Goal: Task Accomplishment & Management: Use online tool/utility

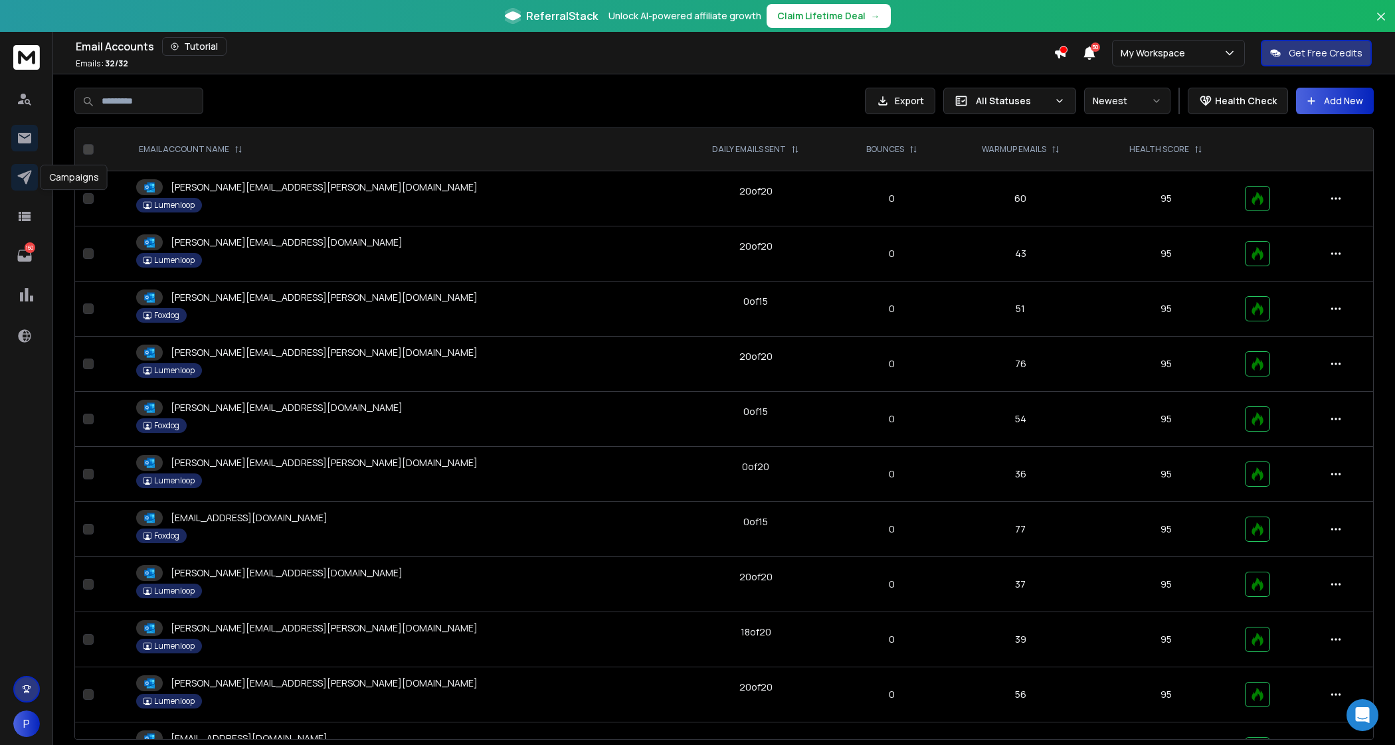
click at [30, 181] on icon at bounding box center [25, 177] width 16 height 16
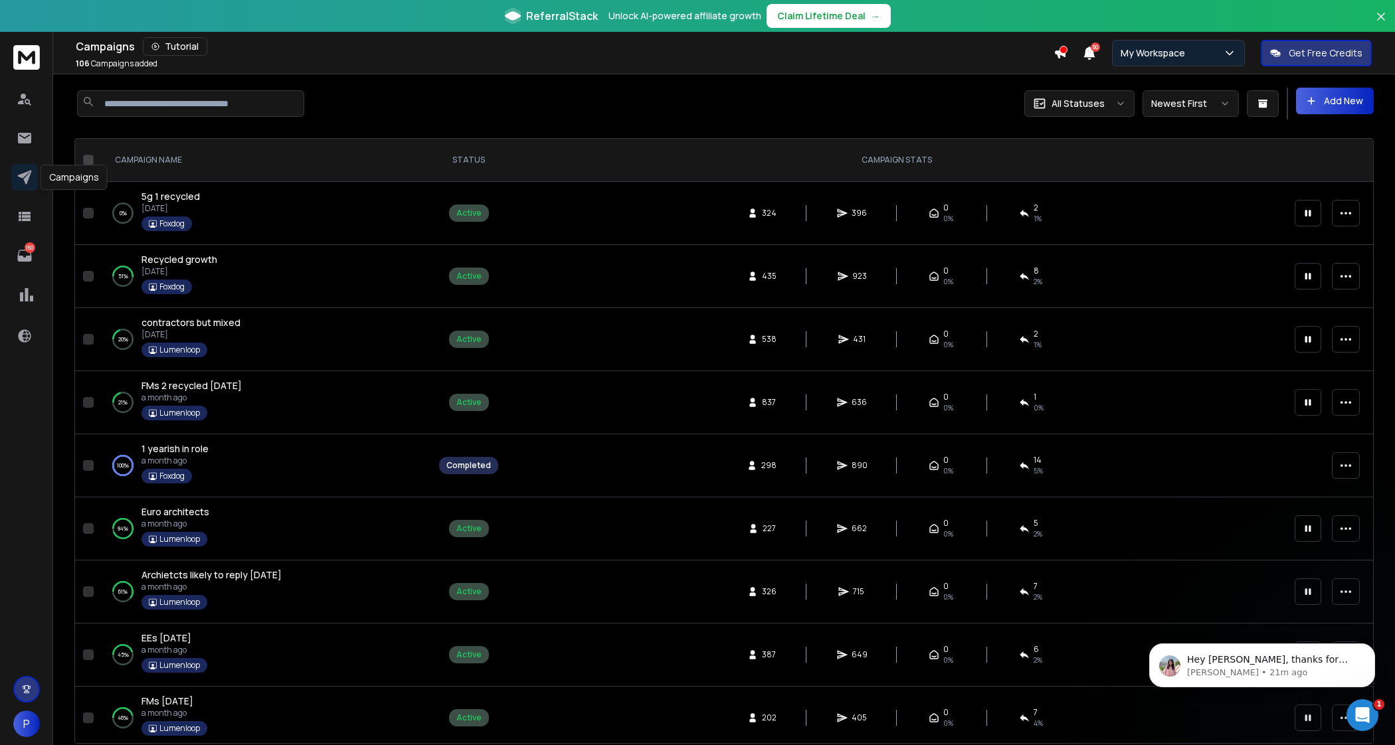
click at [1188, 55] on p "My Workspace" at bounding box center [1156, 52] width 70 height 13
click at [1179, 55] on p "My Workspace" at bounding box center [1156, 52] width 70 height 13
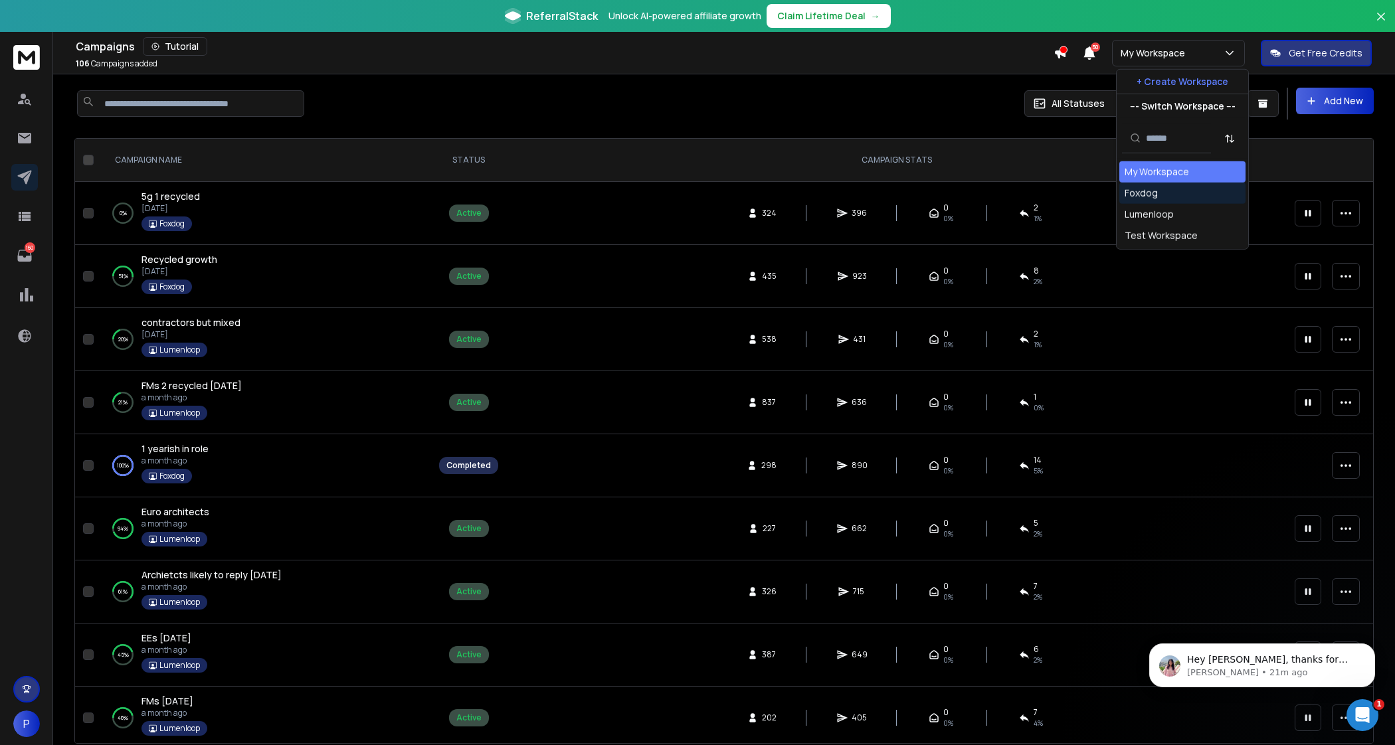
click at [1174, 191] on div "Foxdog" at bounding box center [1182, 193] width 126 height 21
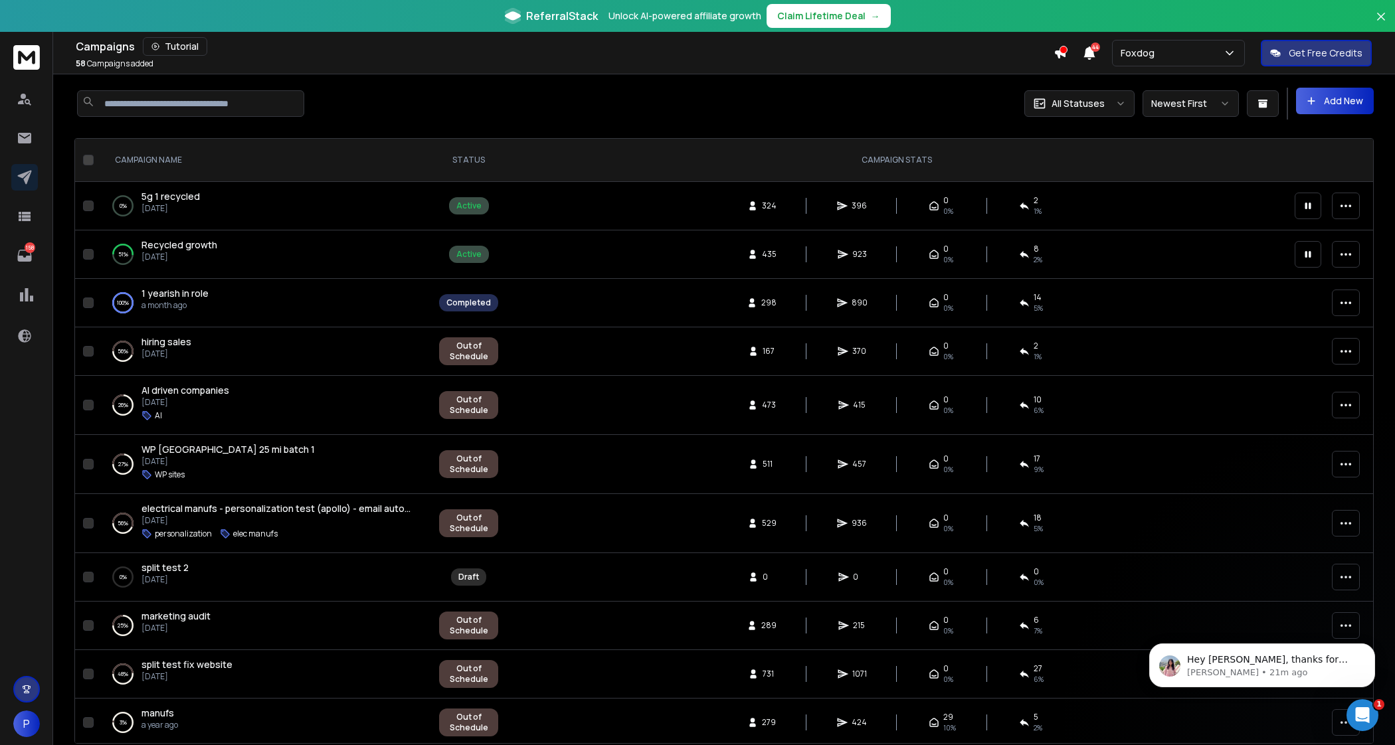
click at [209, 199] on div "0 % 5g 1 recycled 14 days ago" at bounding box center [265, 206] width 306 height 32
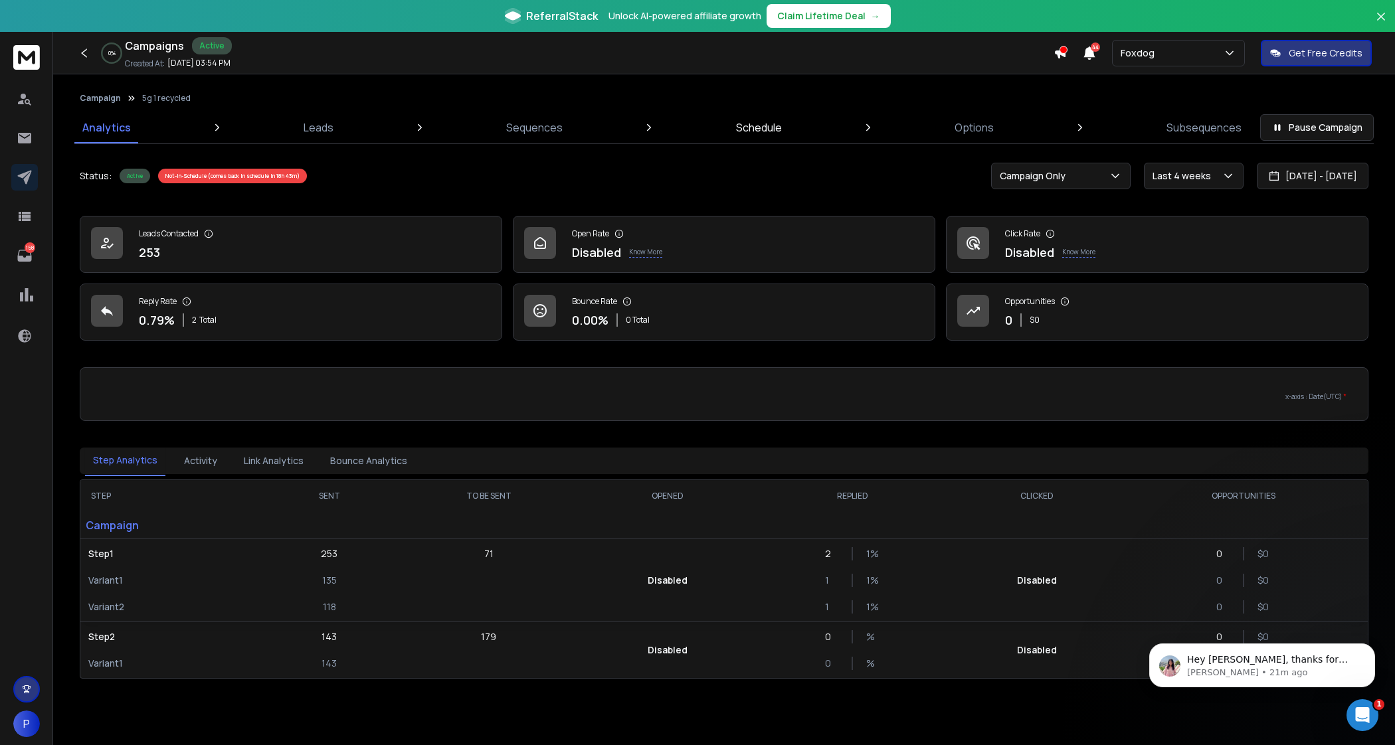
click at [765, 126] on p "Schedule" at bounding box center [759, 128] width 46 height 16
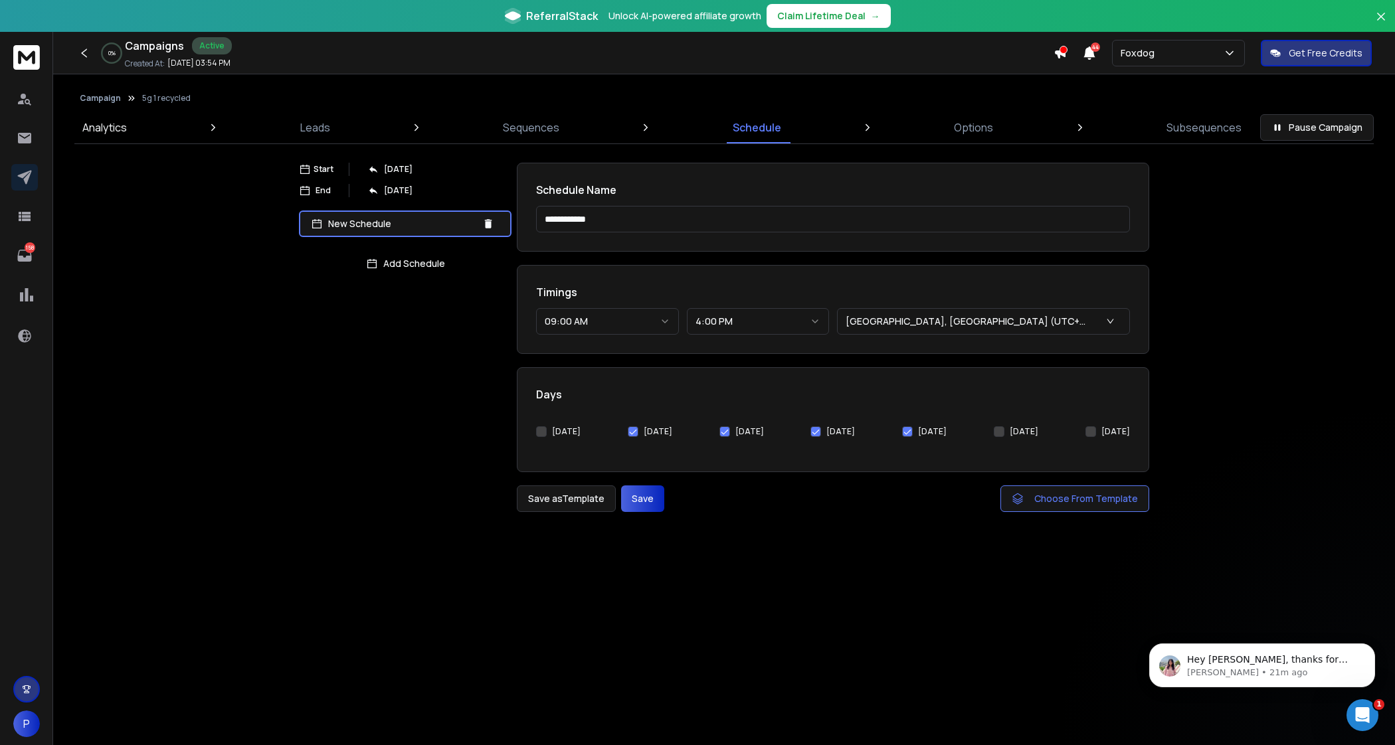
click at [121, 128] on p "Analytics" at bounding box center [104, 128] width 45 height 16
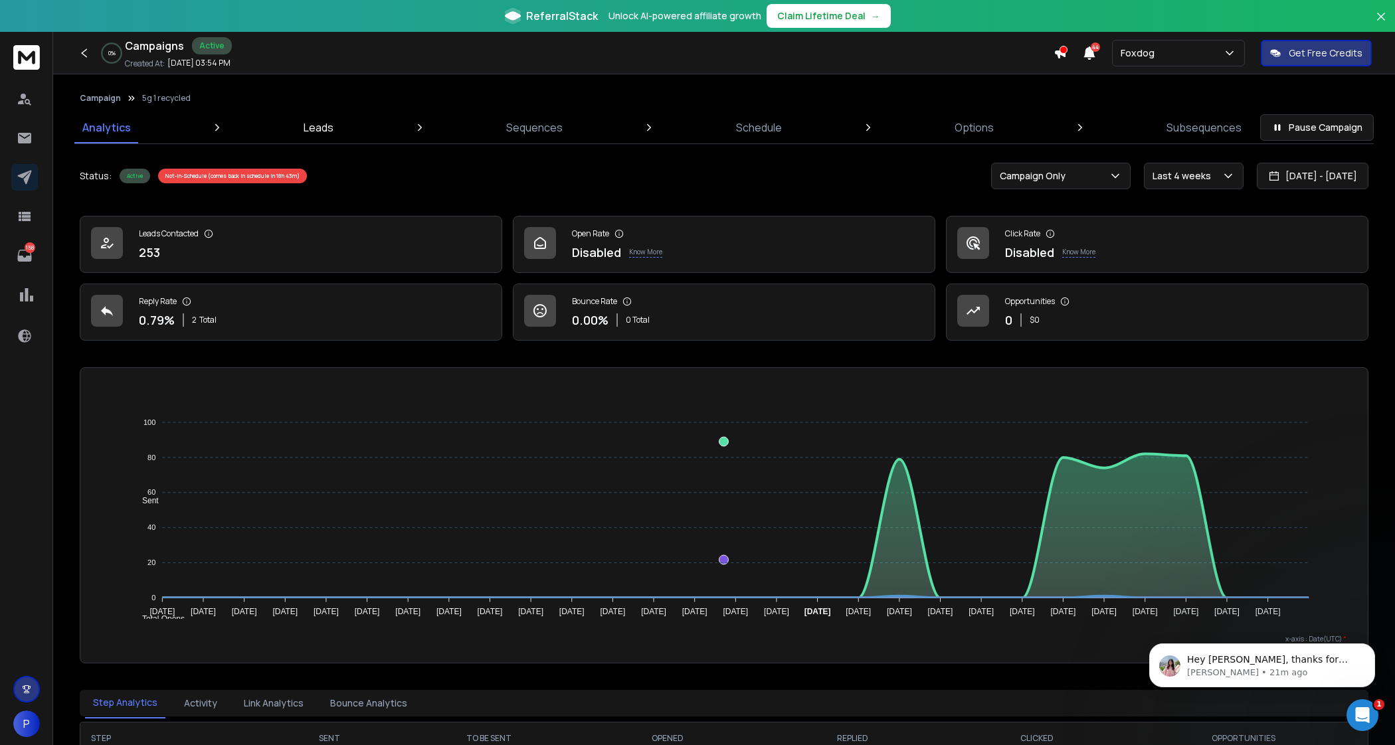
click at [321, 132] on p "Leads" at bounding box center [319, 128] width 30 height 16
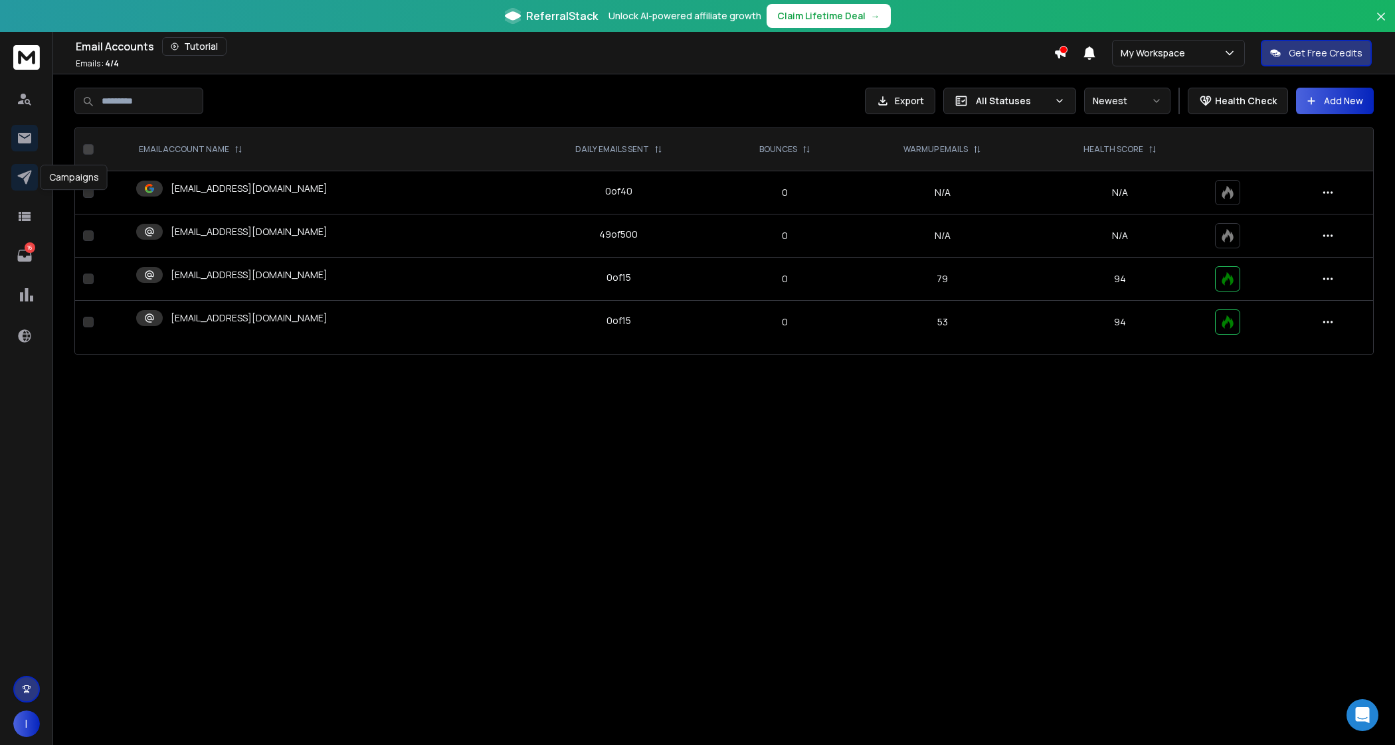
click at [25, 183] on icon at bounding box center [24, 178] width 14 height 14
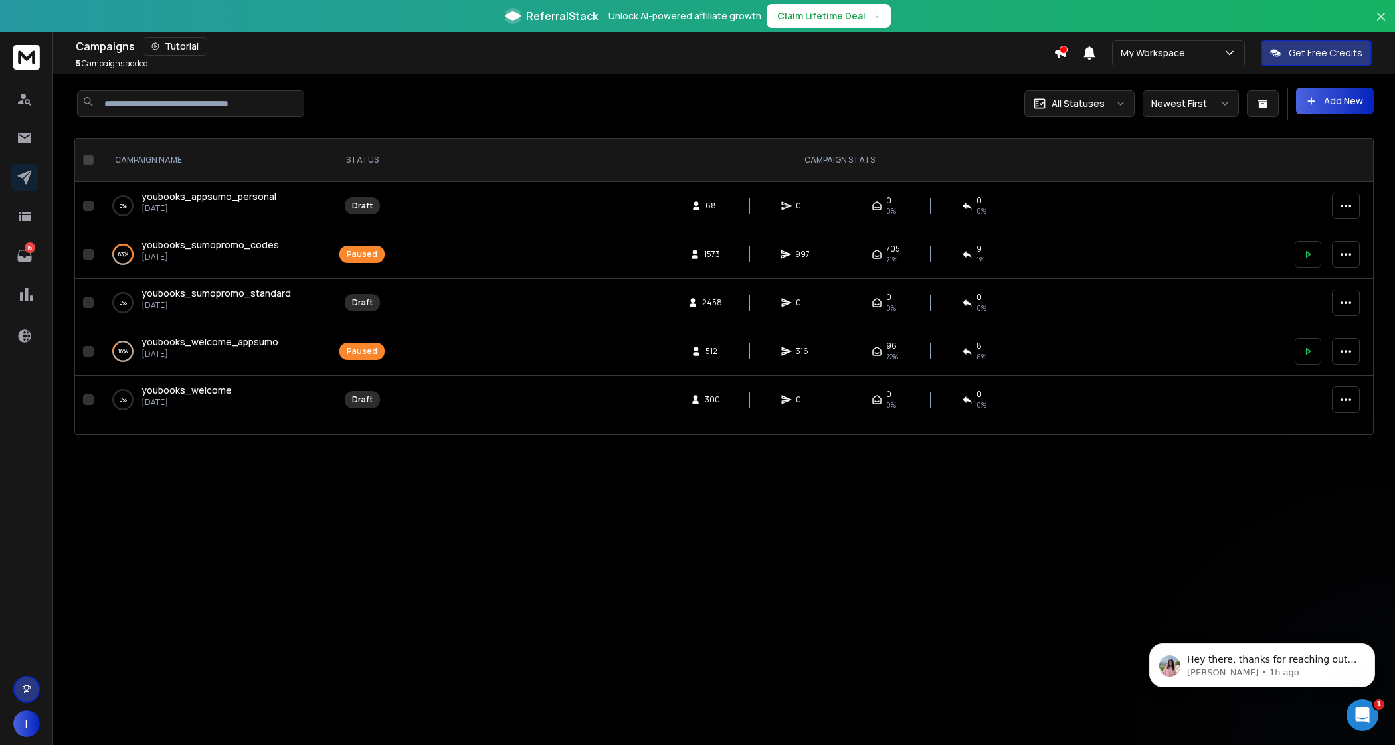
click at [201, 253] on p "13 days ago" at bounding box center [209, 257] width 137 height 11
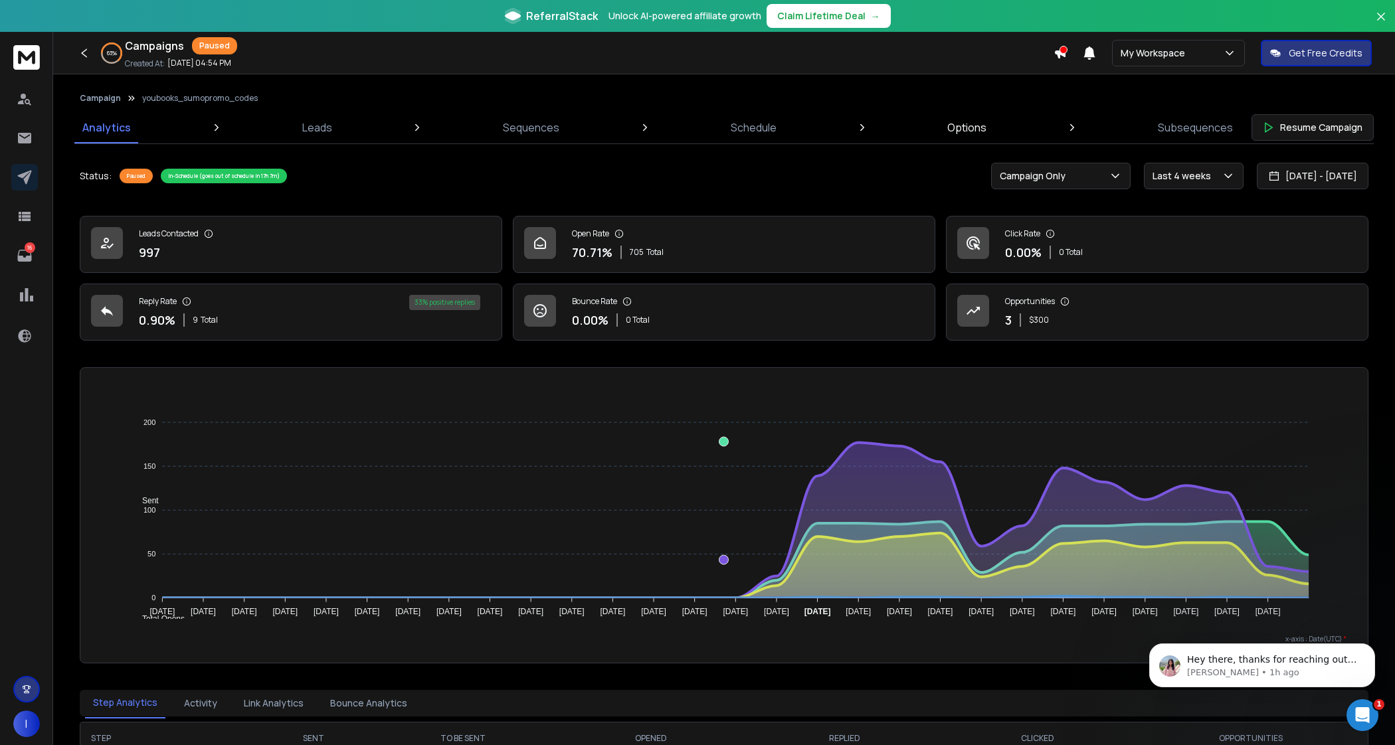
click at [990, 129] on link "Options" at bounding box center [966, 128] width 55 height 32
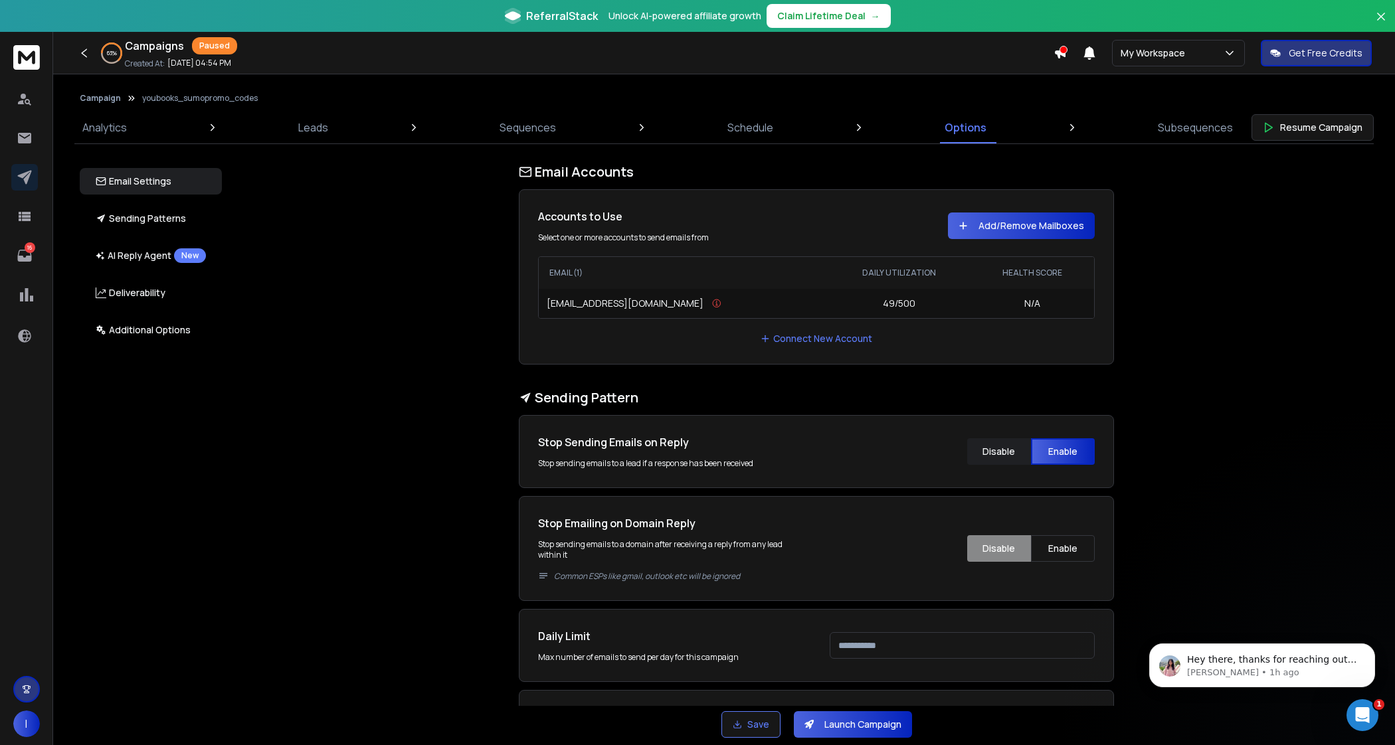
click at [645, 304] on p "master@youbooks.com" at bounding box center [625, 303] width 157 height 13
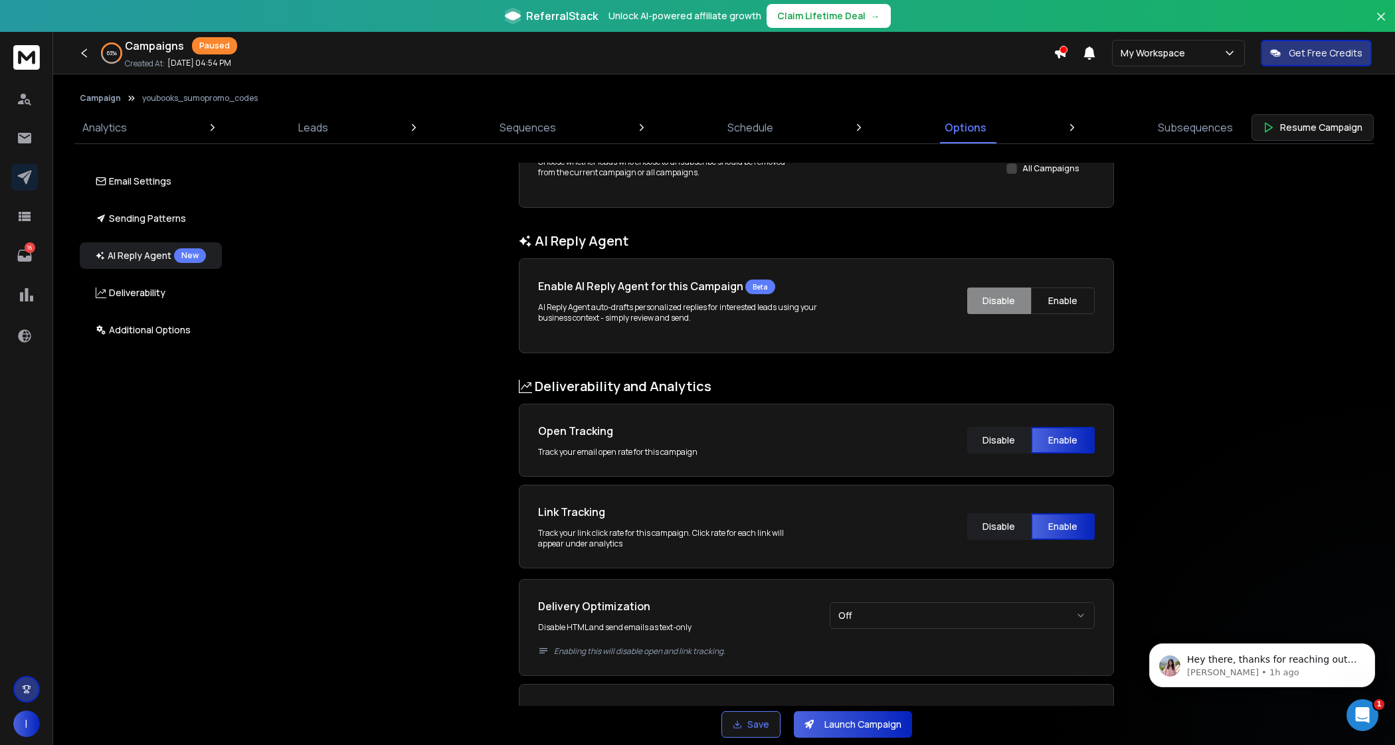
scroll to position [1071, 0]
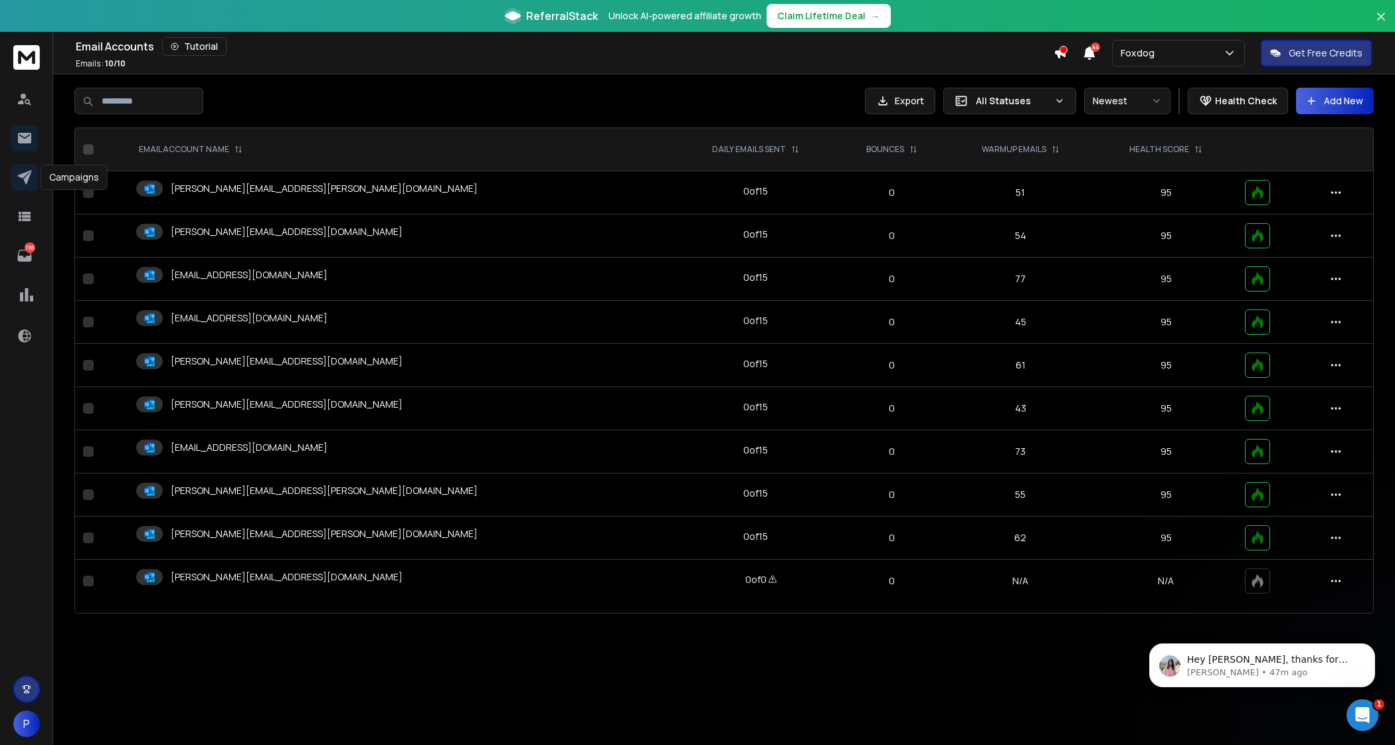
click at [26, 182] on icon at bounding box center [24, 178] width 14 height 14
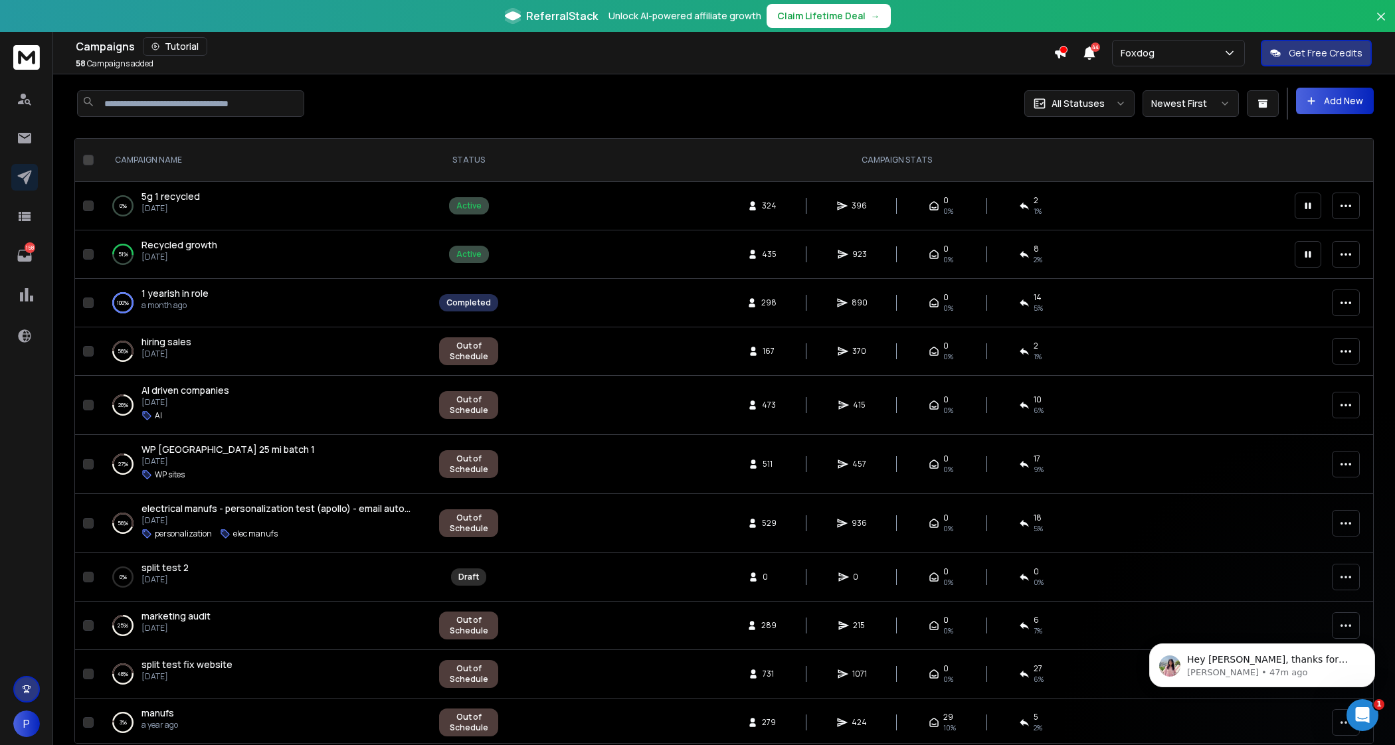
click at [171, 190] on span "5g 1 recycled" at bounding box center [170, 196] width 58 height 13
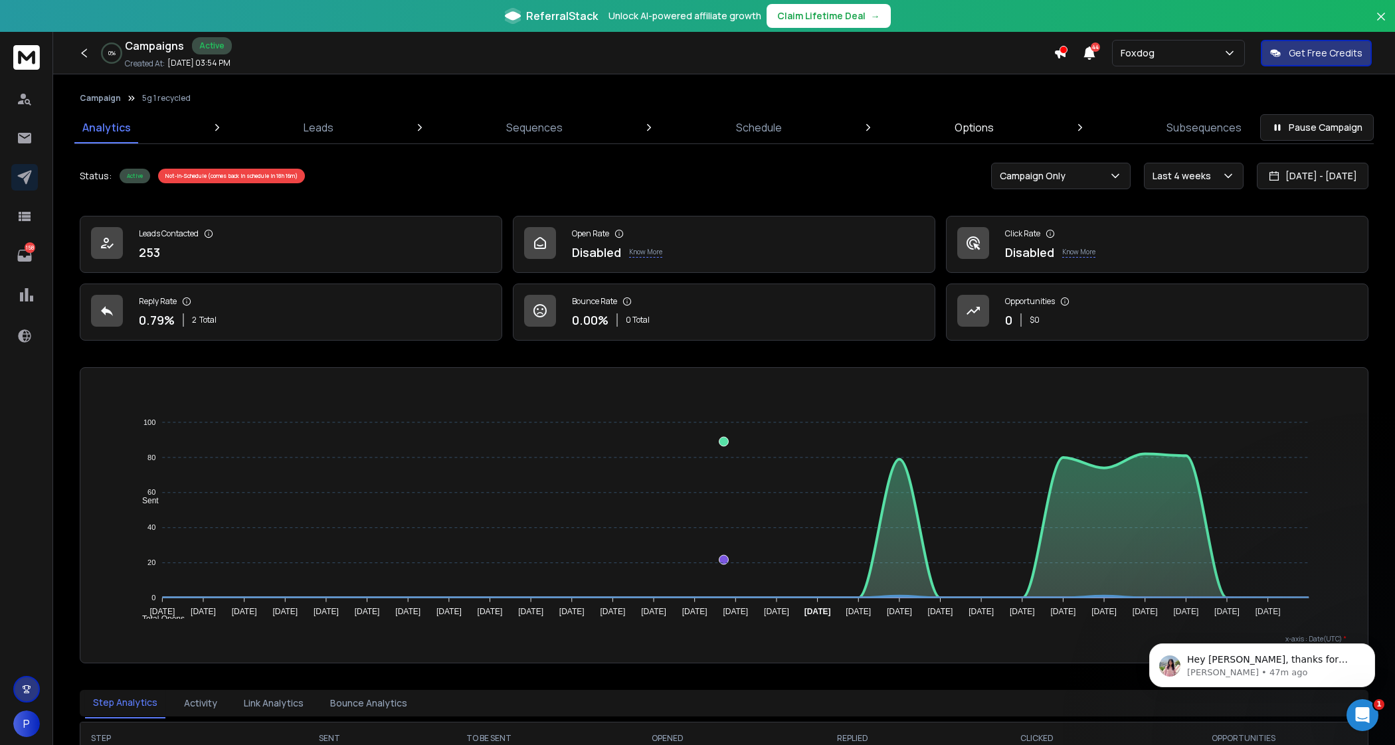
click at [962, 122] on p "Options" at bounding box center [974, 128] width 39 height 16
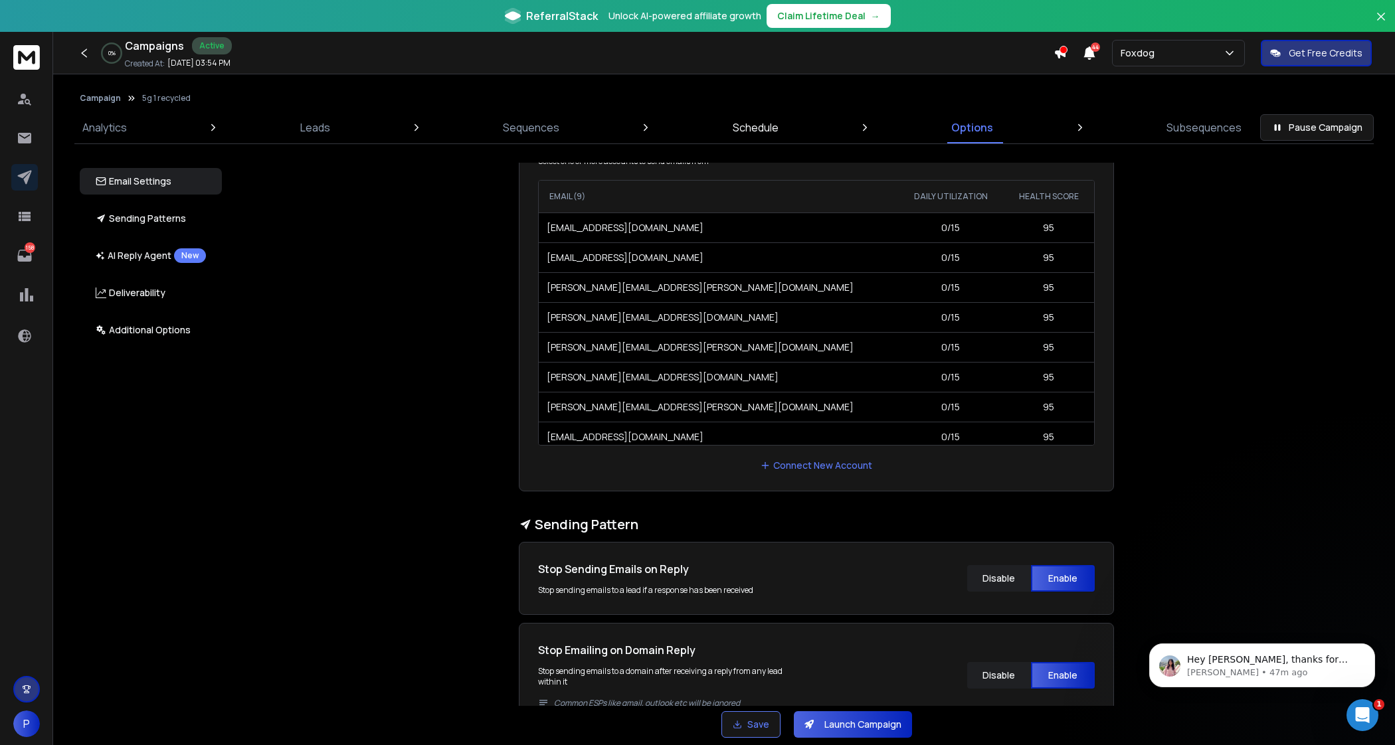
click at [758, 129] on p "Schedule" at bounding box center [756, 128] width 46 height 16
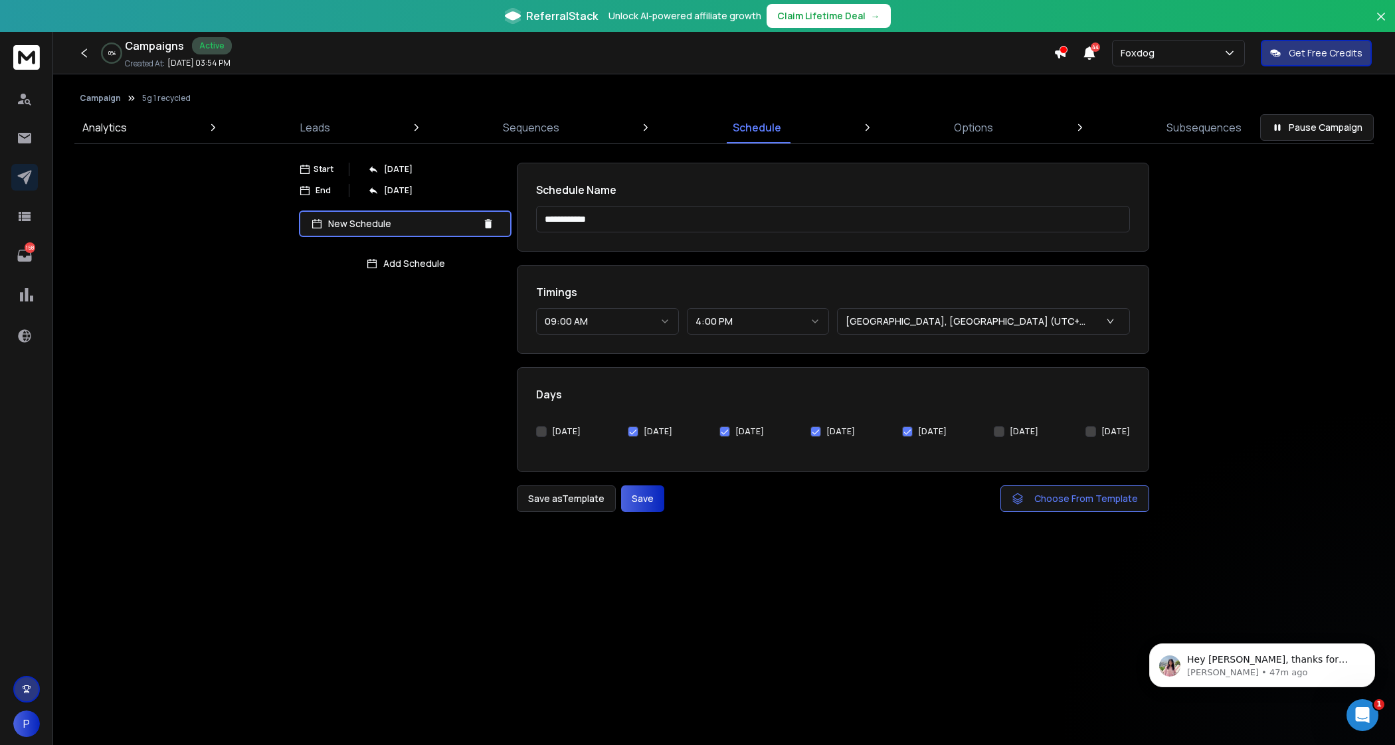
click at [95, 130] on p "Analytics" at bounding box center [104, 128] width 45 height 16
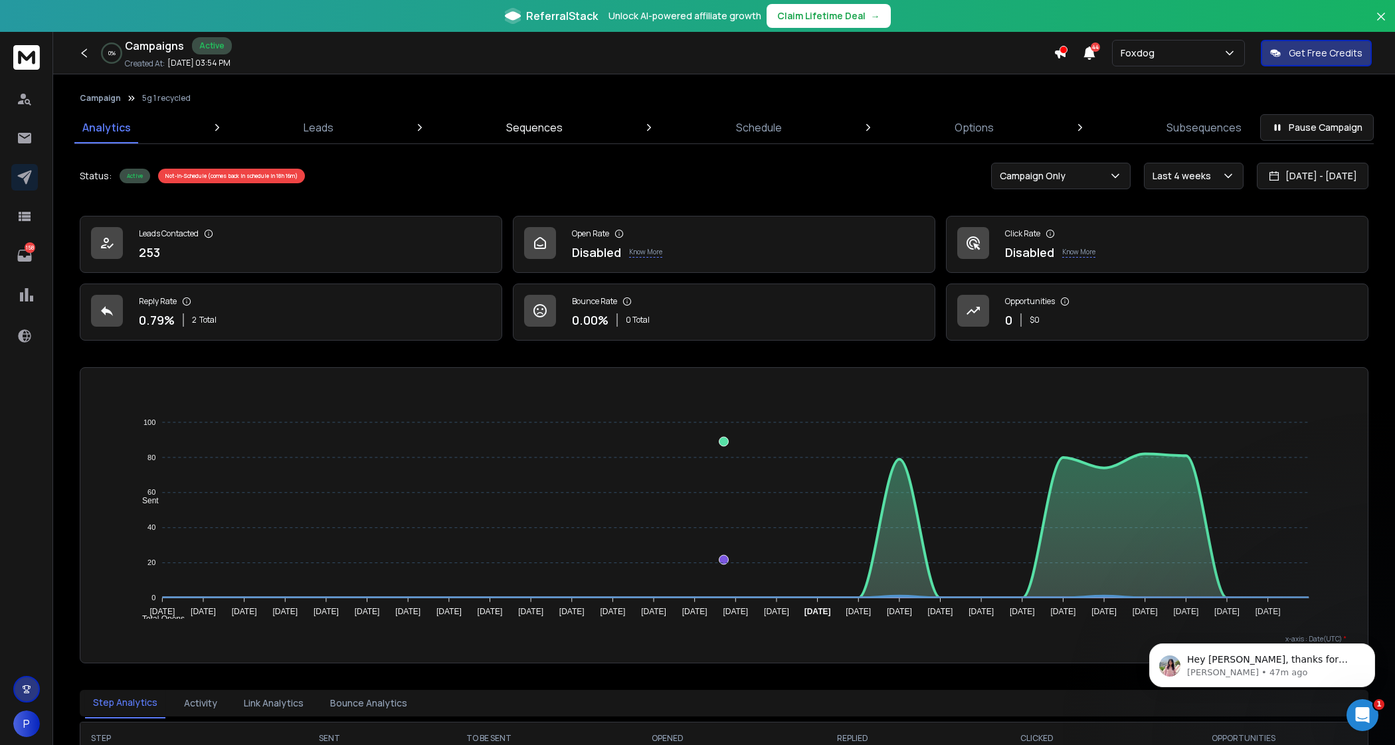
click at [527, 118] on link "Sequences" at bounding box center [534, 128] width 72 height 32
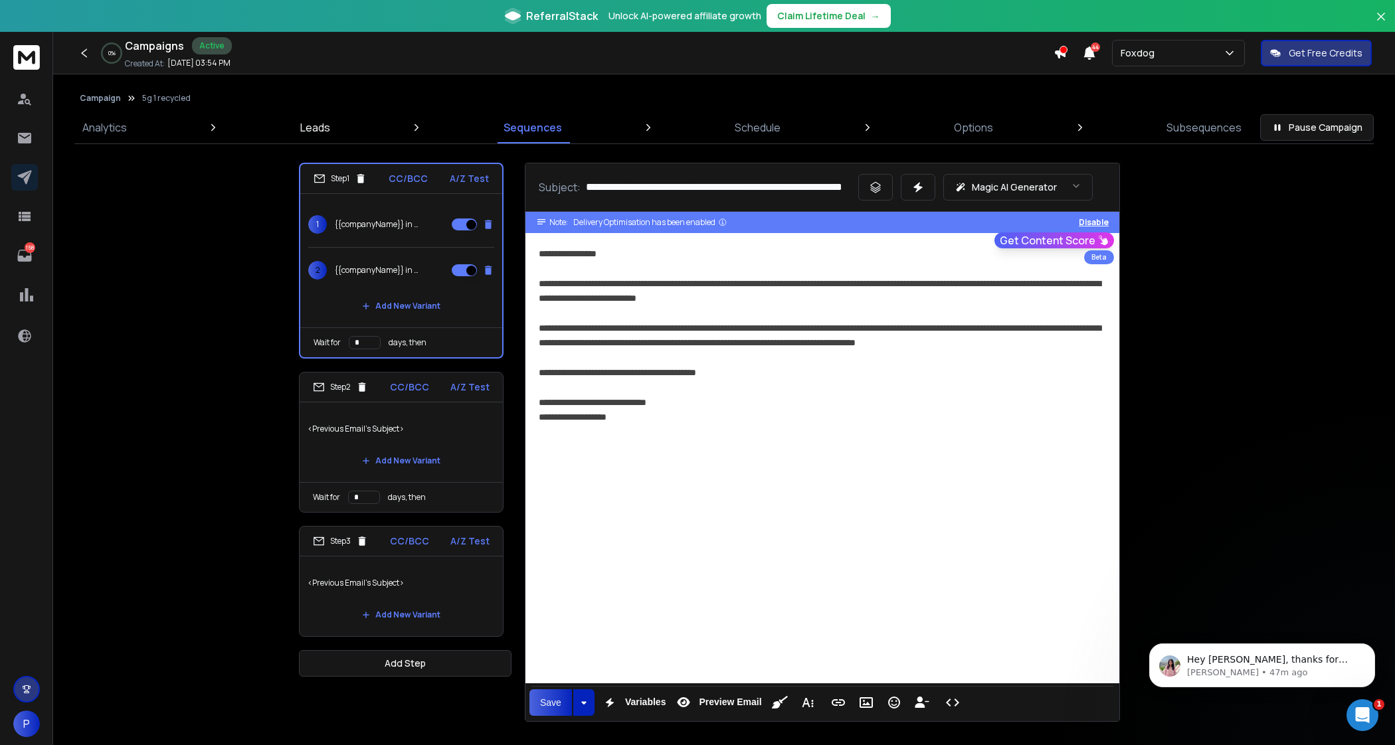
click at [335, 117] on link "Leads" at bounding box center [315, 128] width 46 height 32
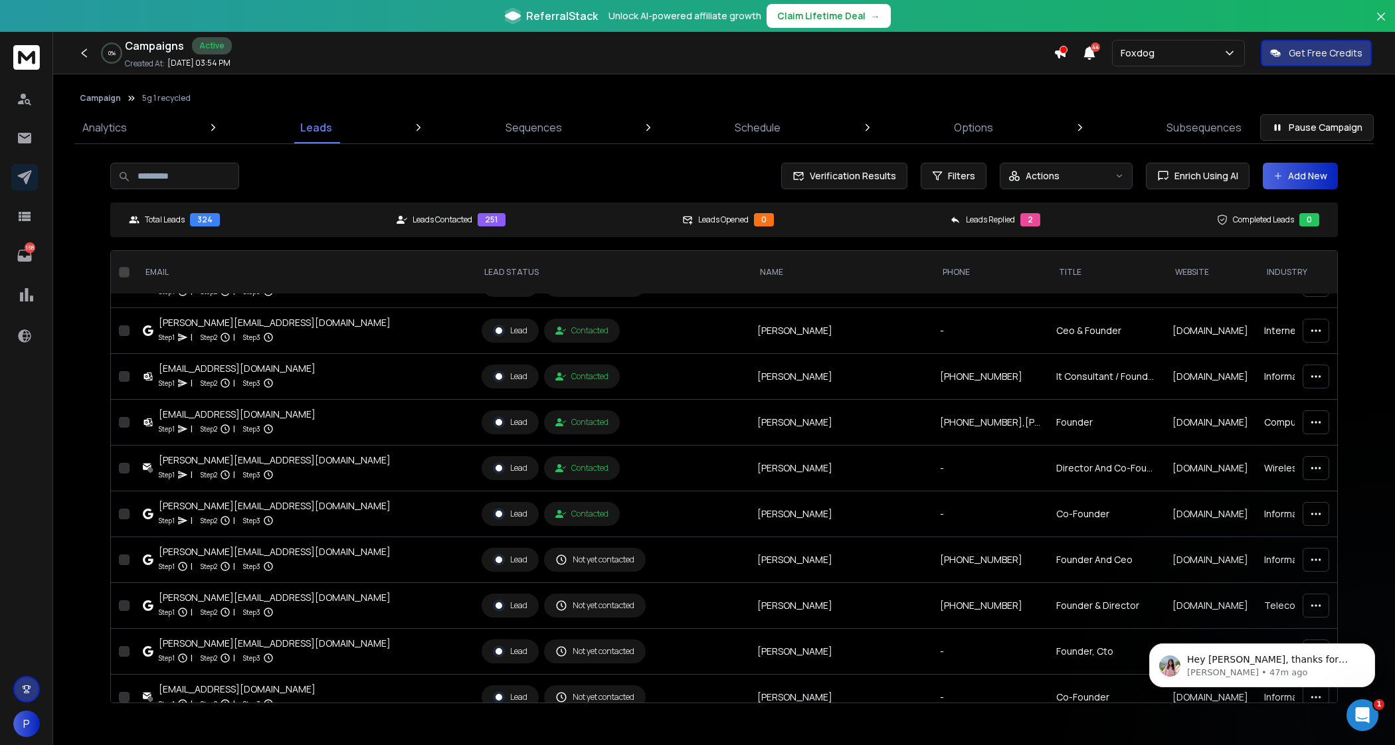
scroll to position [594, 0]
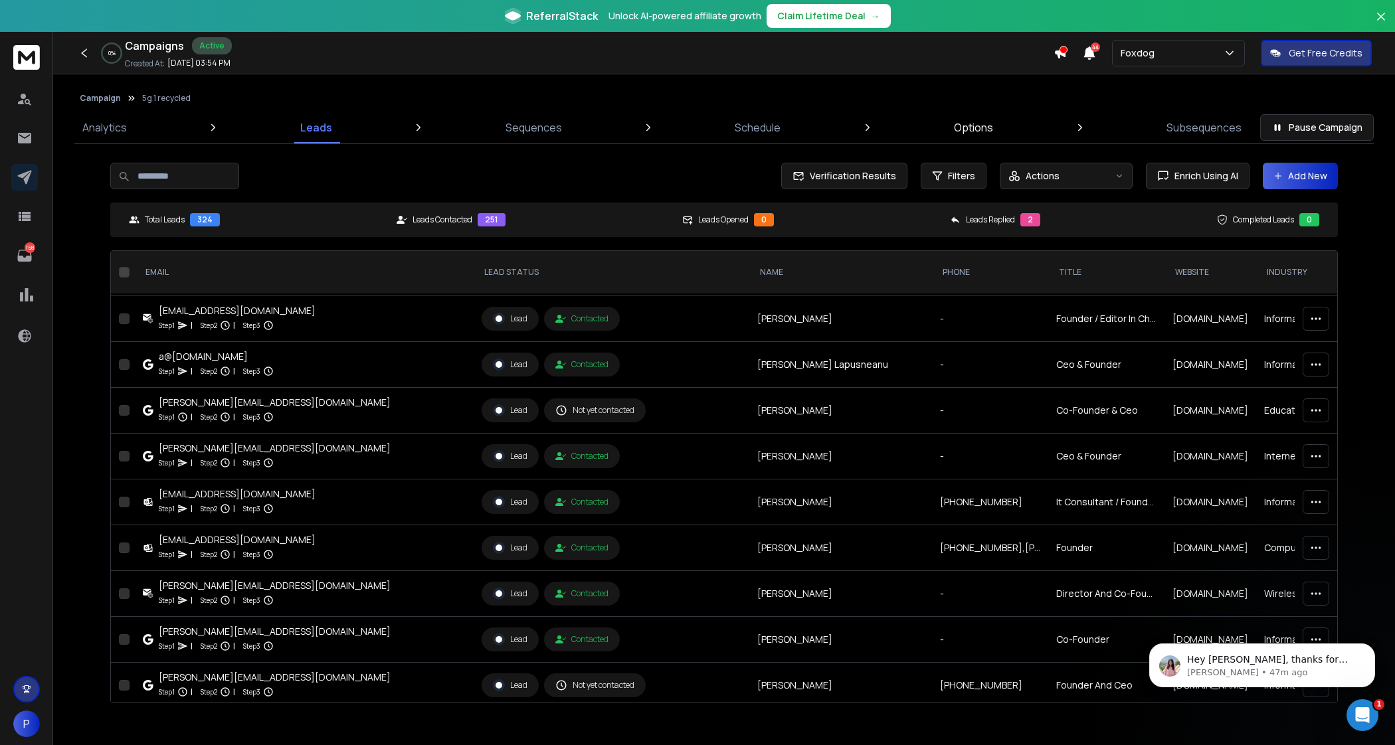
click at [996, 122] on link "Options" at bounding box center [973, 128] width 55 height 32
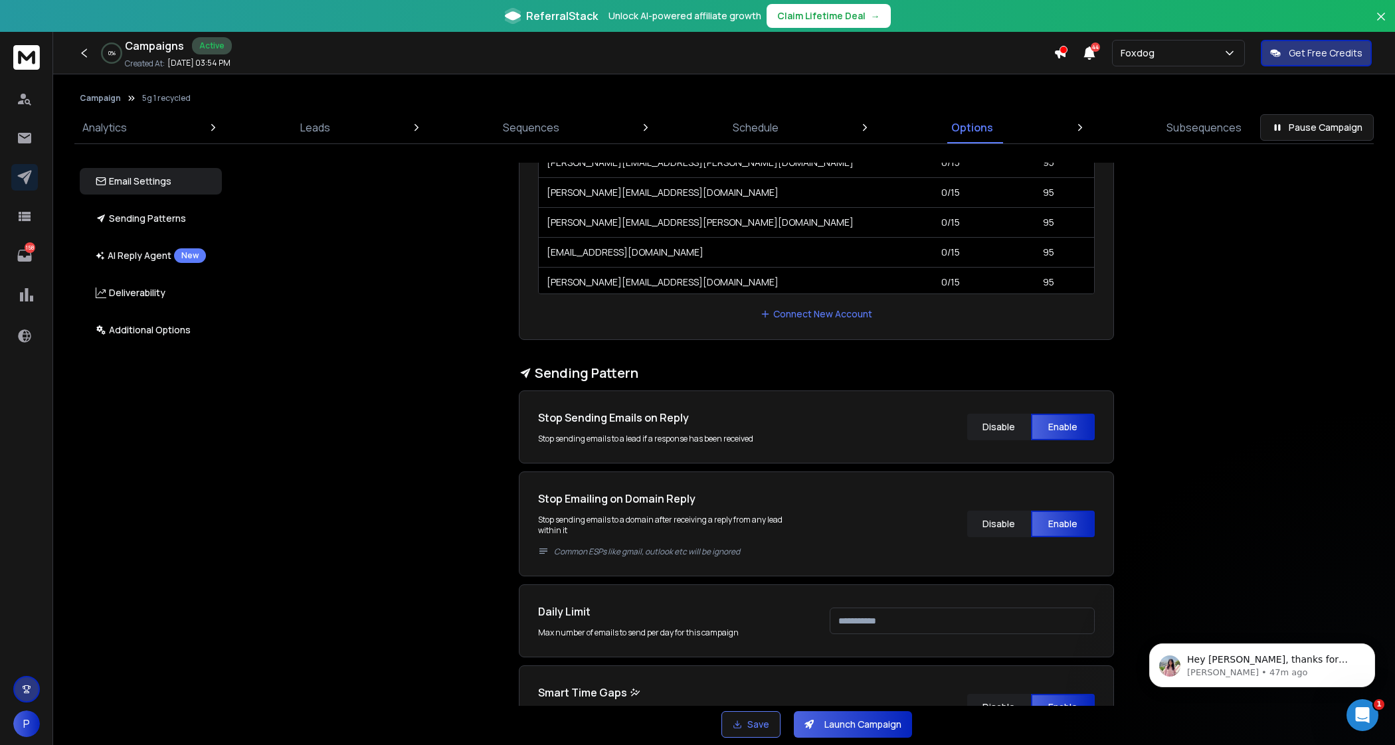
scroll to position [243, 0]
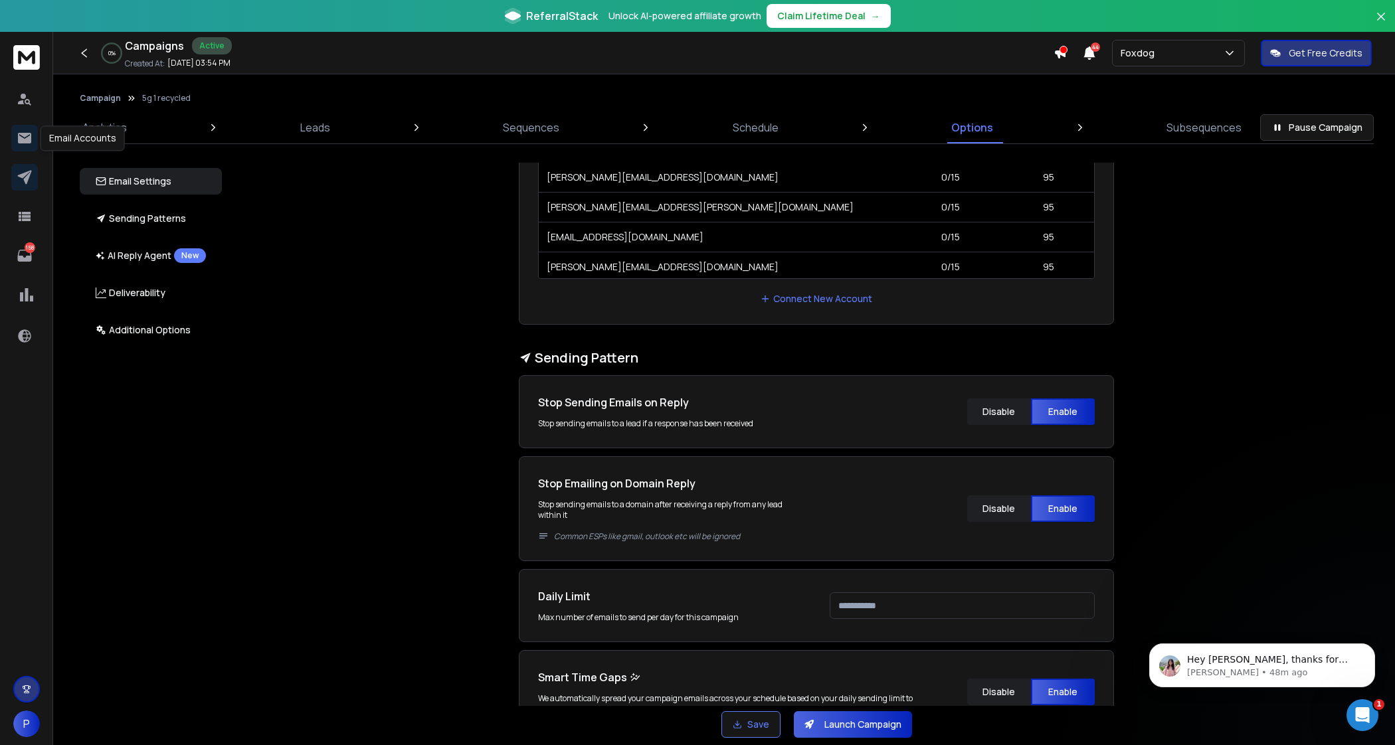
click at [22, 141] on icon at bounding box center [24, 138] width 13 height 11
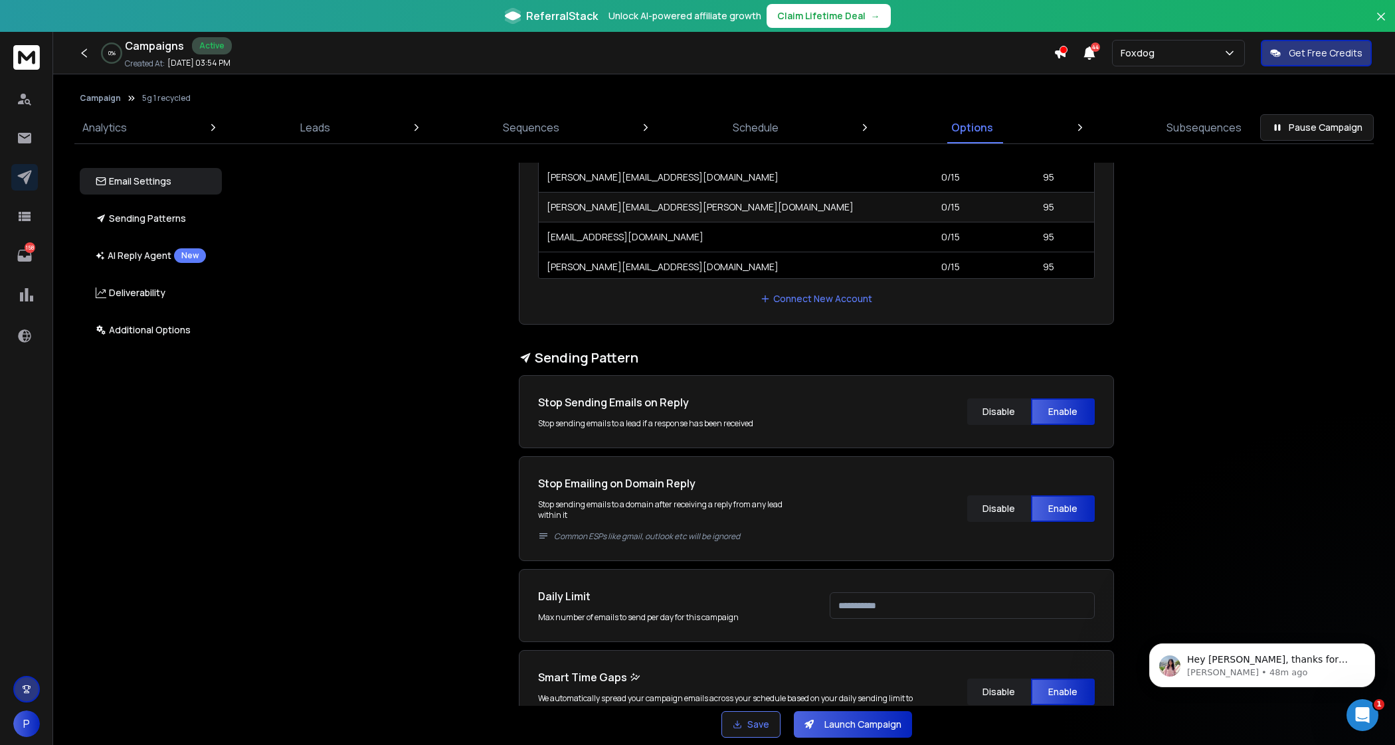
click at [565, 193] on td "[PERSON_NAME][EMAIL_ADDRESS][PERSON_NAME][DOMAIN_NAME]" at bounding box center [718, 207] width 359 height 30
click at [589, 201] on p "[PERSON_NAME][EMAIL_ADDRESS][PERSON_NAME][DOMAIN_NAME]" at bounding box center [700, 207] width 307 height 13
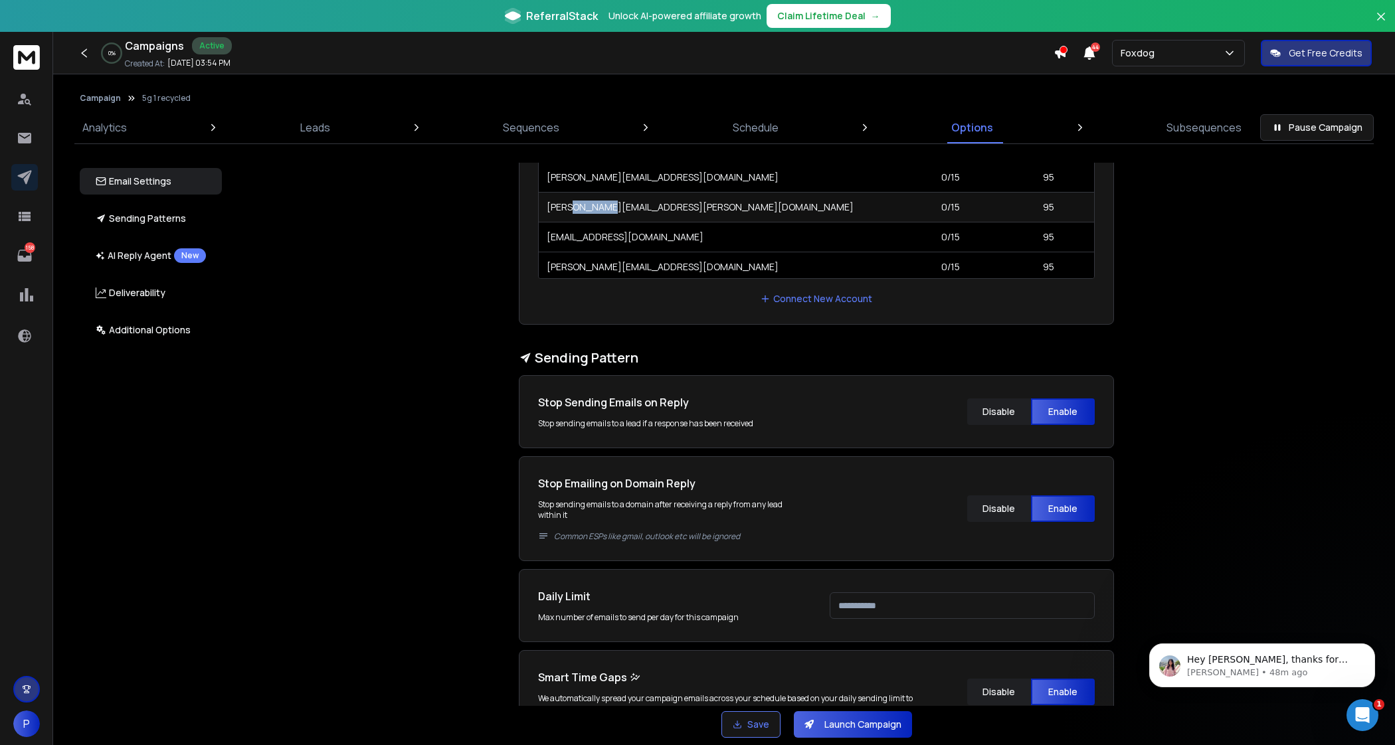
click at [589, 201] on p "[PERSON_NAME][EMAIL_ADDRESS][PERSON_NAME][DOMAIN_NAME]" at bounding box center [700, 207] width 307 height 13
copy p "[PERSON_NAME][EMAIL_ADDRESS][PERSON_NAME][DOMAIN_NAME]"
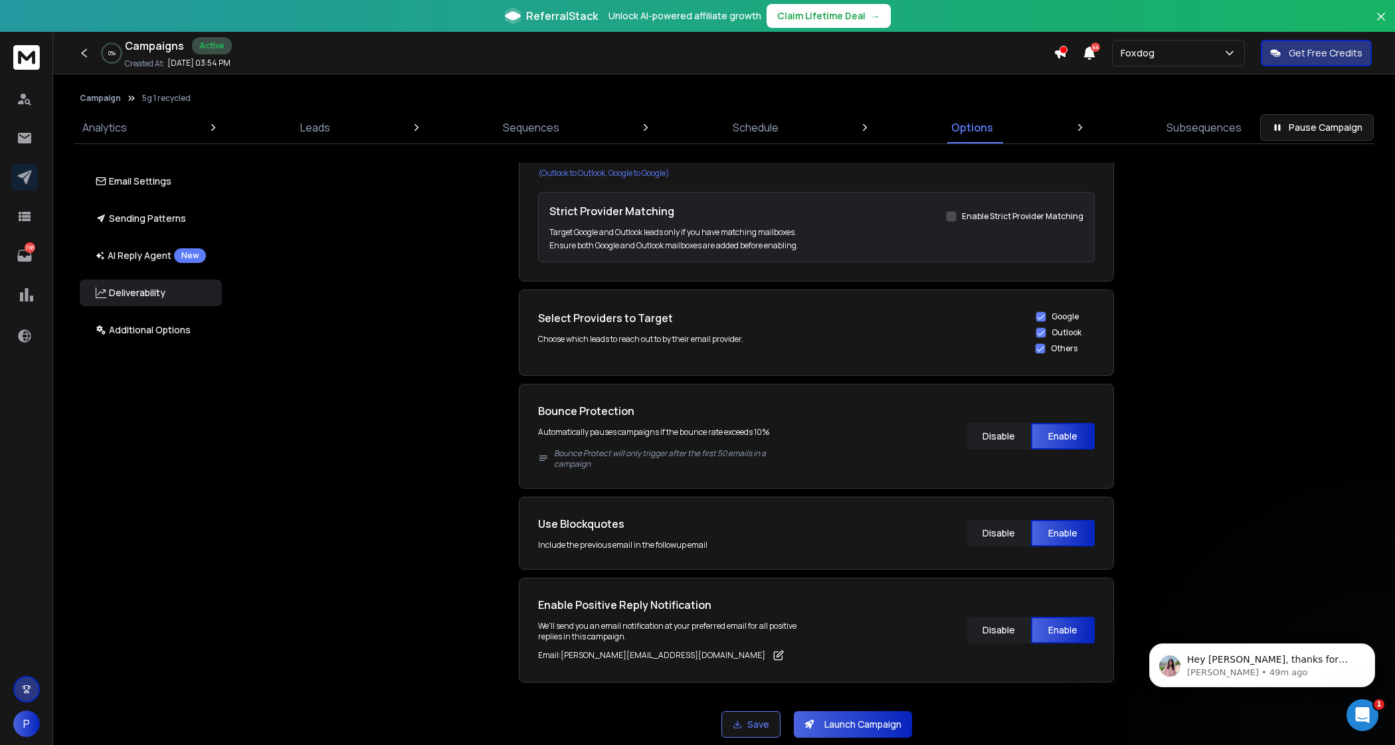
scroll to position [1850, 0]
click at [76, 52] on button at bounding box center [84, 53] width 17 height 27
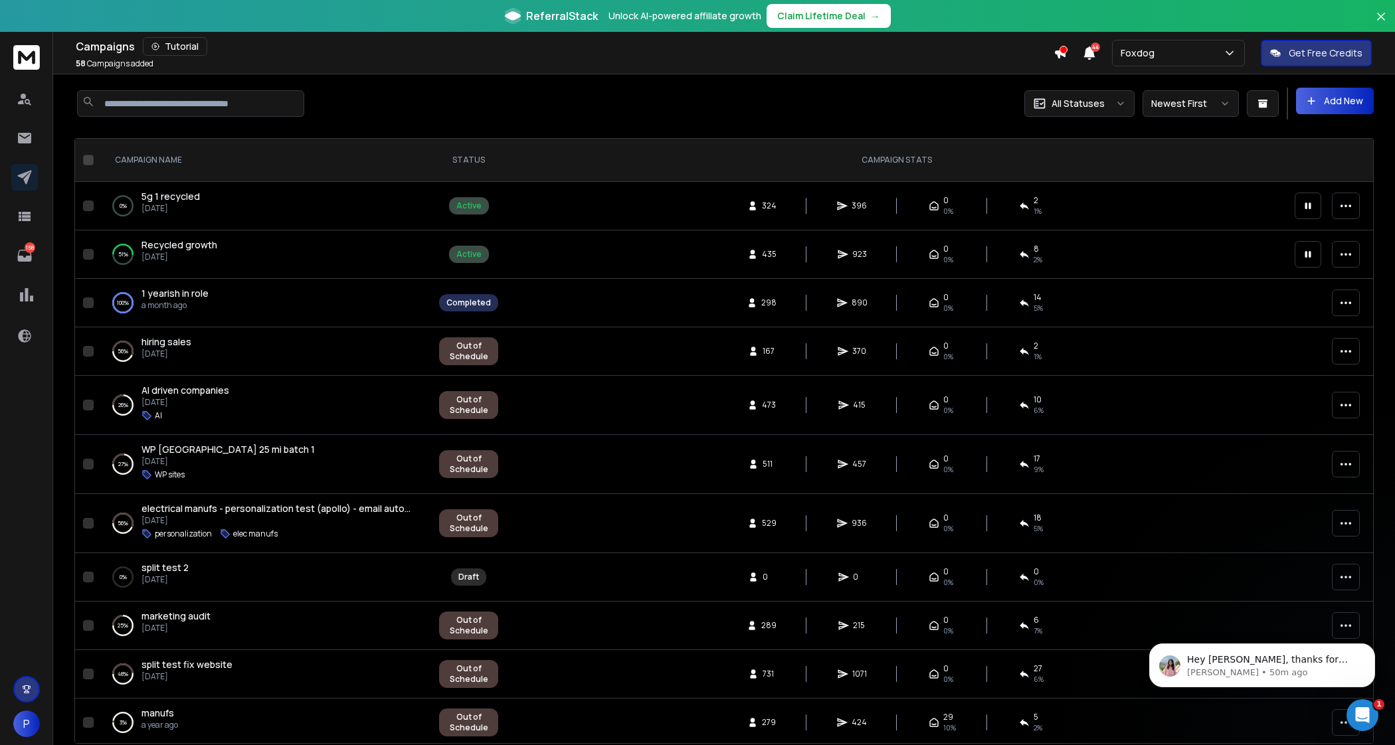
click at [174, 204] on p "[DATE]" at bounding box center [170, 208] width 58 height 11
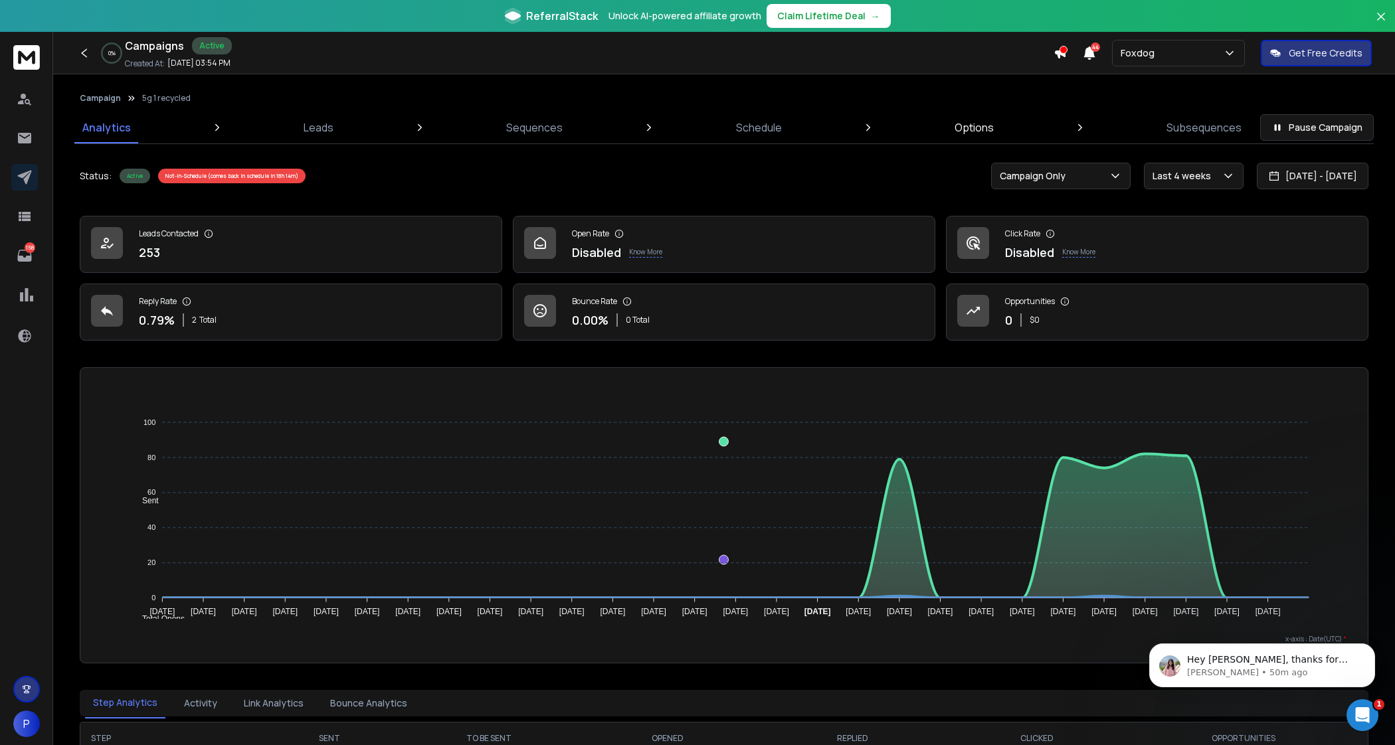
click at [989, 141] on link "Options" at bounding box center [974, 128] width 55 height 32
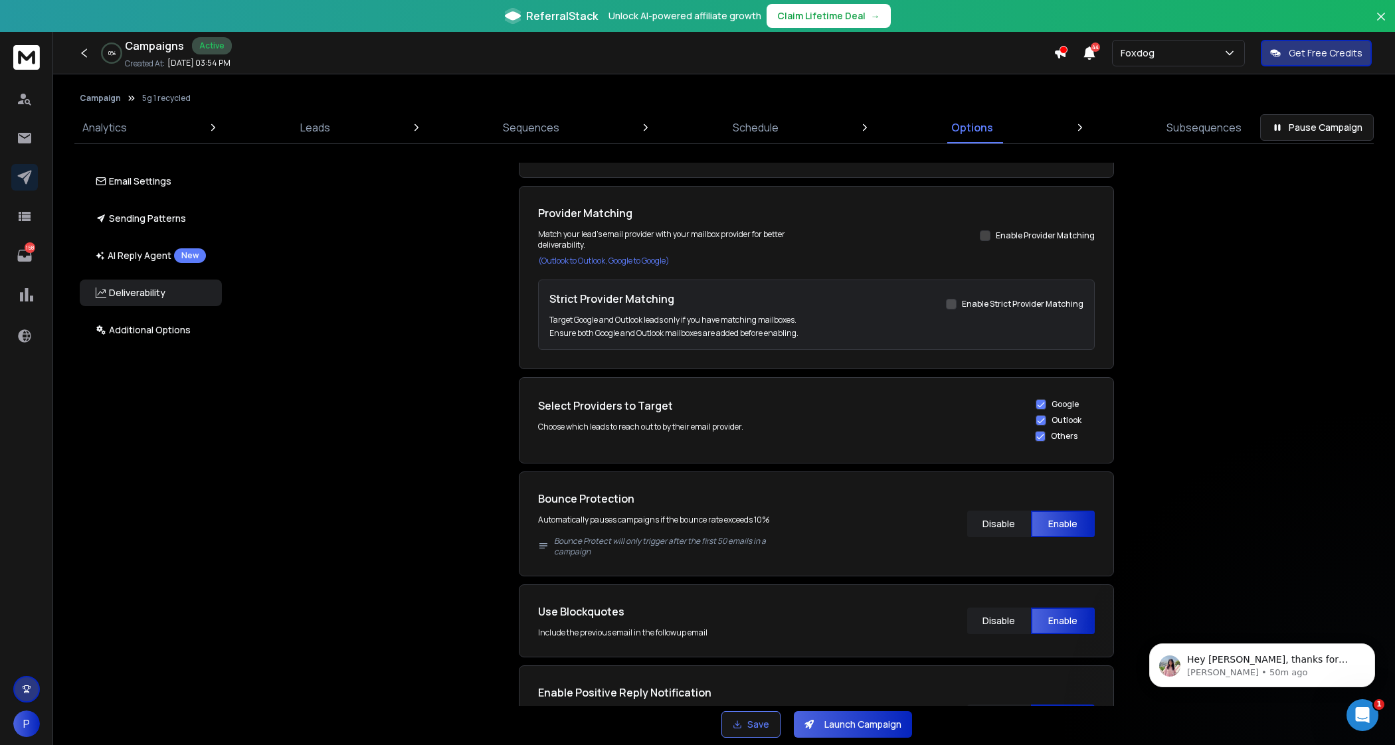
scroll to position [1728, 0]
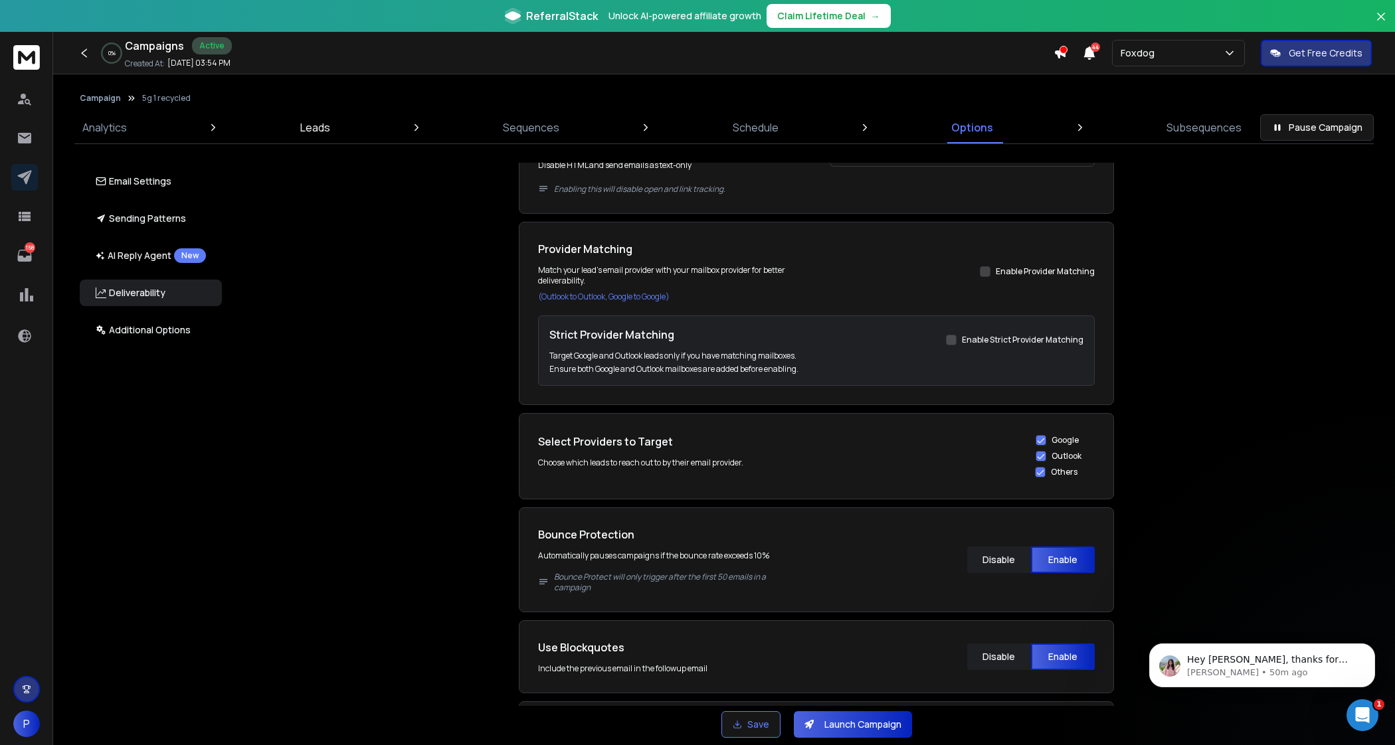
click at [325, 136] on link "Leads" at bounding box center [315, 128] width 46 height 32
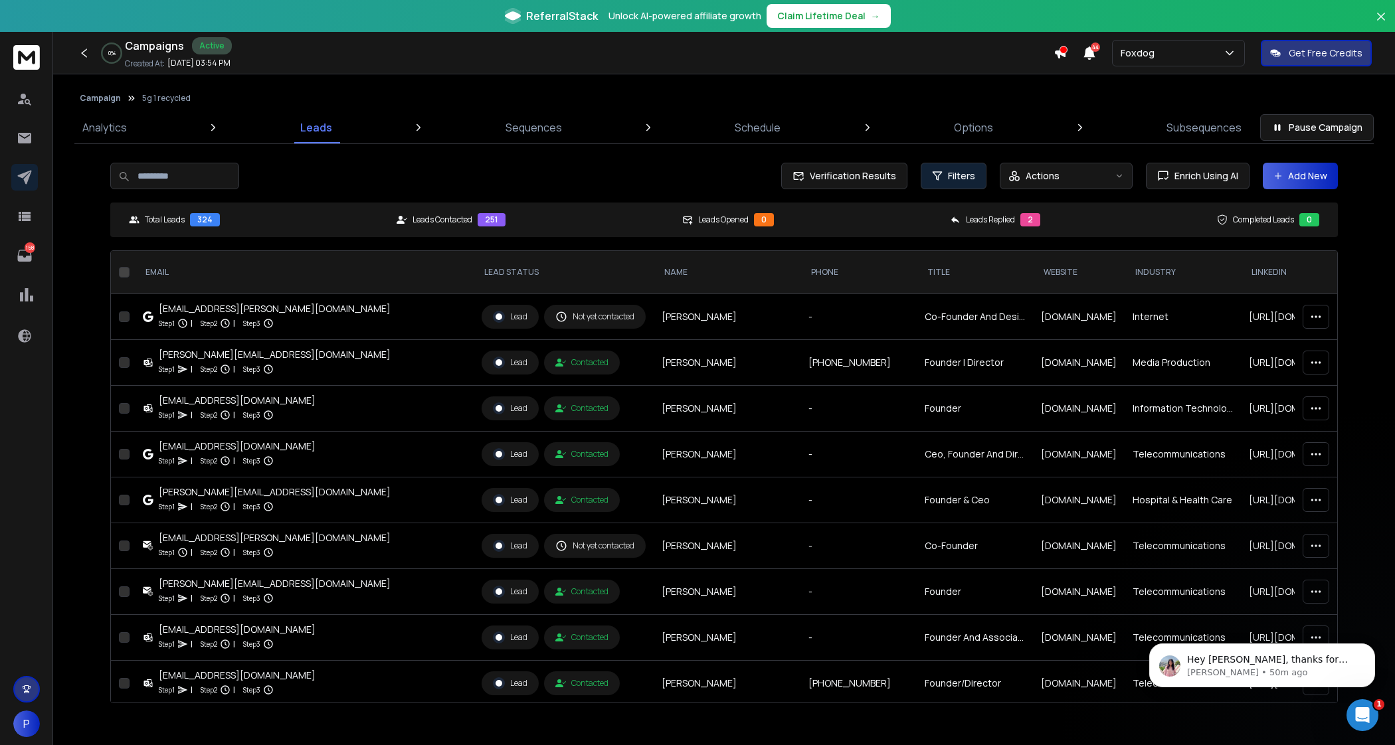
click at [962, 171] on span "Filters" at bounding box center [961, 175] width 27 height 13
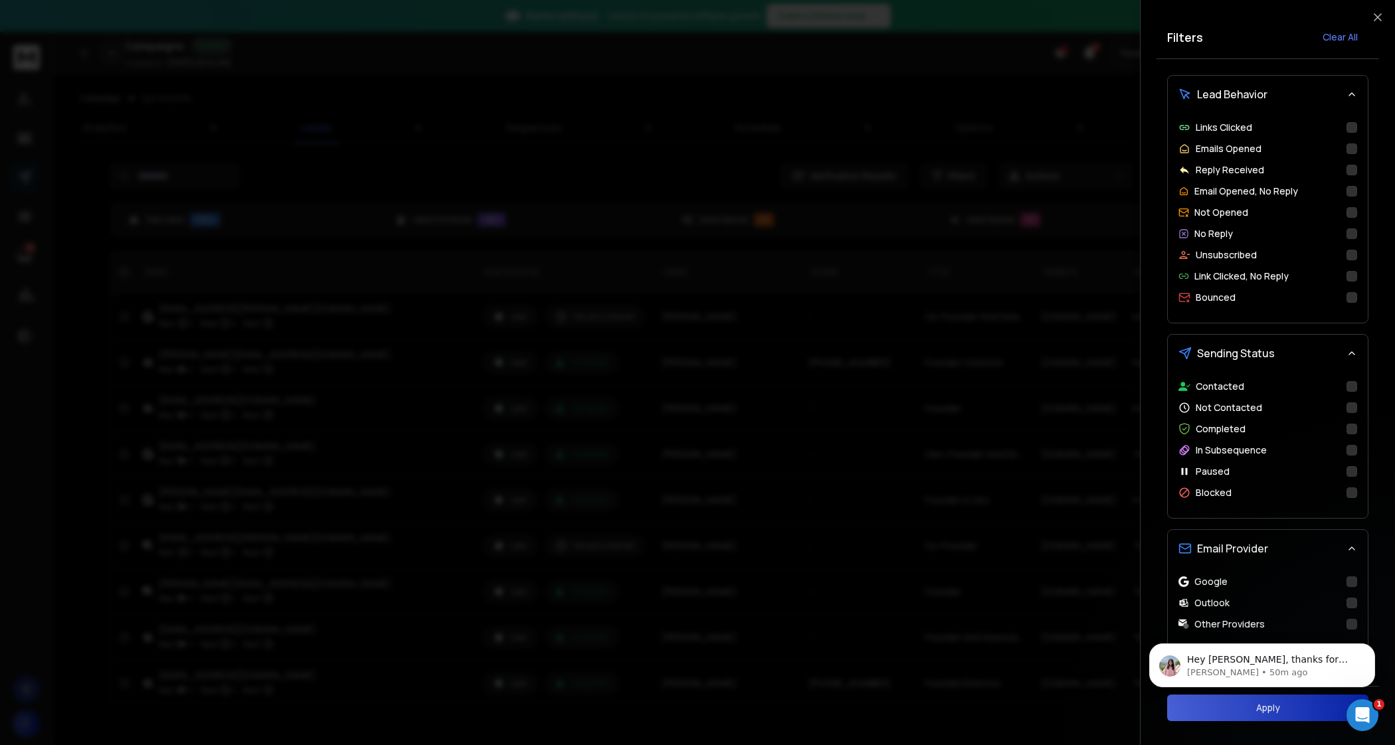
click at [1218, 217] on p "Not Opened" at bounding box center [1221, 212] width 54 height 13
click at [1346, 217] on button "Not Opened" at bounding box center [1351, 212] width 11 height 11
click at [1218, 217] on p "Not Opened" at bounding box center [1221, 212] width 54 height 13
click at [1346, 217] on button "Not Opened" at bounding box center [1351, 212] width 11 height 11
click at [1346, 415] on div "Contacted Not Contacted Completed In Subsequence Paused Blocked" at bounding box center [1268, 449] width 200 height 138
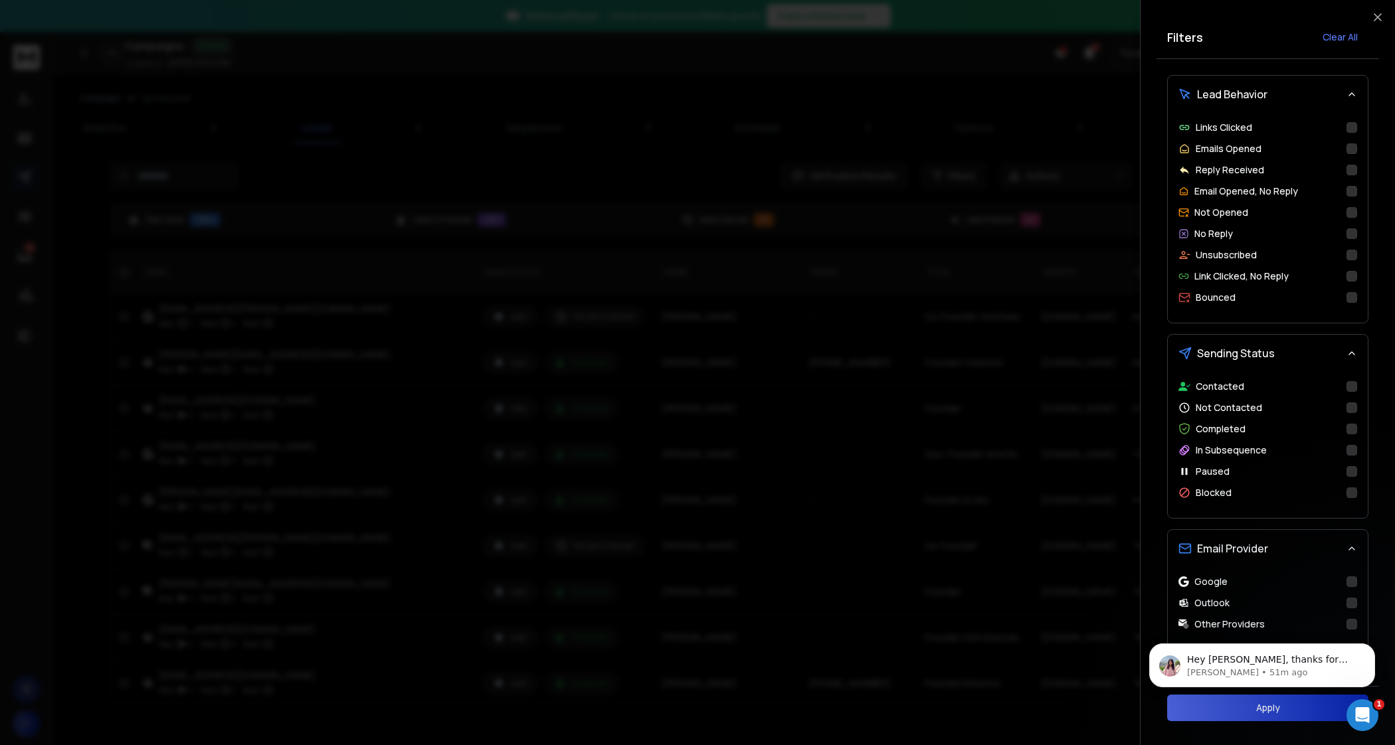
click at [1350, 410] on button "Not Contacted" at bounding box center [1351, 408] width 11 height 11
click at [1217, 716] on button "Apply" at bounding box center [1267, 708] width 201 height 27
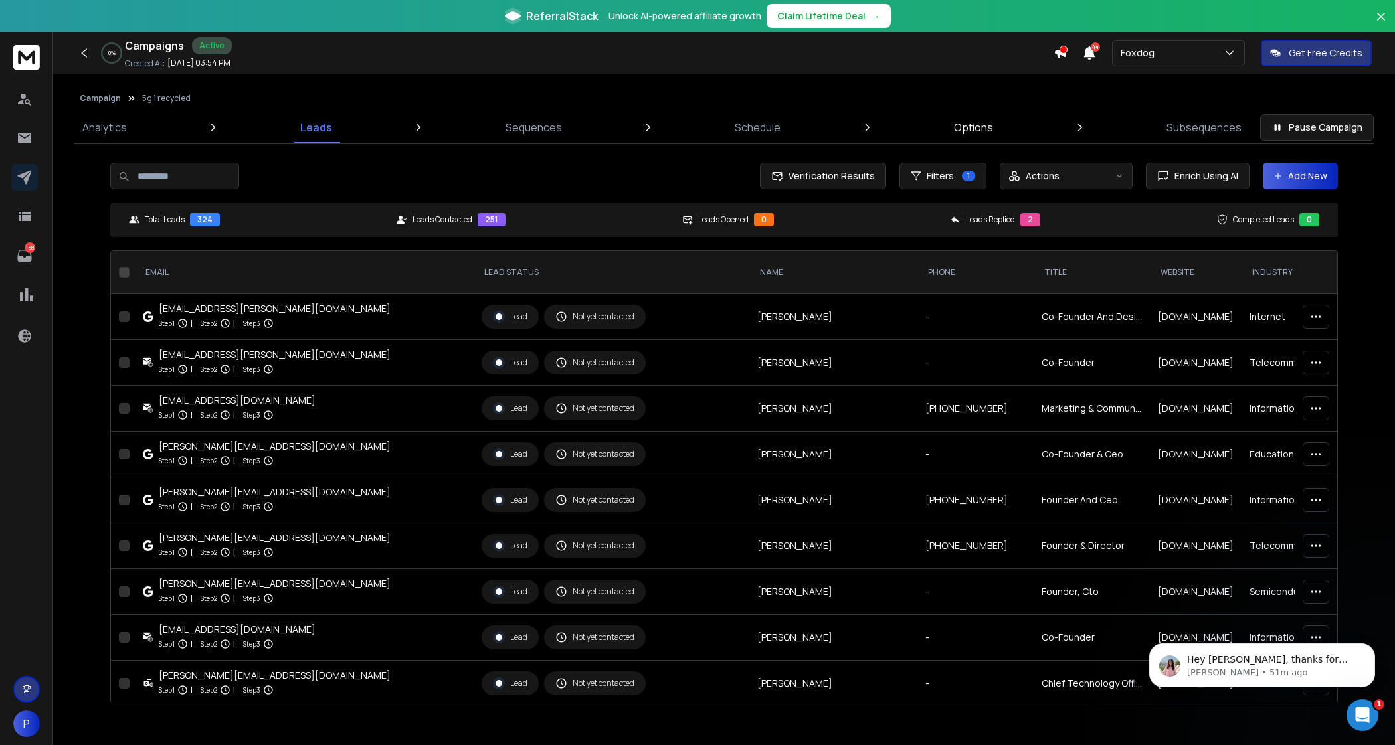
click at [992, 134] on p "Options" at bounding box center [973, 128] width 39 height 16
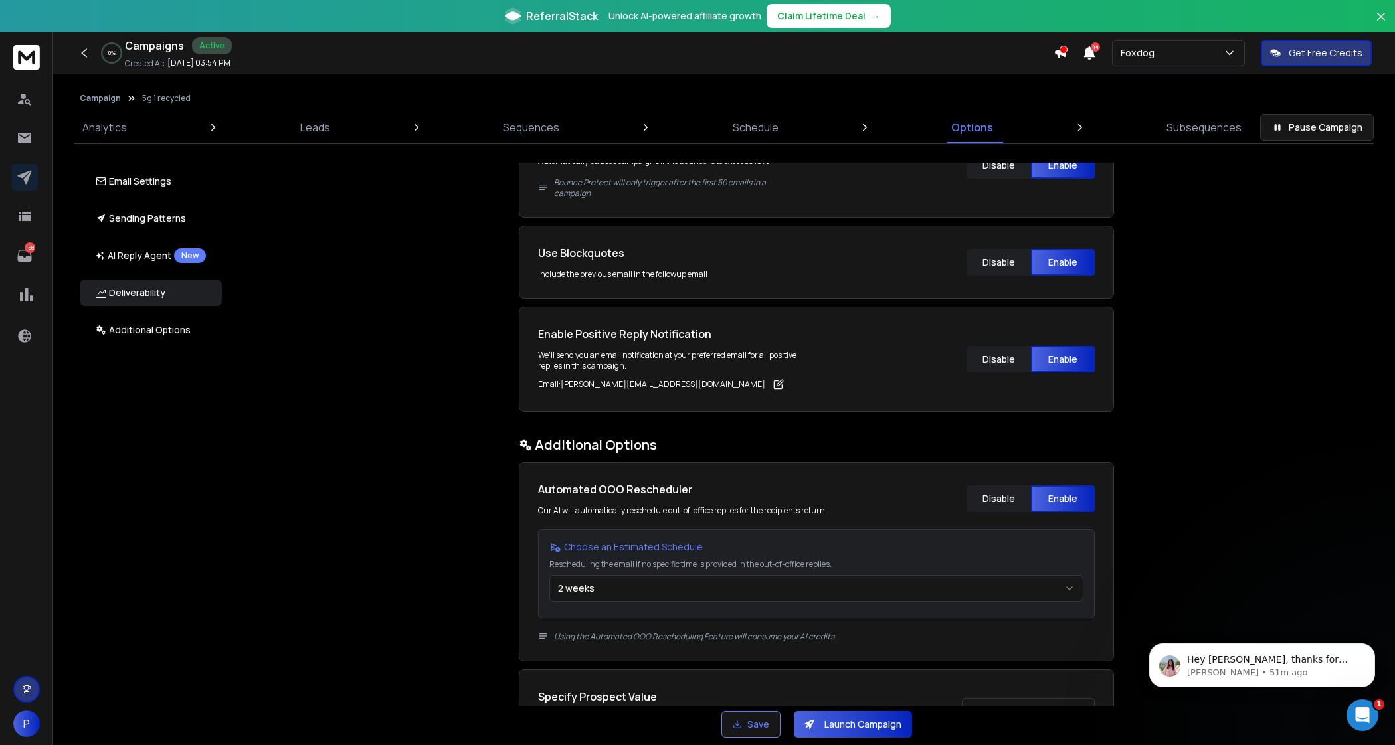
scroll to position [2124, 0]
click at [757, 126] on p "Schedule" at bounding box center [756, 128] width 46 height 16
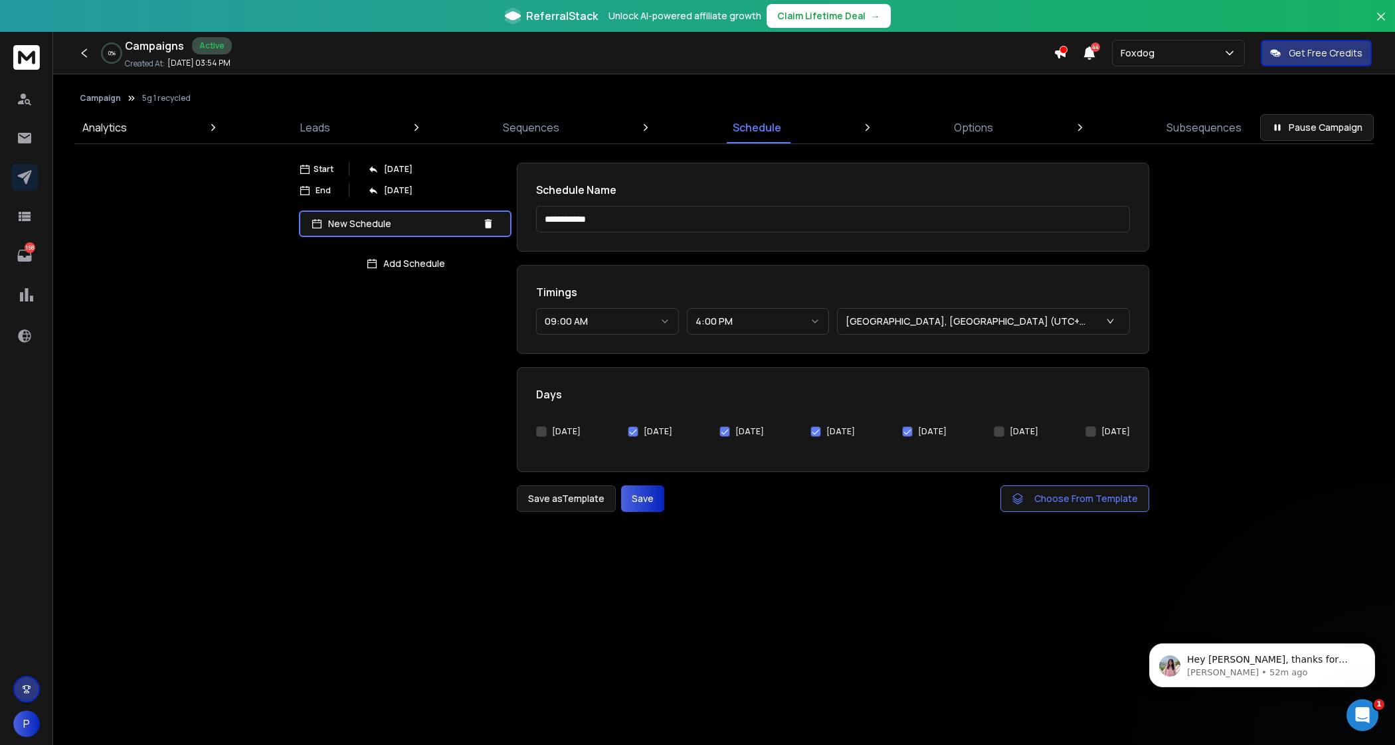
click at [124, 131] on p "Analytics" at bounding box center [104, 128] width 45 height 16
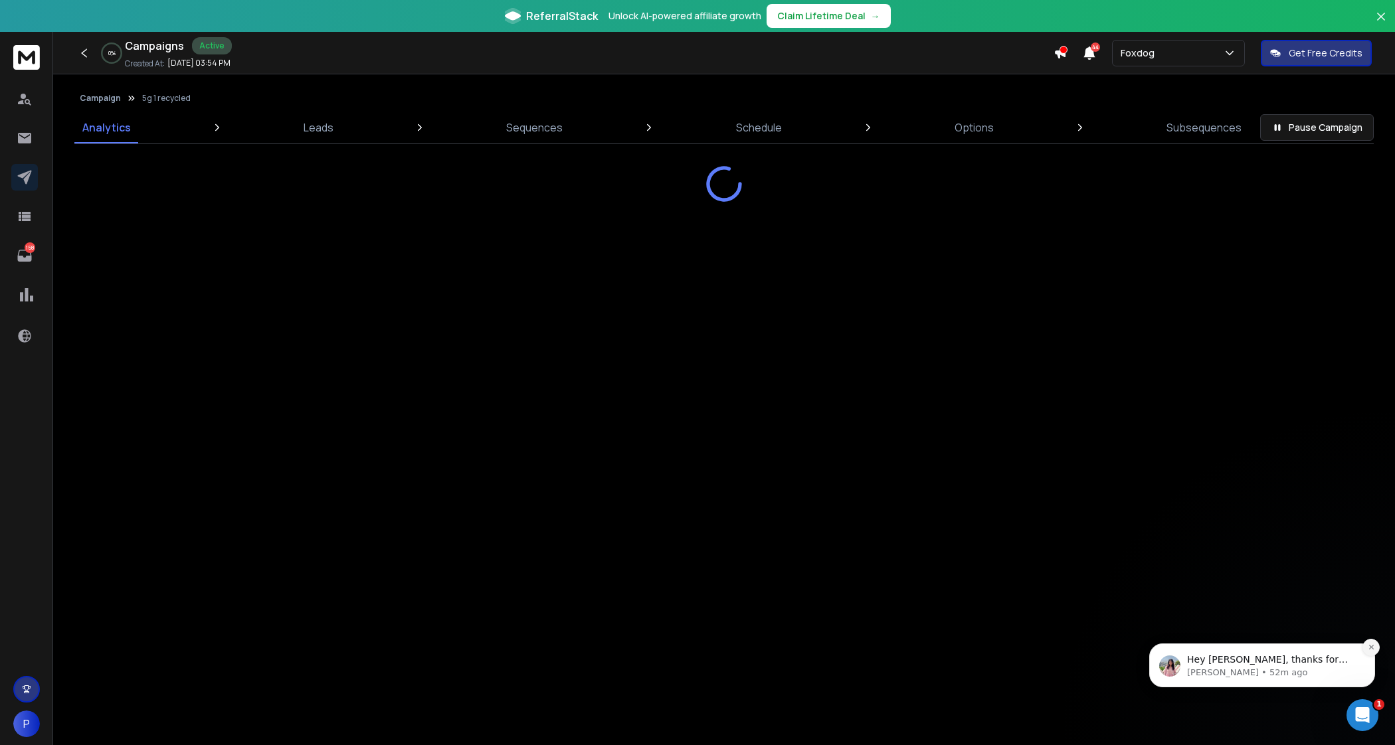
click at [1370, 647] on icon "Dismiss notification" at bounding box center [1370, 647] width 5 height 5
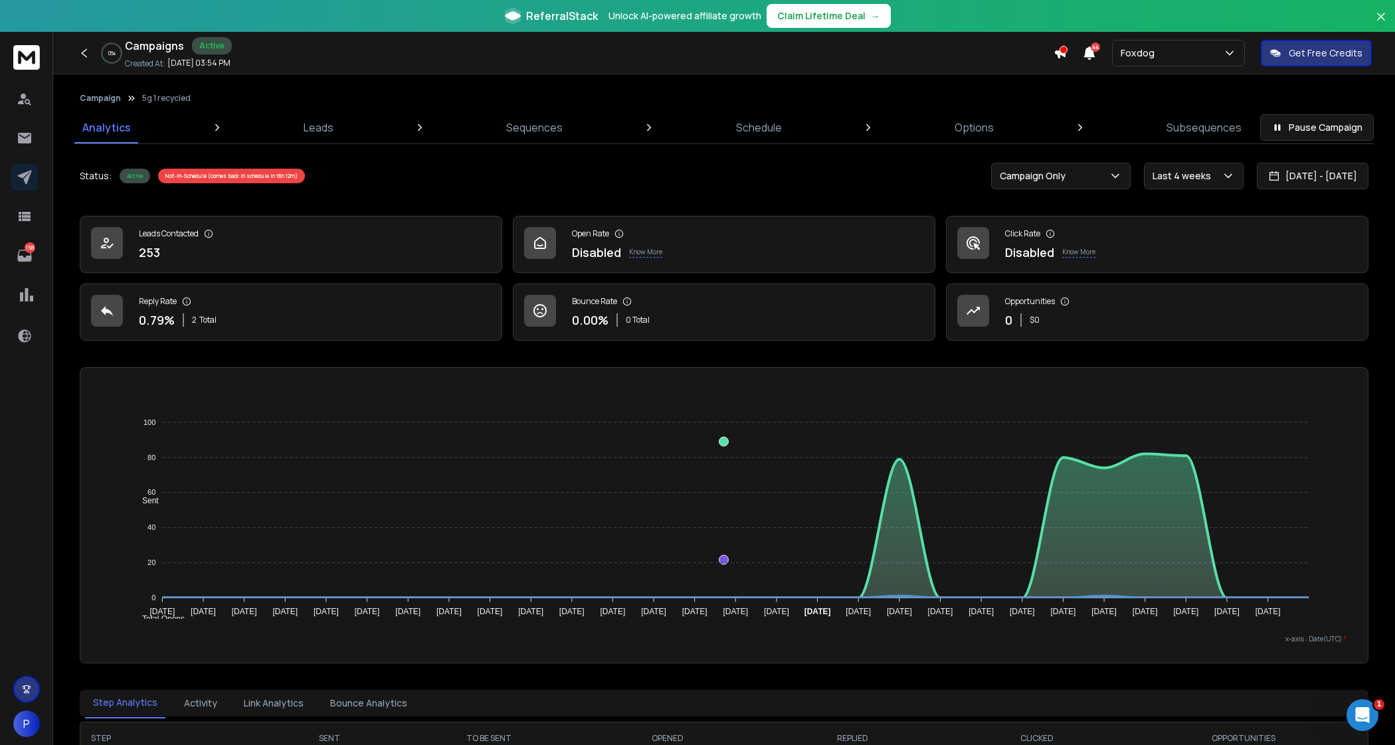
click at [74, 54] on div "0 % Campaigns Active Created At: Sep 29, 2025, 03:54 PM 44 Foxdog Get Free Cred…" at bounding box center [697, 53] width 1395 height 43
click at [90, 53] on button at bounding box center [84, 53] width 17 height 27
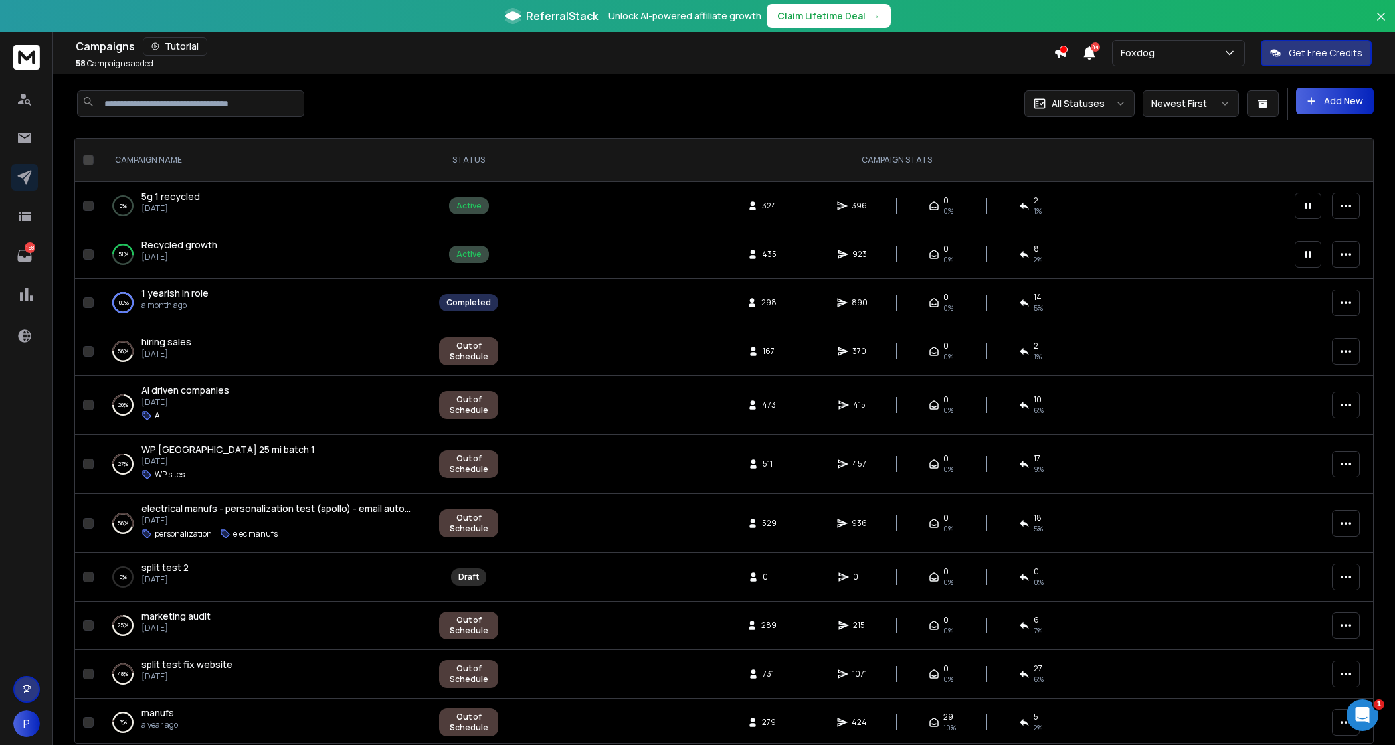
click at [153, 252] on p "[DATE]" at bounding box center [179, 257] width 76 height 11
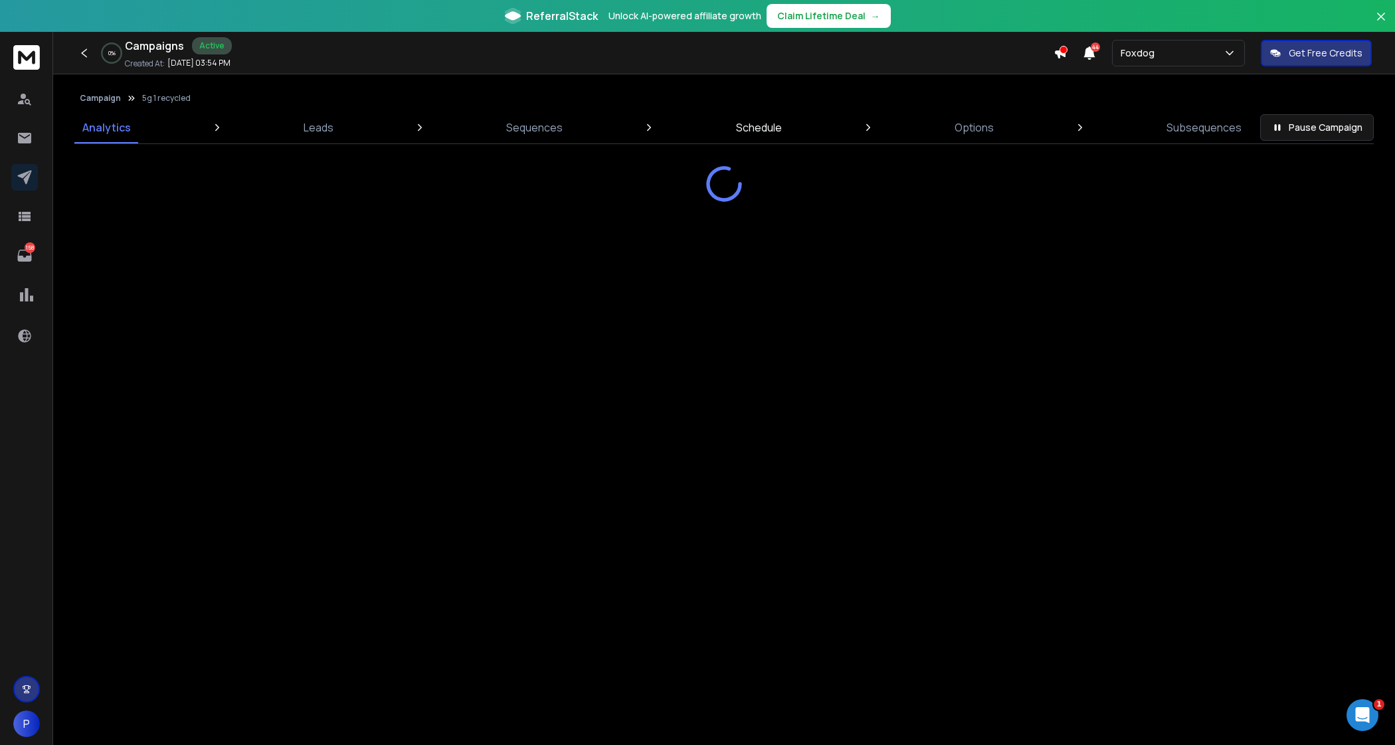
click at [753, 137] on link "Schedule" at bounding box center [759, 128] width 62 height 32
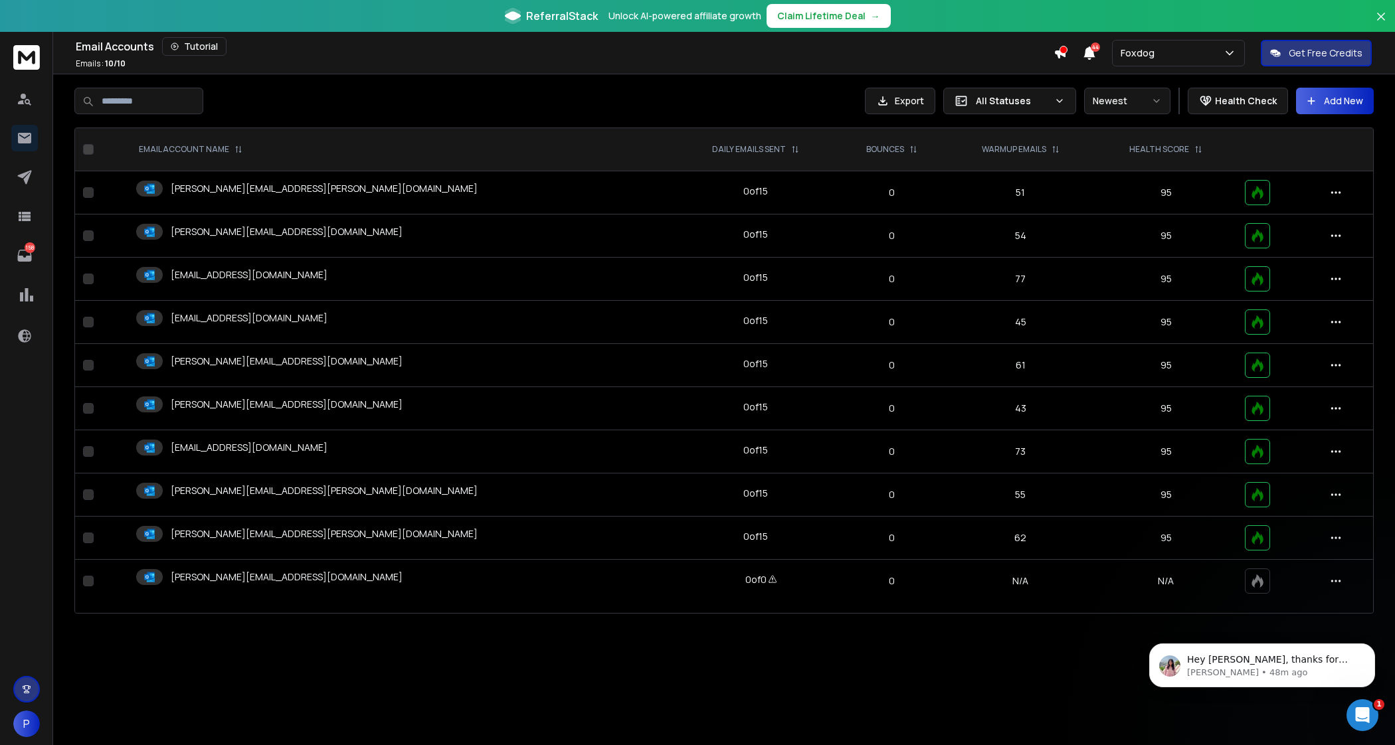
click at [165, 88] on input at bounding box center [138, 101] width 129 height 27
paste input "**********"
type input "**********"
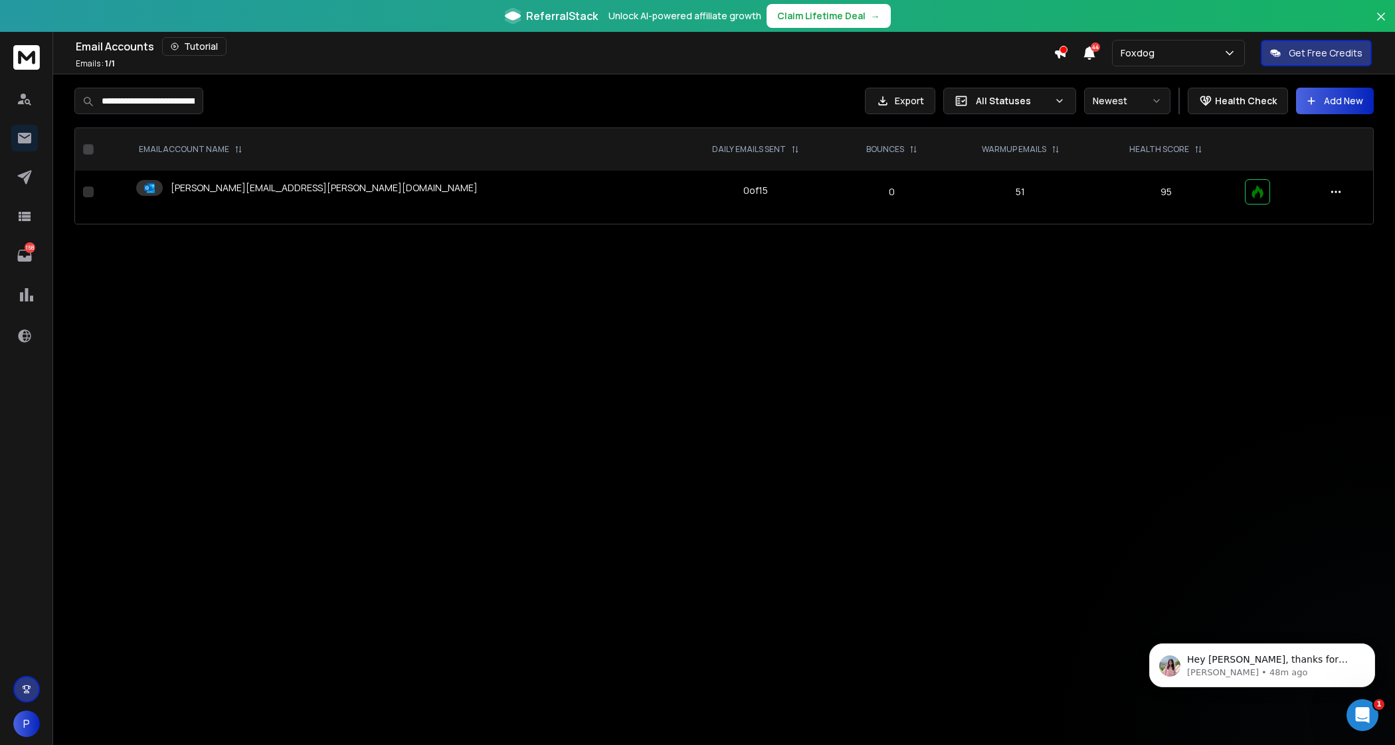
click at [319, 195] on div "paul.simmons@foxdogconsultant.com" at bounding box center [306, 188] width 341 height 16
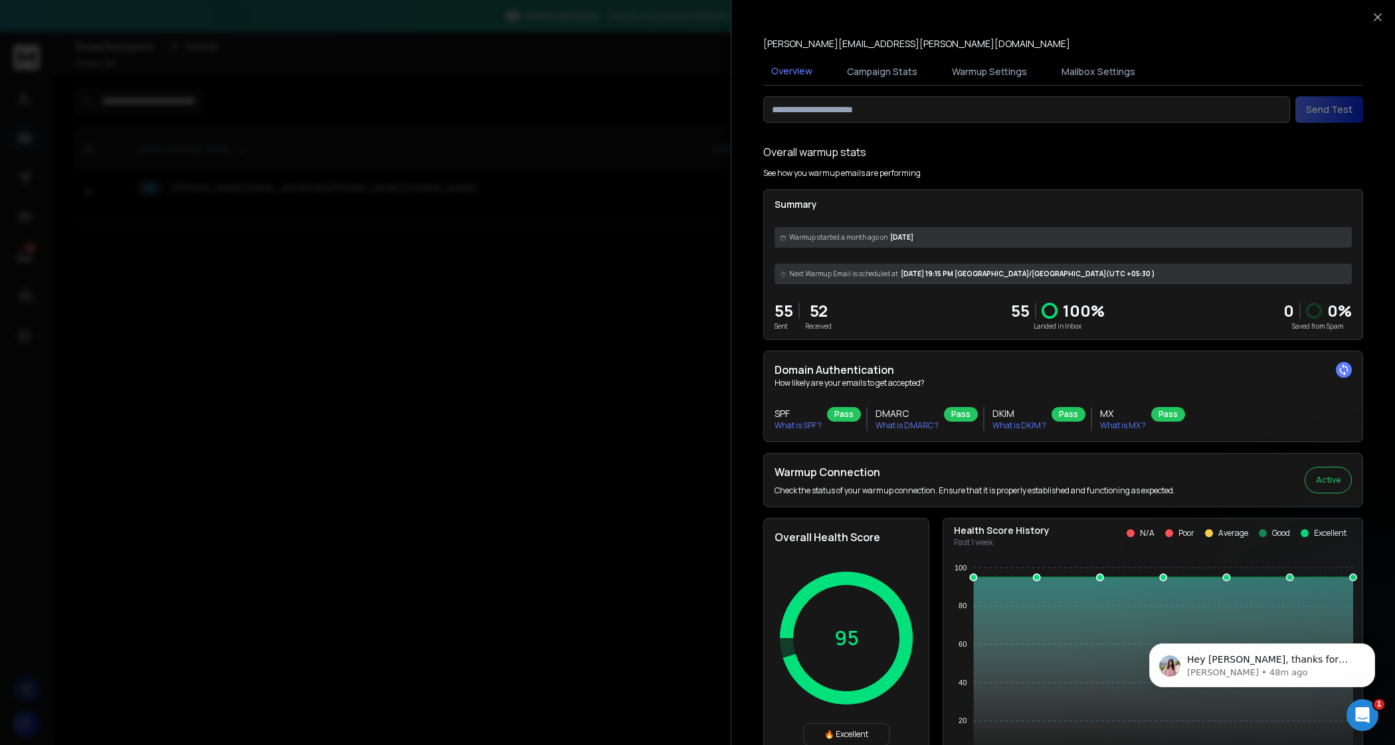
click at [926, 116] on input "email" at bounding box center [1026, 109] width 527 height 27
type input "**********"
click at [1326, 105] on button "Send Test" at bounding box center [1329, 109] width 68 height 27
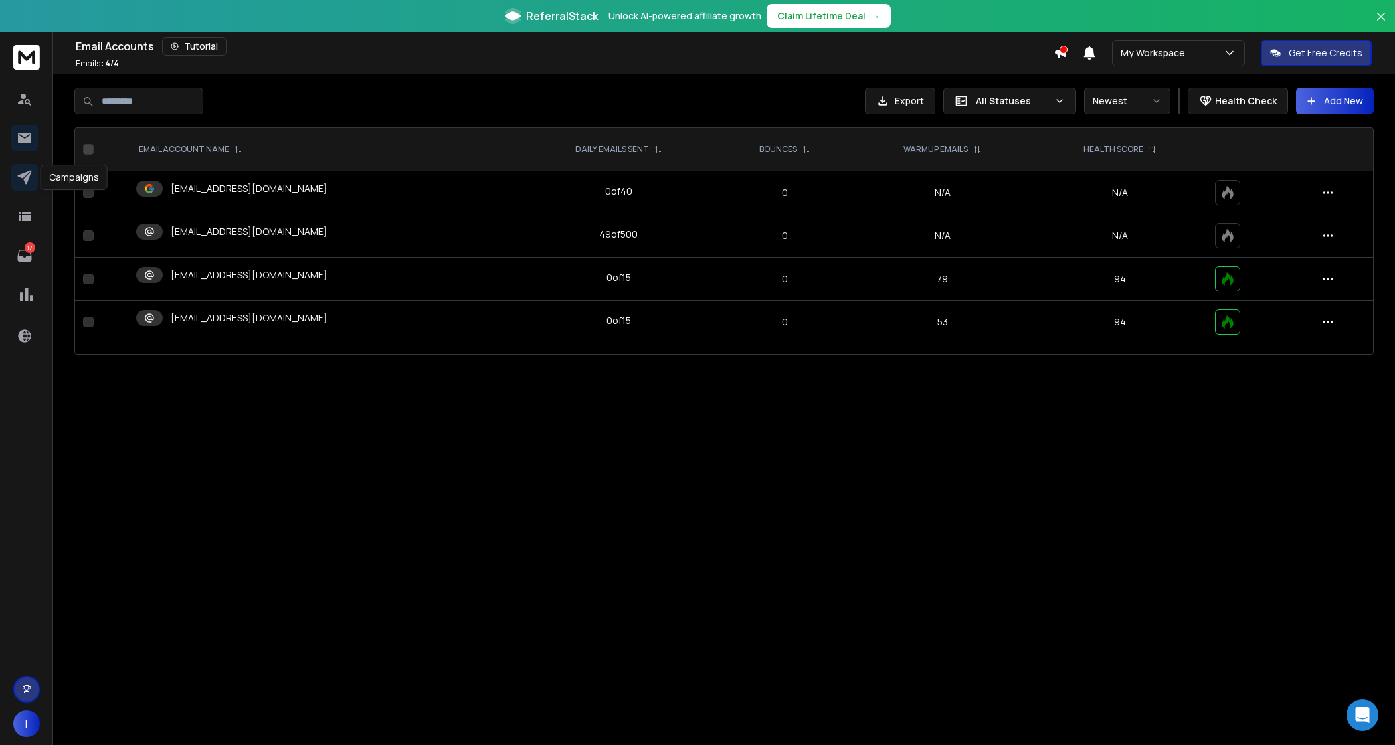
click at [23, 173] on icon at bounding box center [24, 178] width 14 height 14
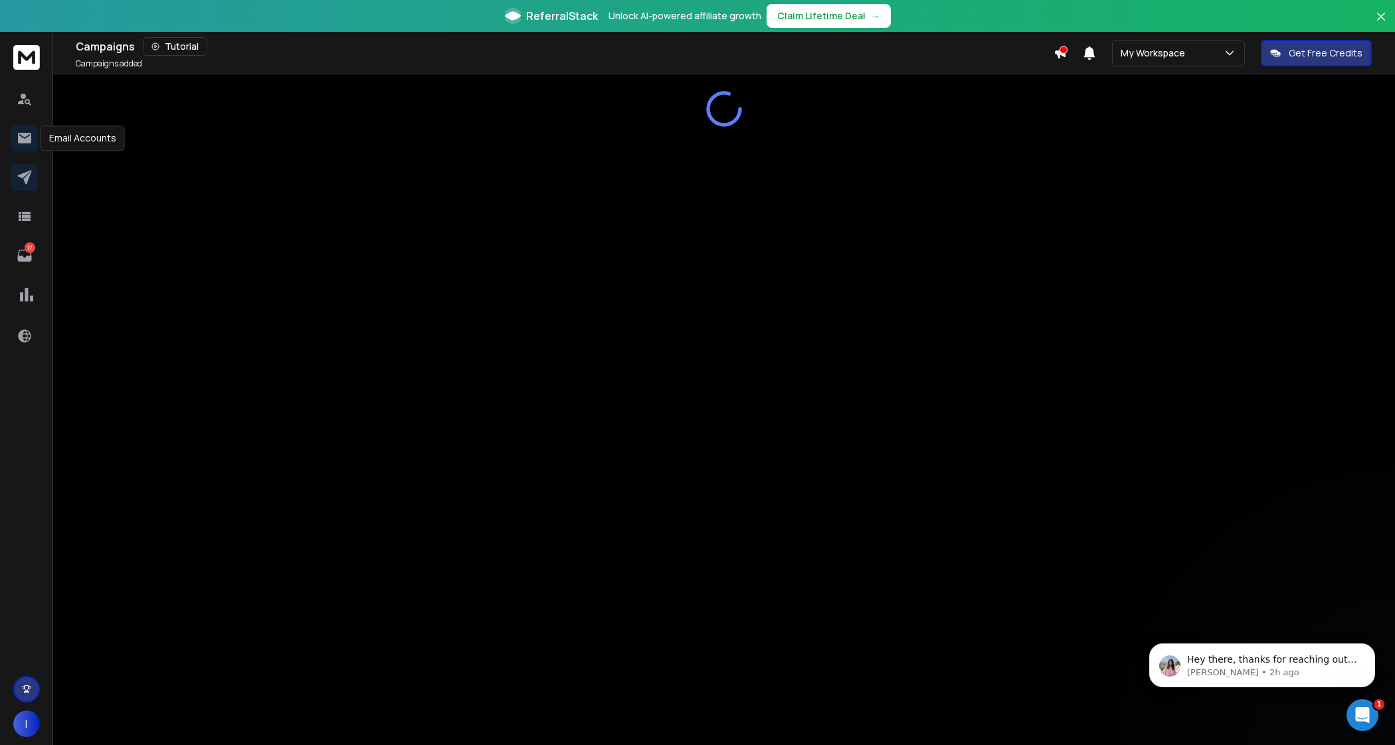
click at [21, 141] on icon at bounding box center [24, 138] width 13 height 11
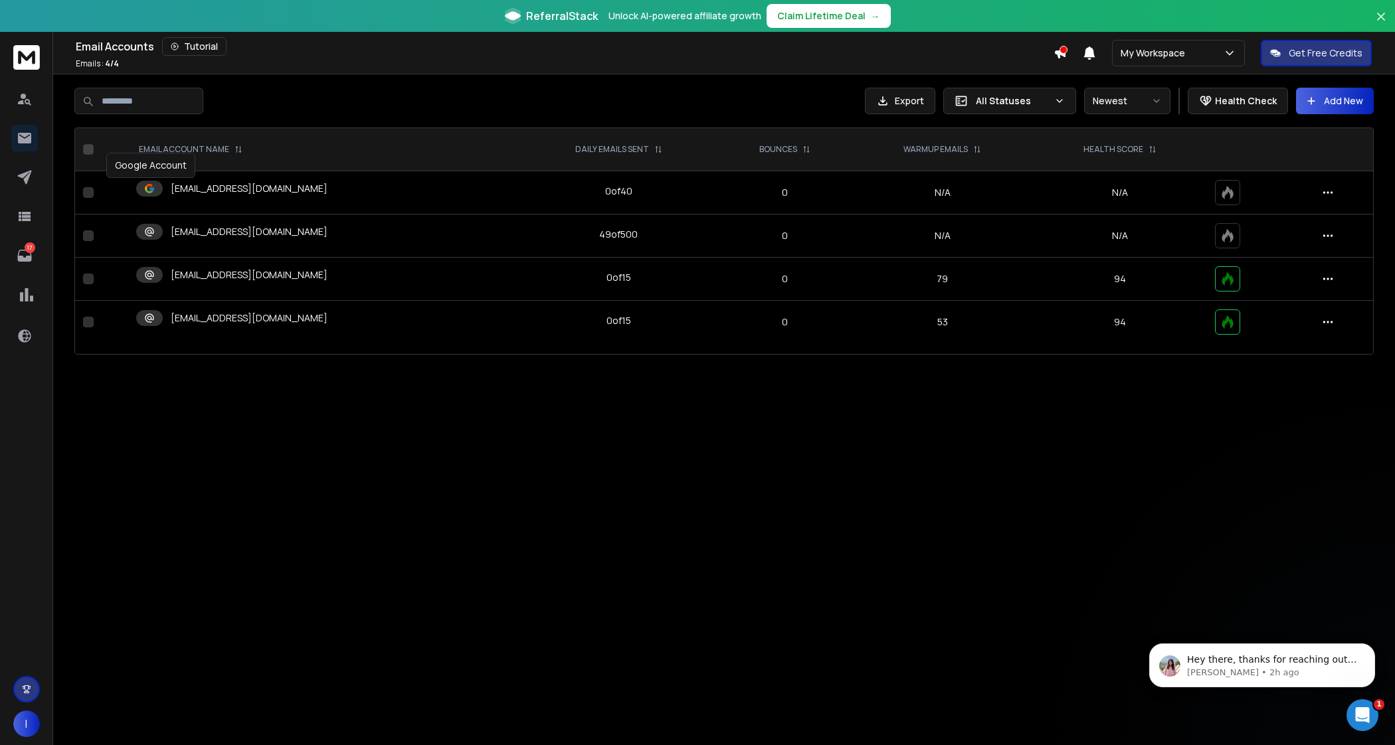
click at [175, 185] on p "[EMAIL_ADDRESS][DOMAIN_NAME]" at bounding box center [249, 188] width 157 height 13
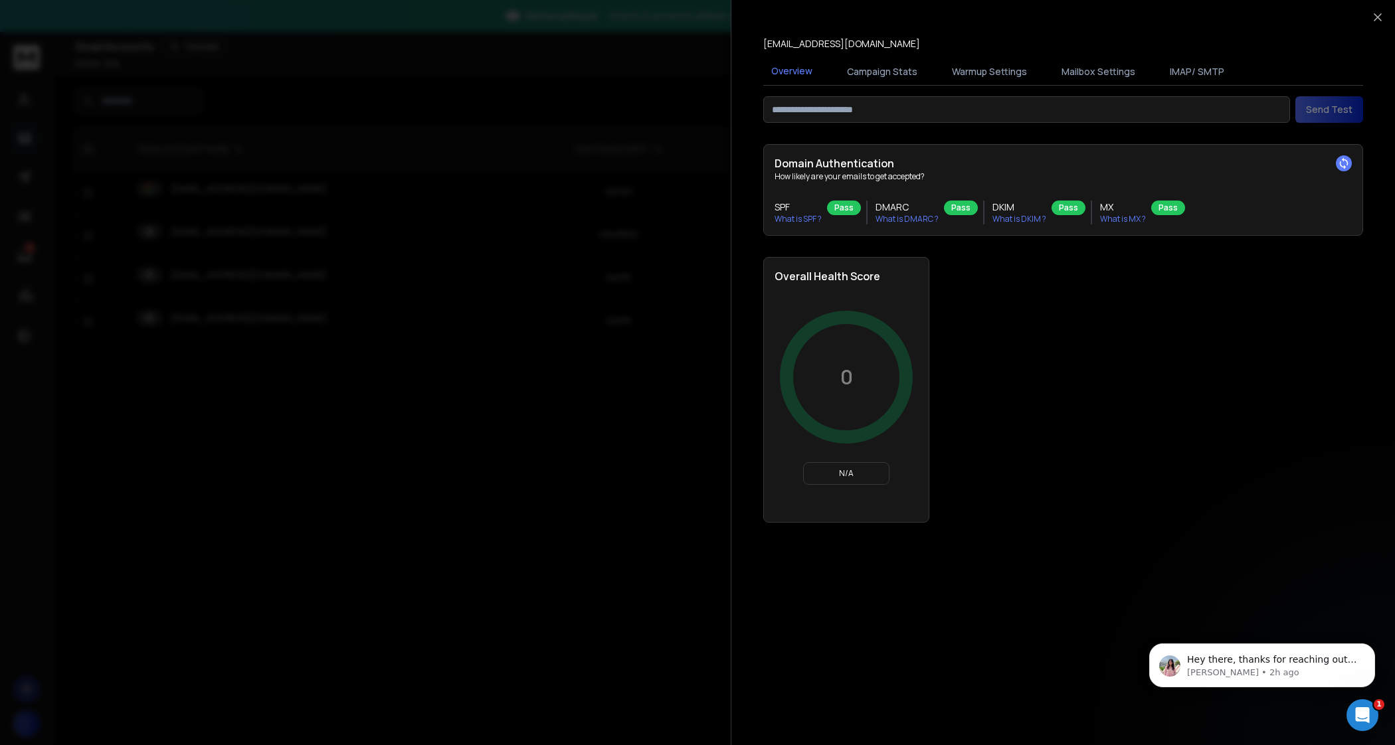
click at [1107, 77] on button "Mailbox Settings" at bounding box center [1098, 71] width 90 height 29
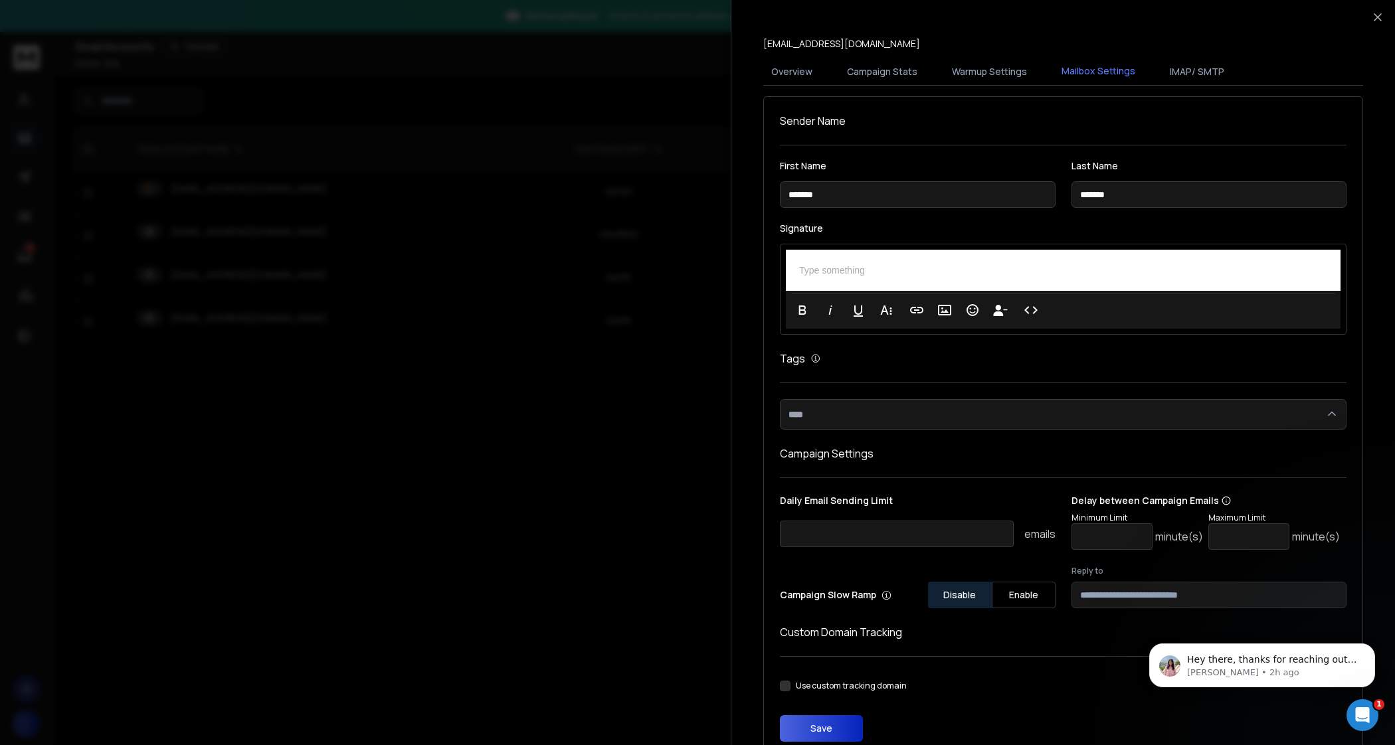
scroll to position [48, 0]
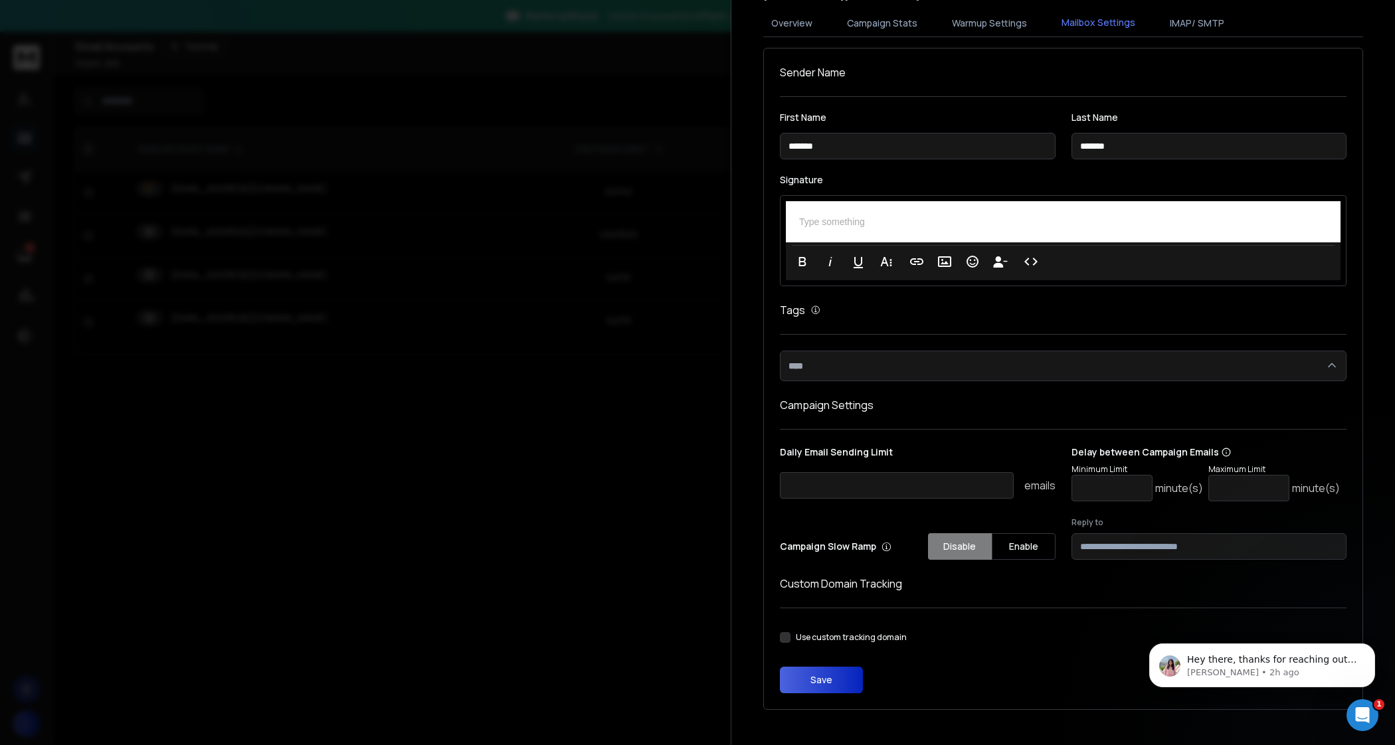
click at [537, 430] on div at bounding box center [697, 372] width 1395 height 745
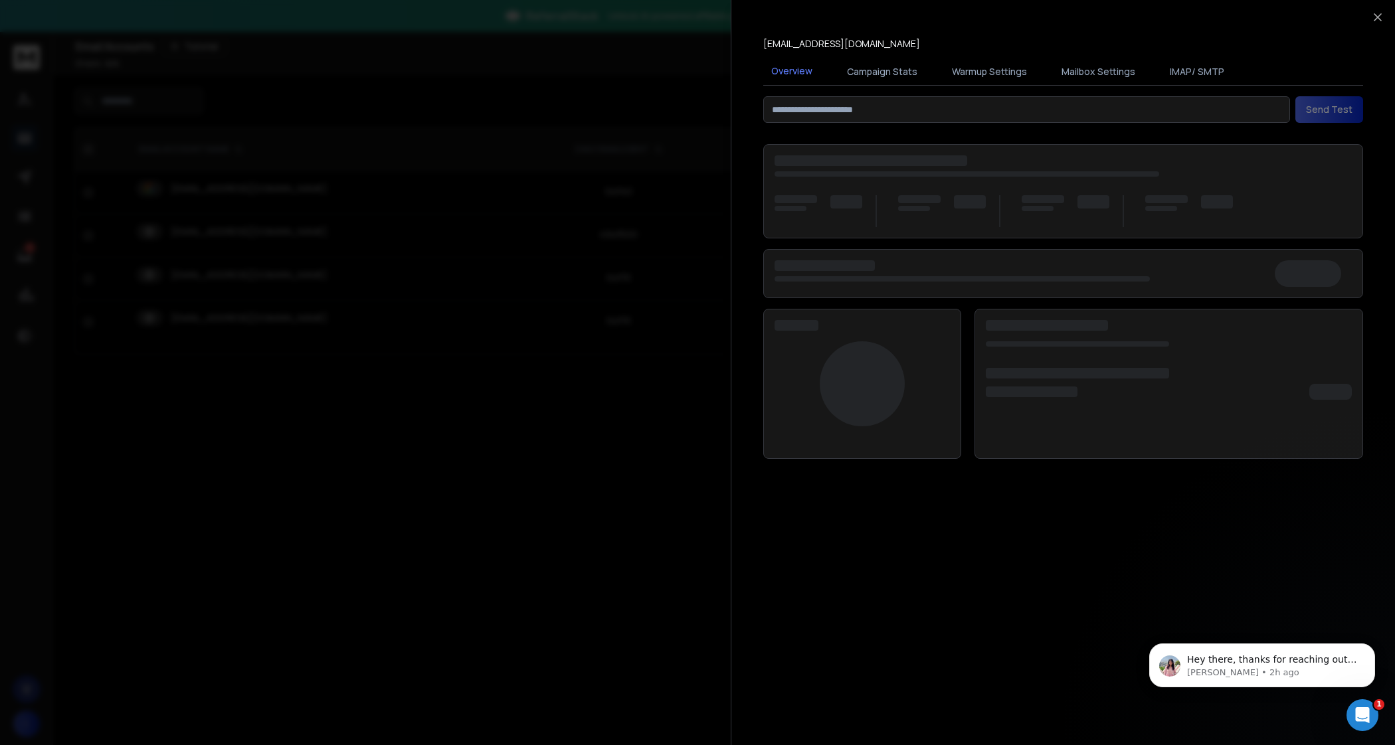
scroll to position [0, 0]
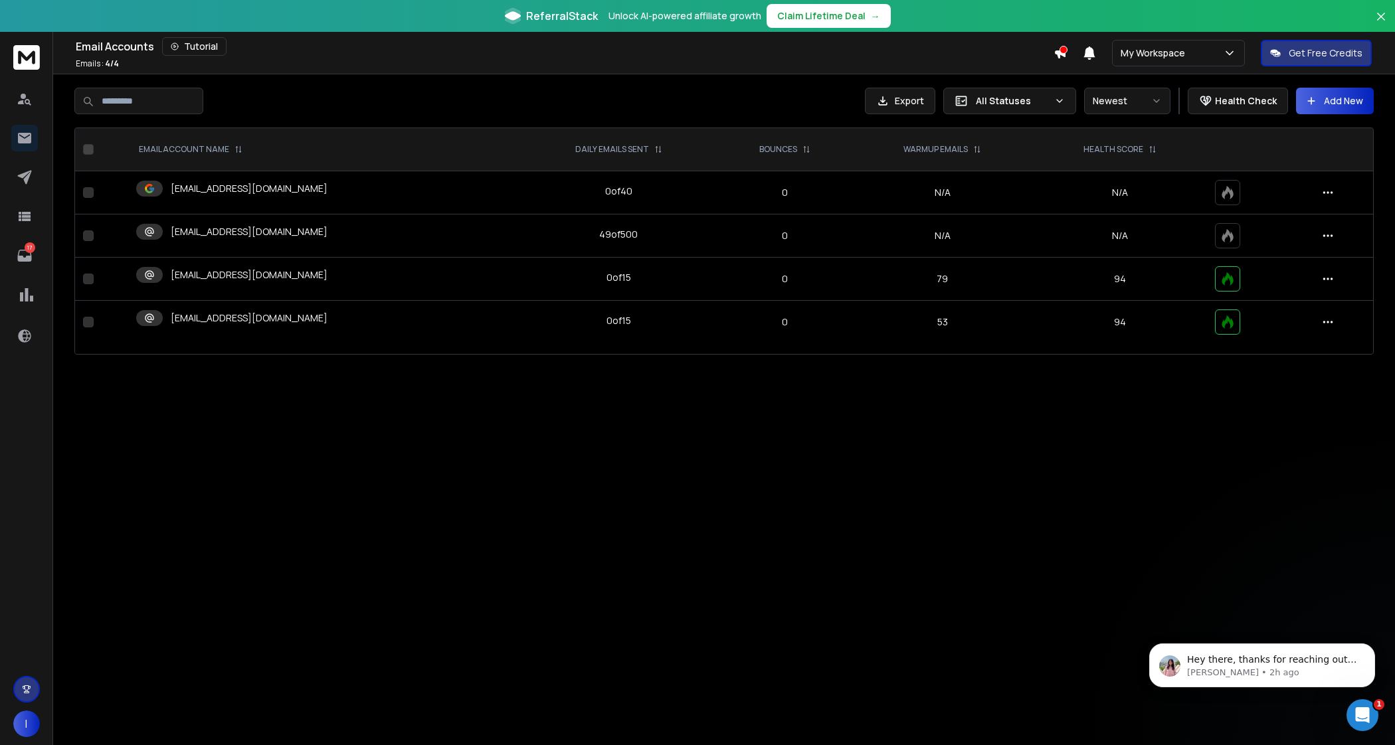
click at [268, 242] on td "master@youbooks.com" at bounding box center [323, 236] width 391 height 43
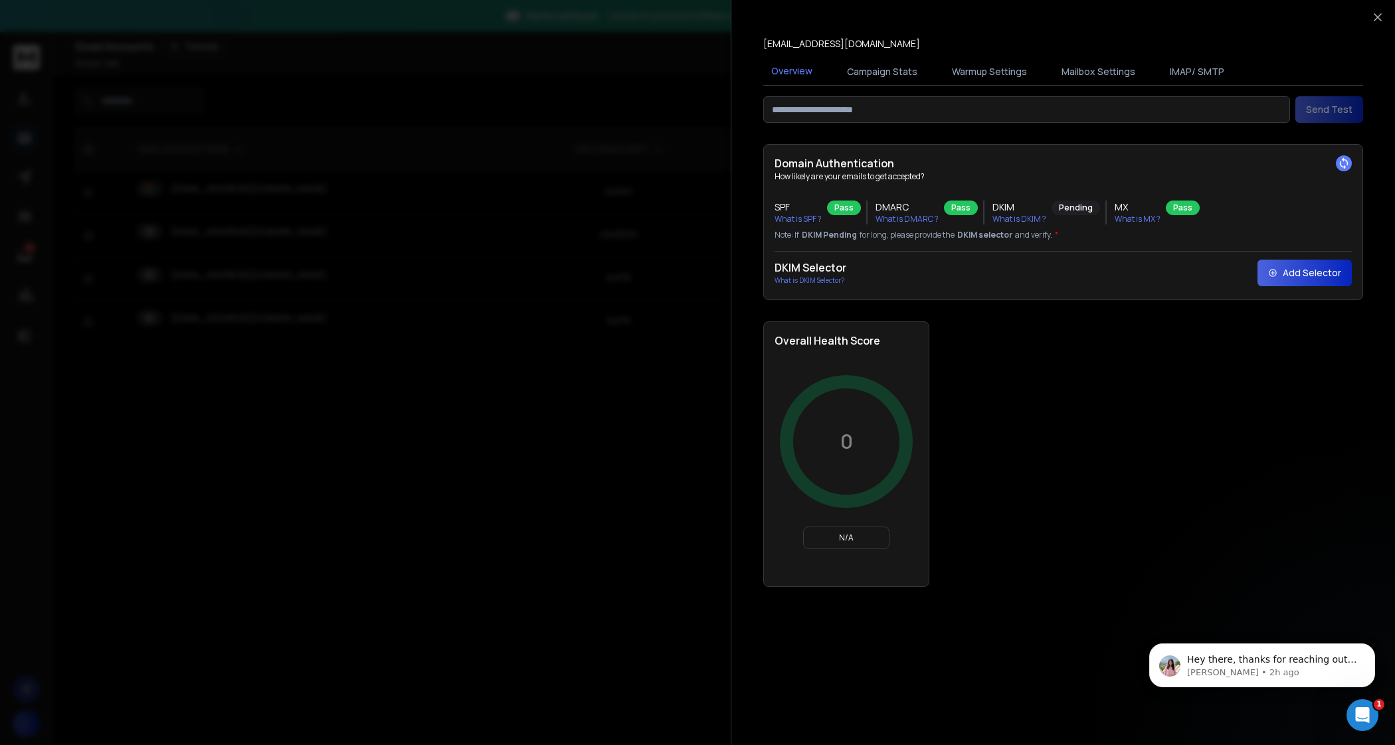
click at [1100, 67] on button "Mailbox Settings" at bounding box center [1098, 71] width 90 height 29
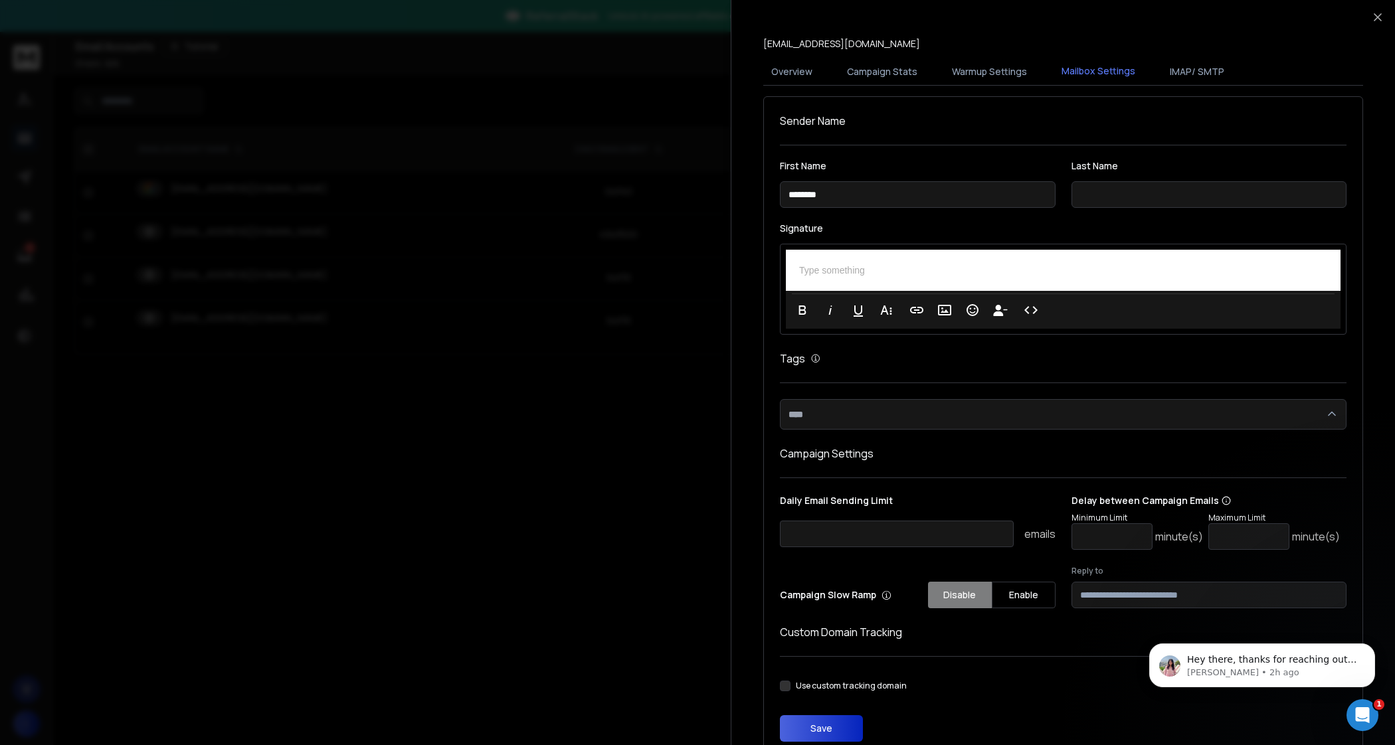
scroll to position [48, 0]
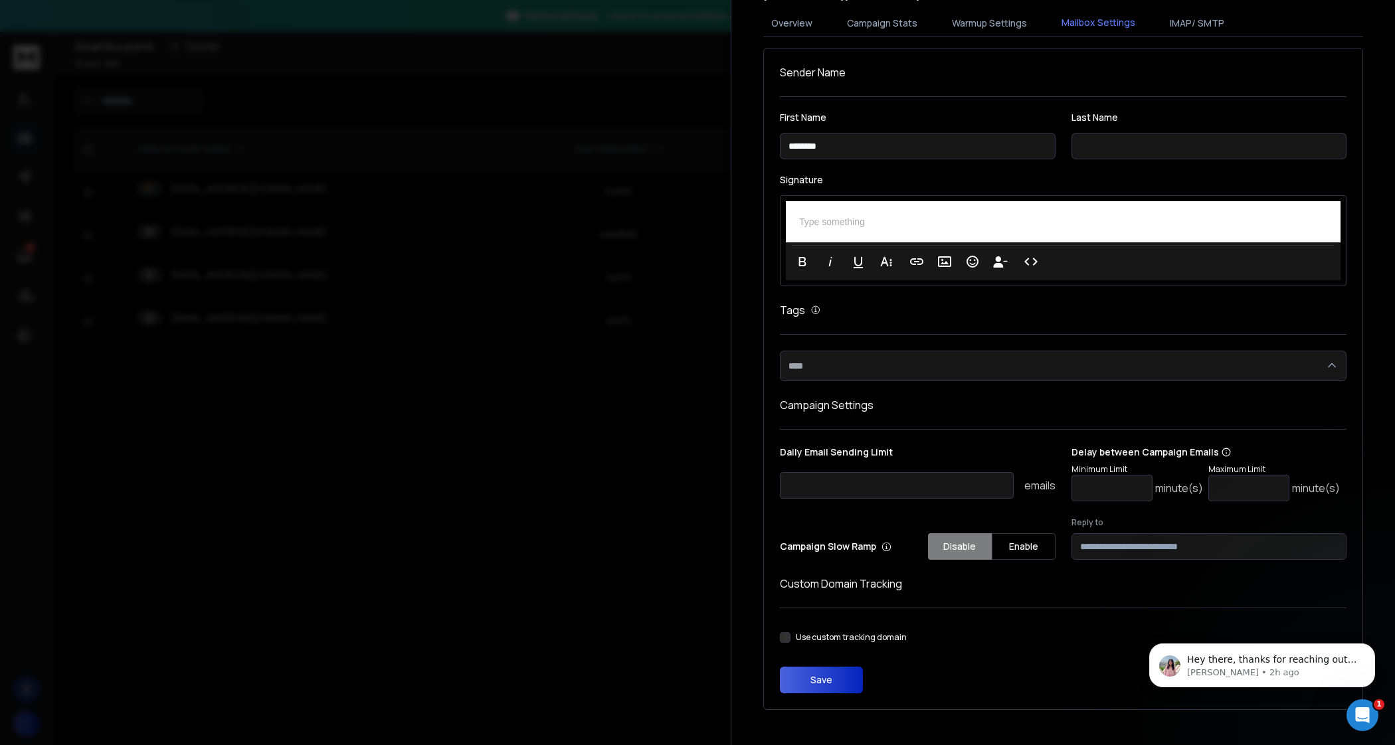
click at [165, 464] on div at bounding box center [697, 372] width 1395 height 745
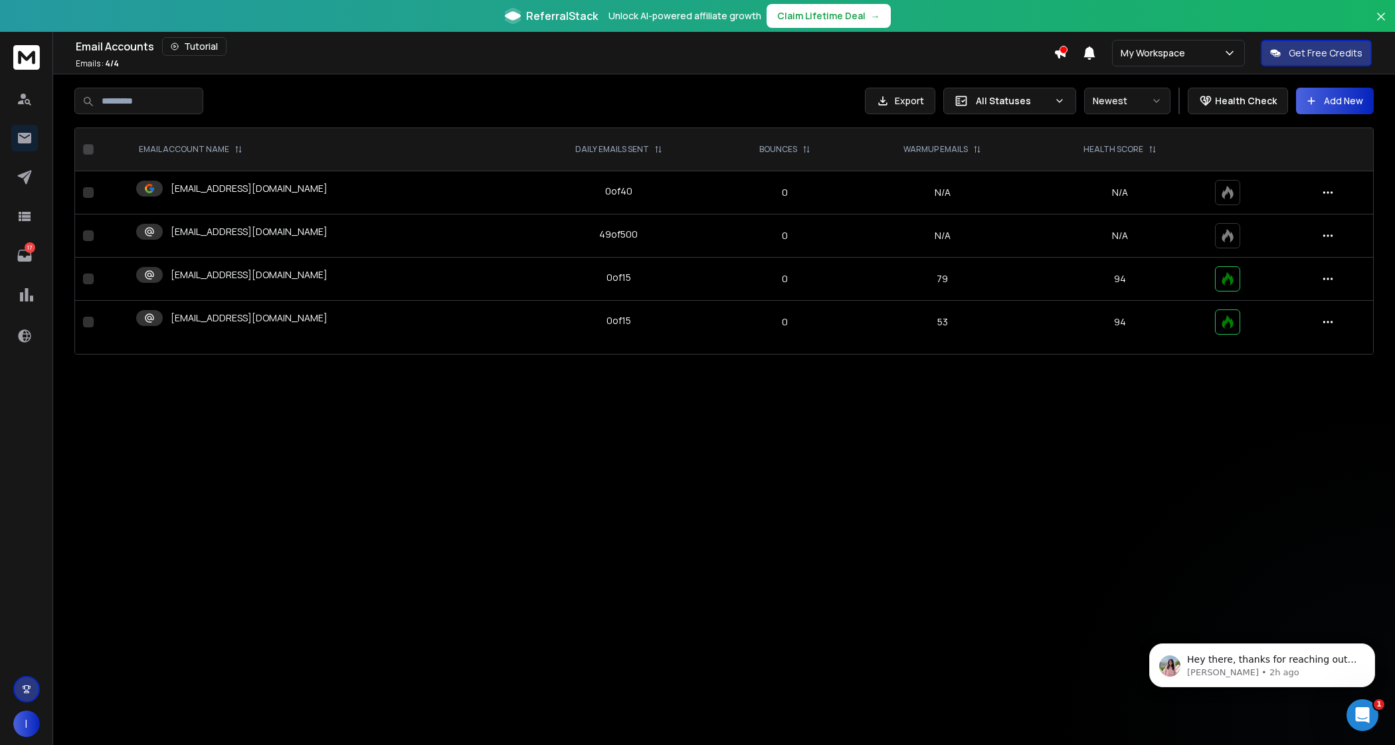
click at [229, 272] on p "youbooks@aibookwriter.xyz" at bounding box center [249, 274] width 157 height 13
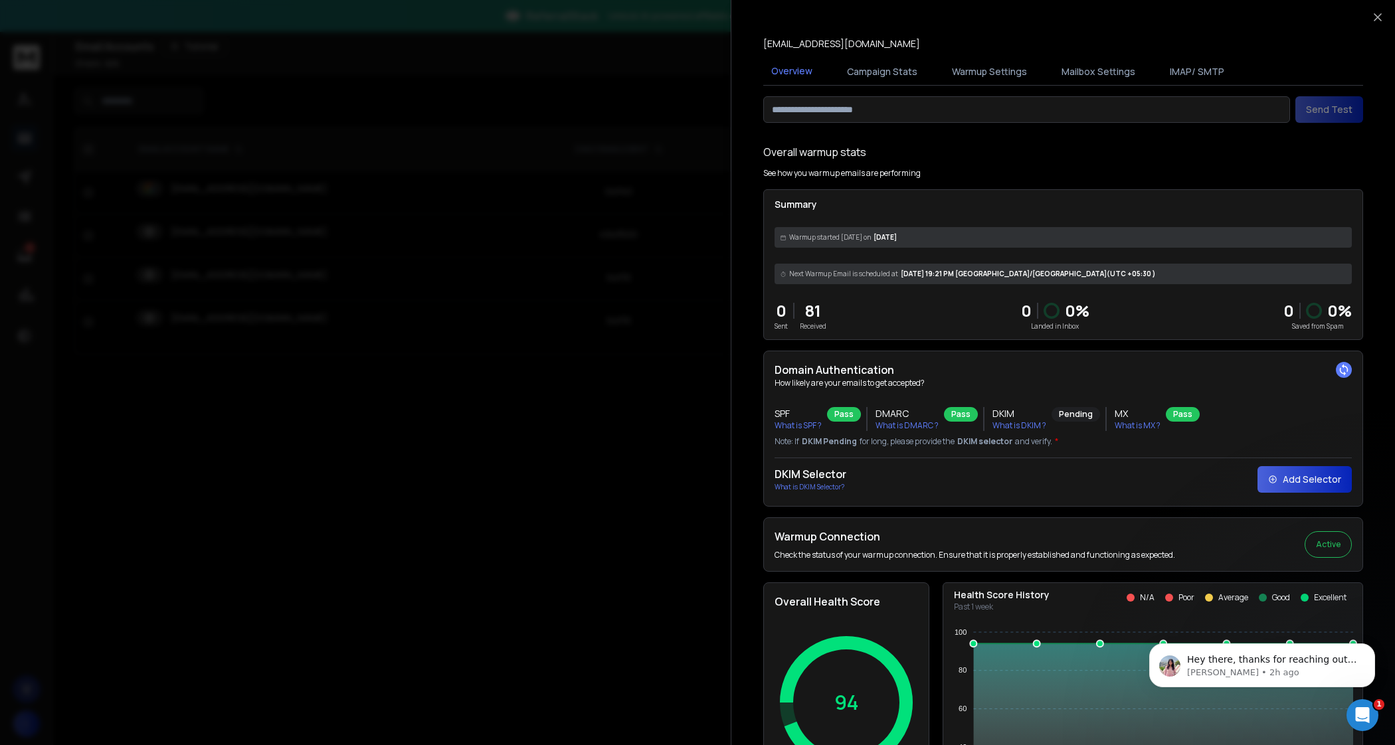
click at [1097, 74] on button "Mailbox Settings" at bounding box center [1098, 71] width 90 height 29
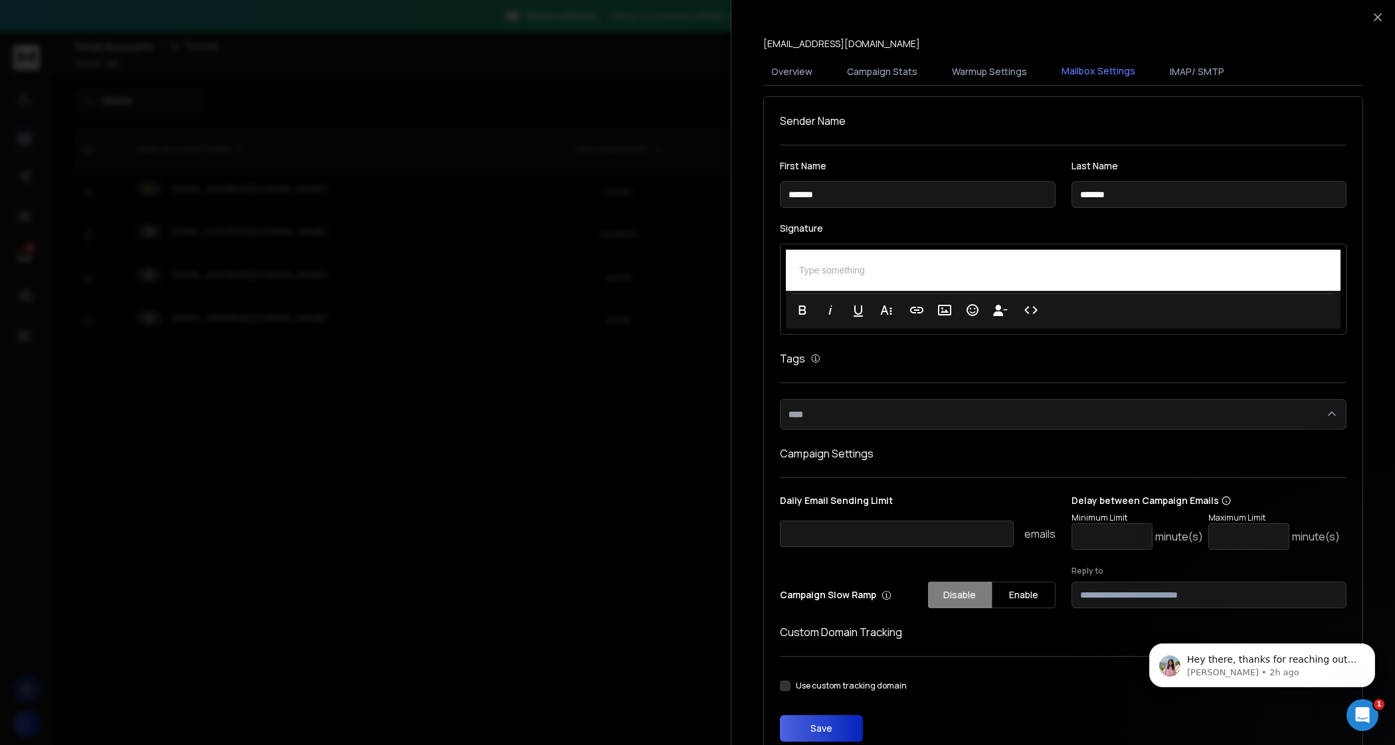
scroll to position [48, 0]
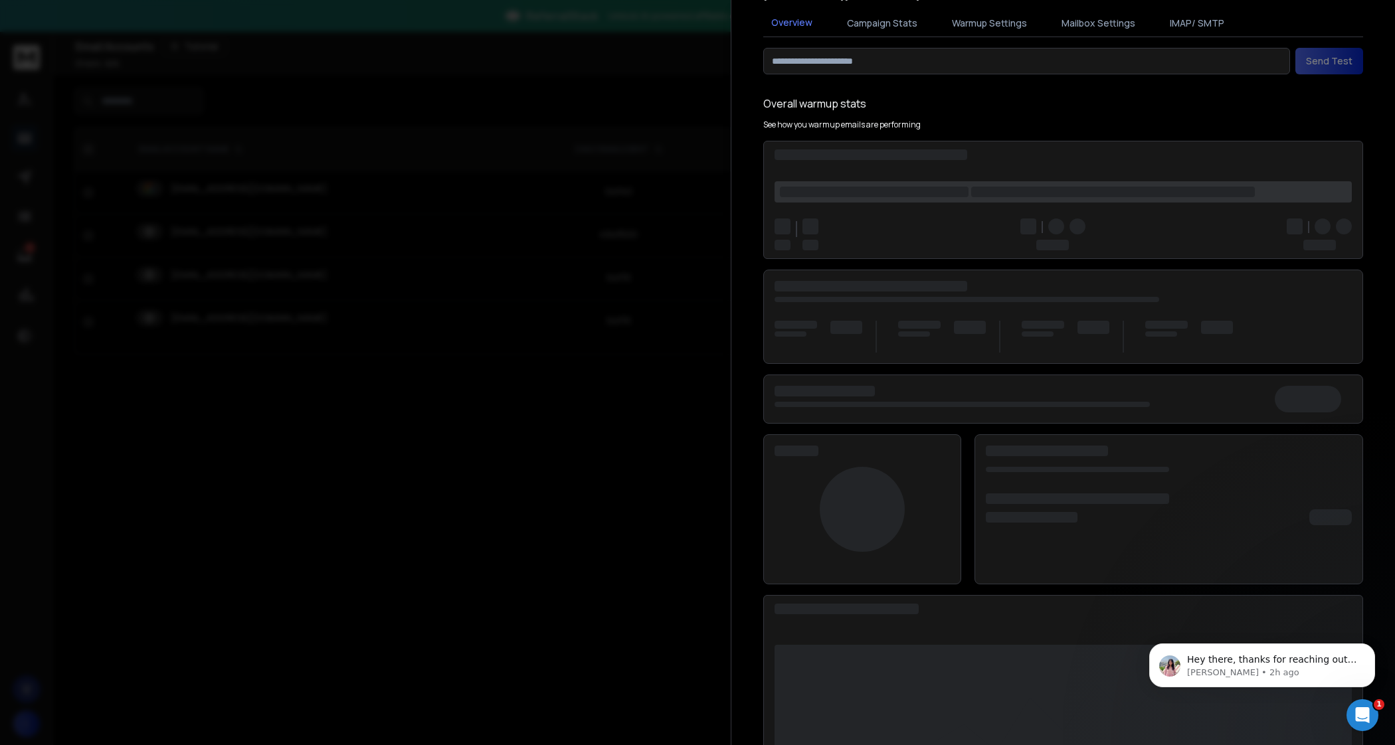
click at [303, 303] on div at bounding box center [697, 372] width 1395 height 745
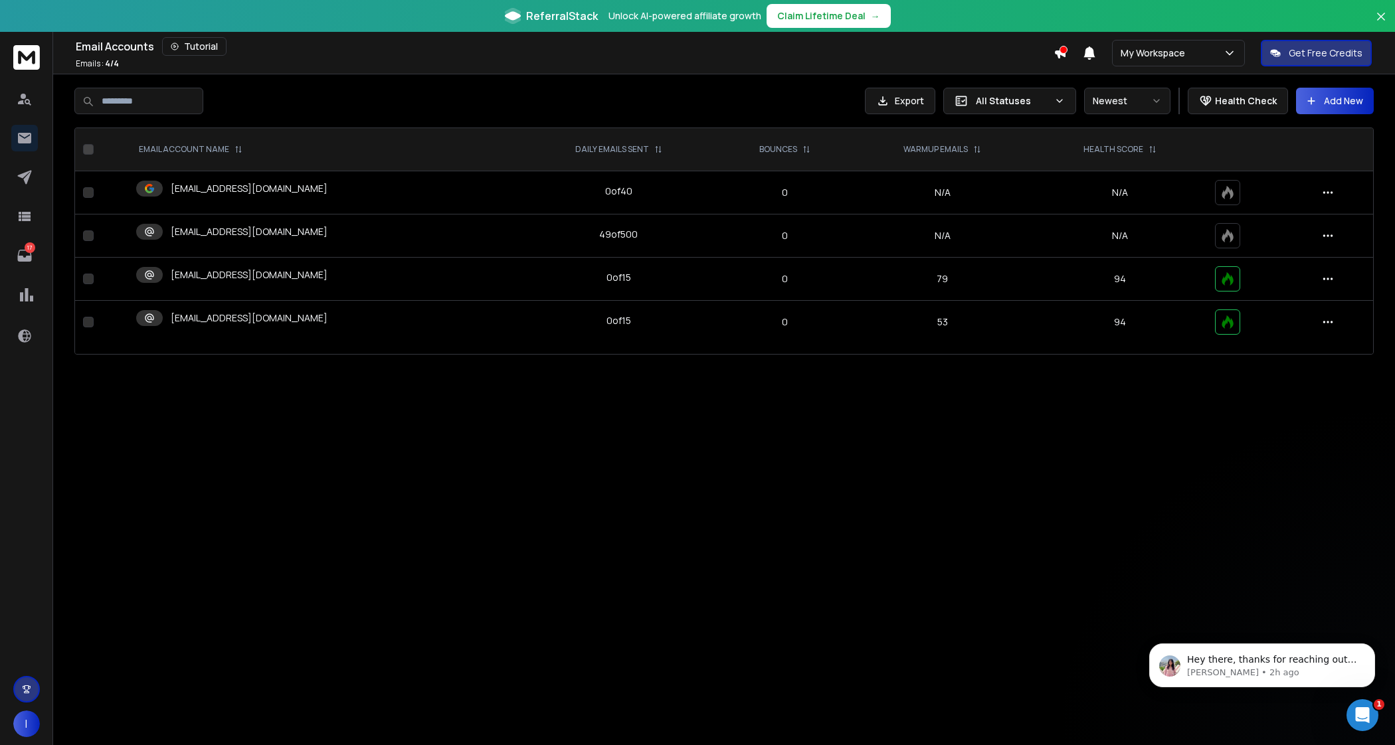
click at [222, 307] on td "youbooks@aibookeditor.app" at bounding box center [323, 322] width 391 height 43
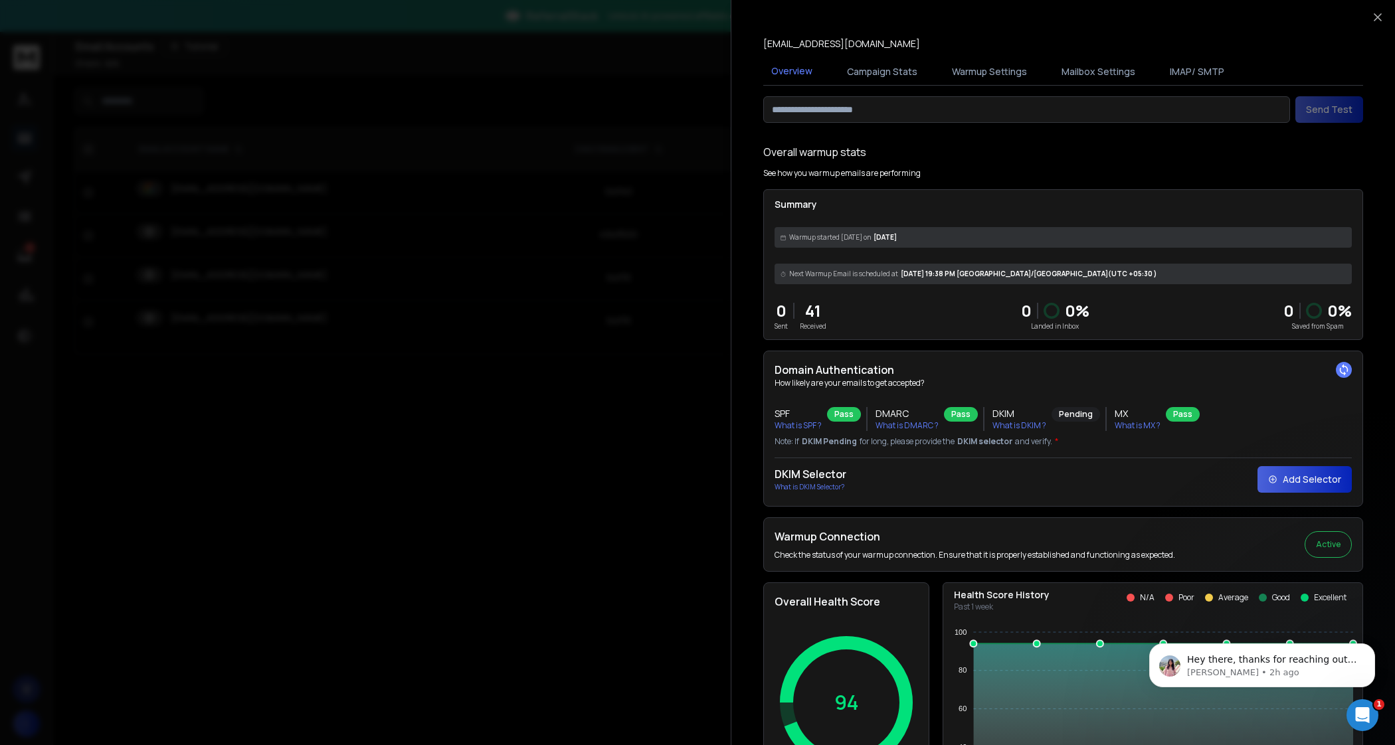
click at [1098, 78] on button "Mailbox Settings" at bounding box center [1098, 71] width 90 height 29
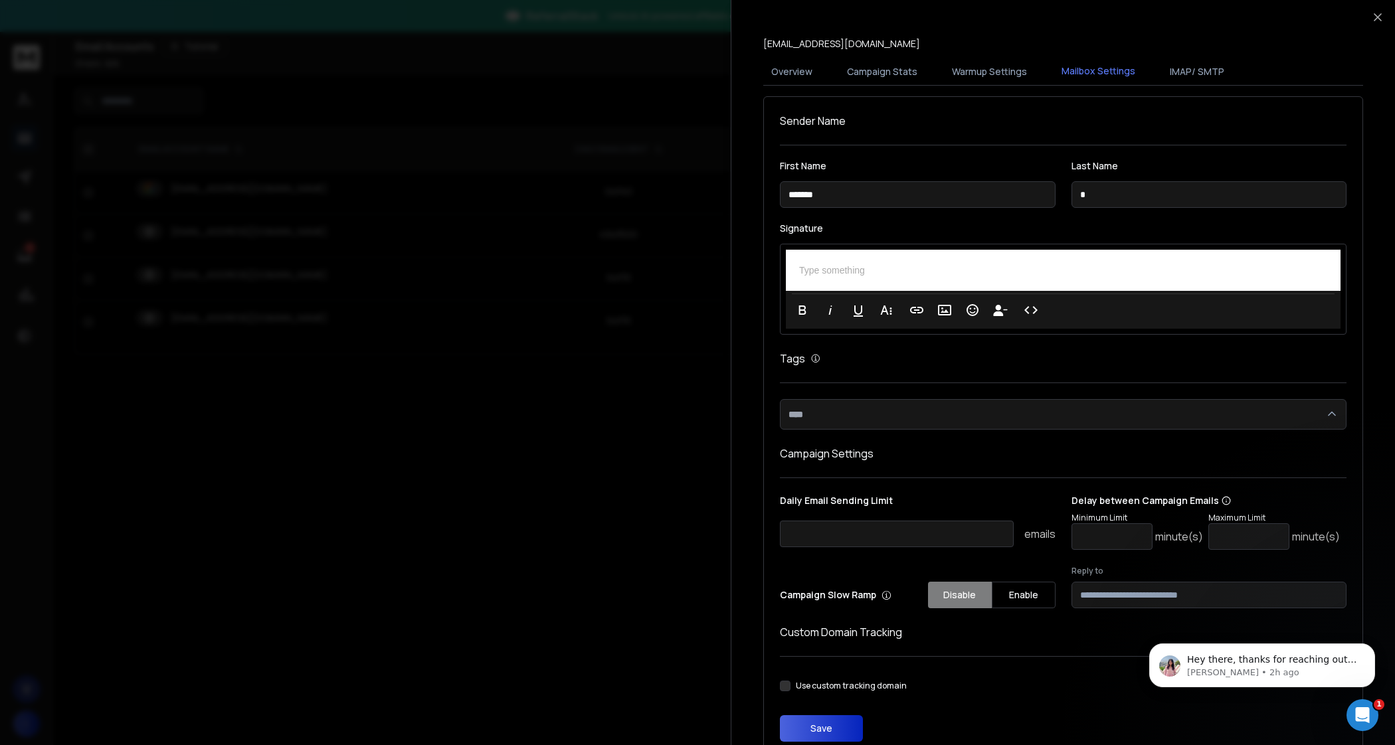
scroll to position [48, 0]
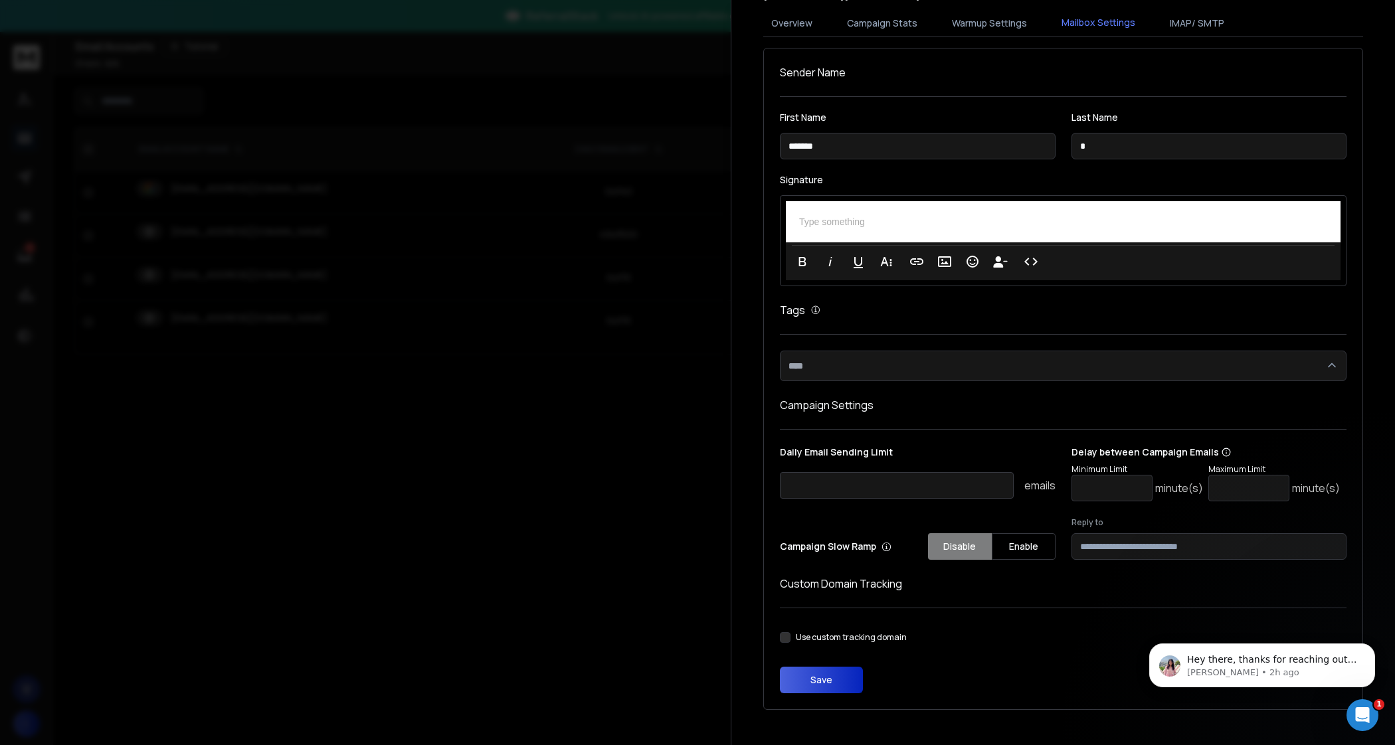
click at [498, 315] on div at bounding box center [697, 372] width 1395 height 745
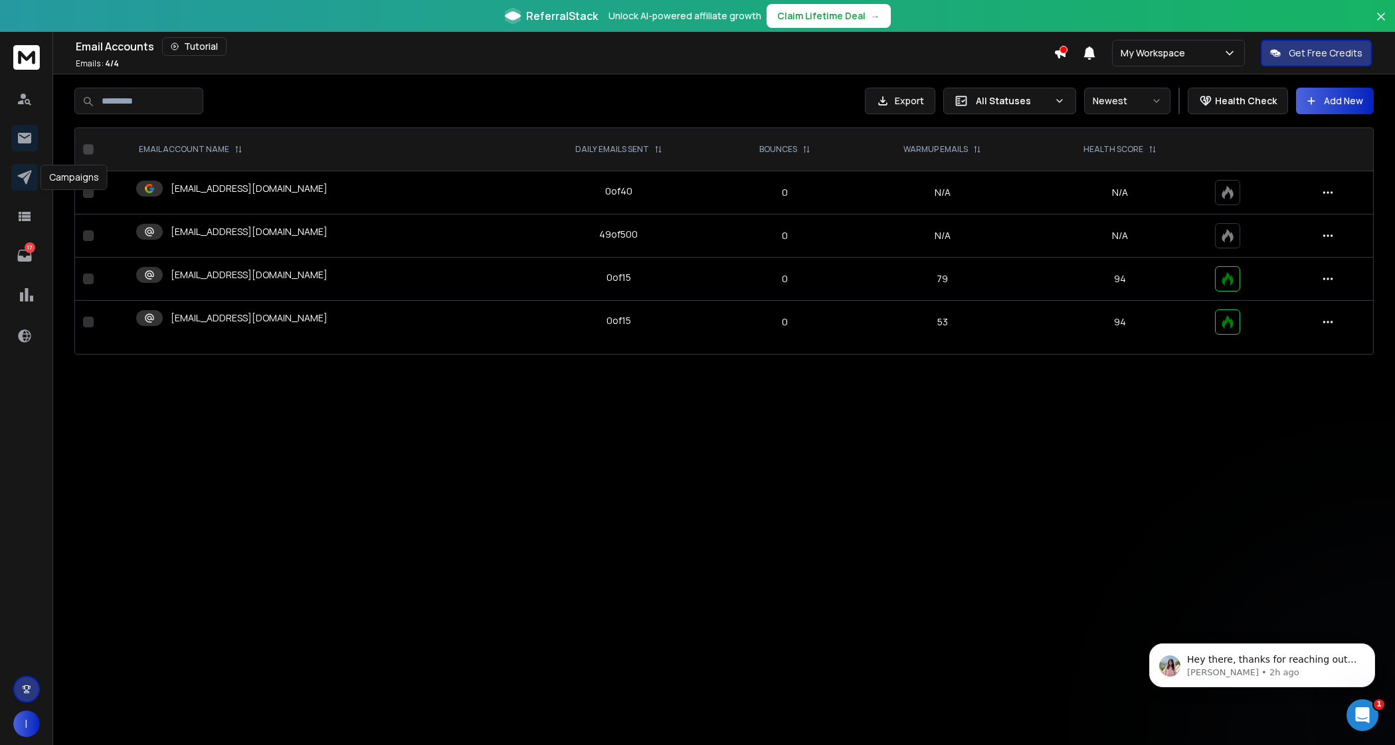
click at [29, 172] on icon at bounding box center [24, 178] width 14 height 14
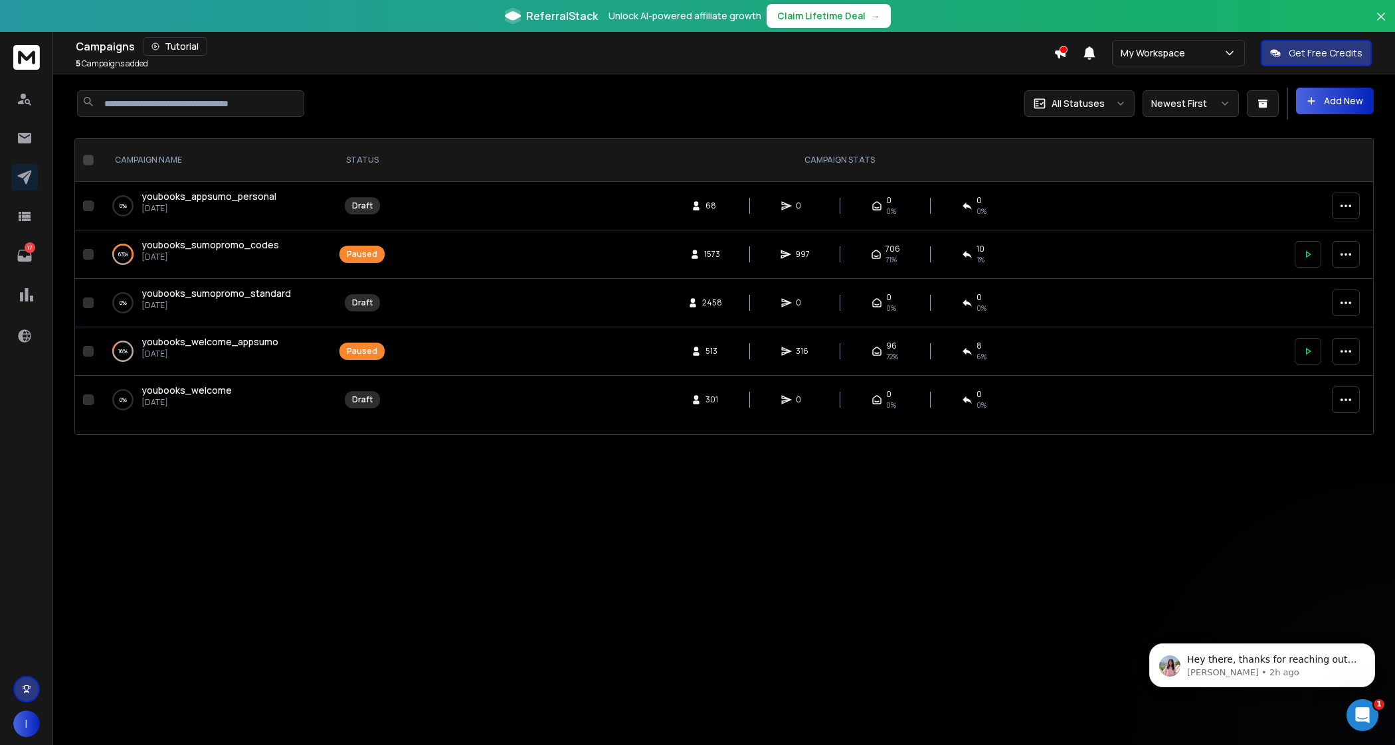
click at [197, 246] on span "youbooks_sumopromo_codes" at bounding box center [209, 244] width 137 height 13
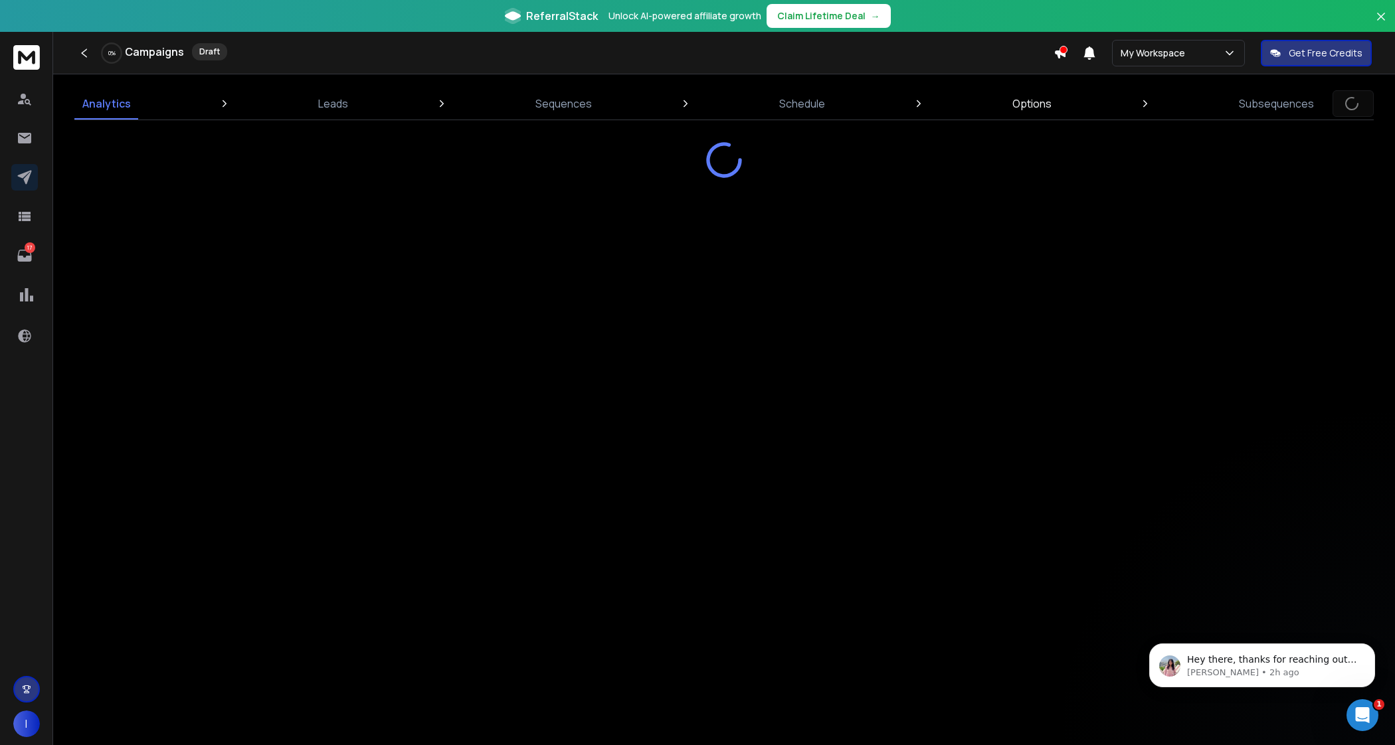
click at [1026, 105] on p "Options" at bounding box center [1031, 104] width 39 height 16
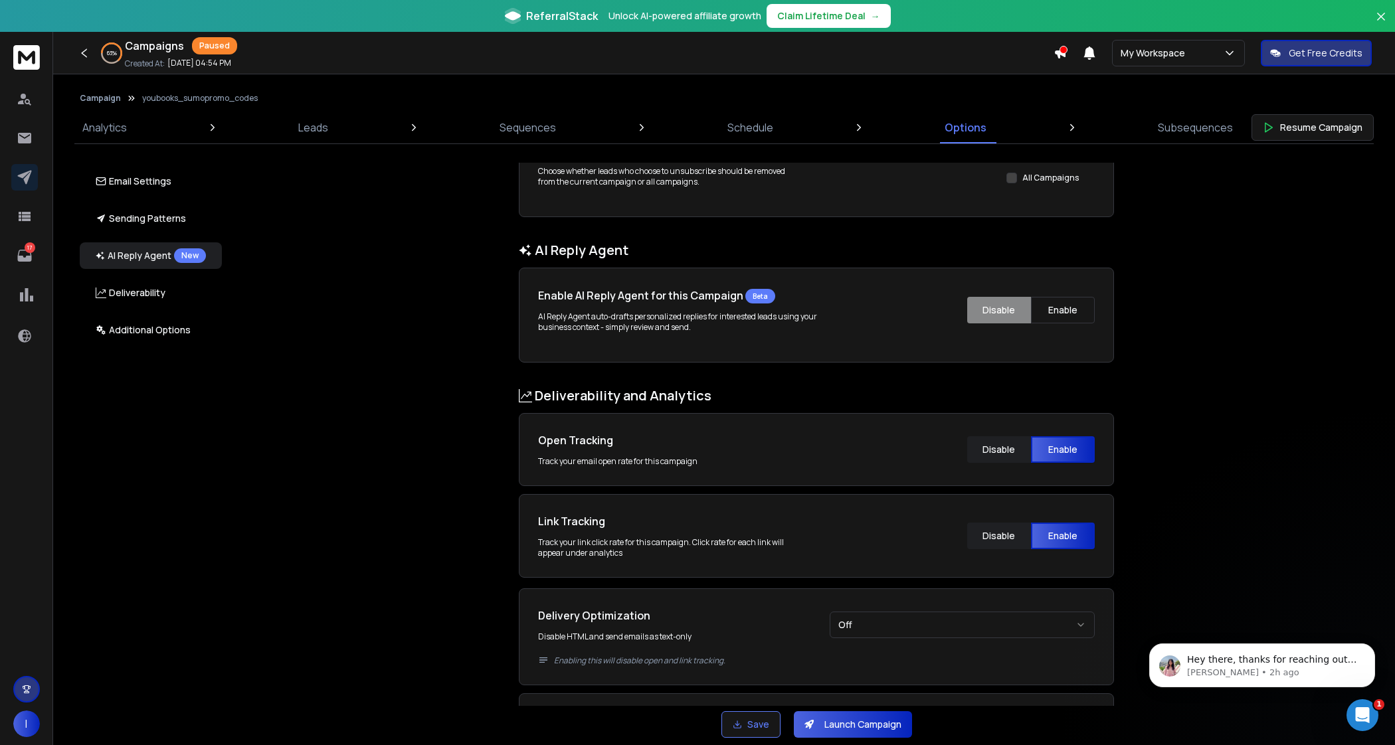
scroll to position [1056, 0]
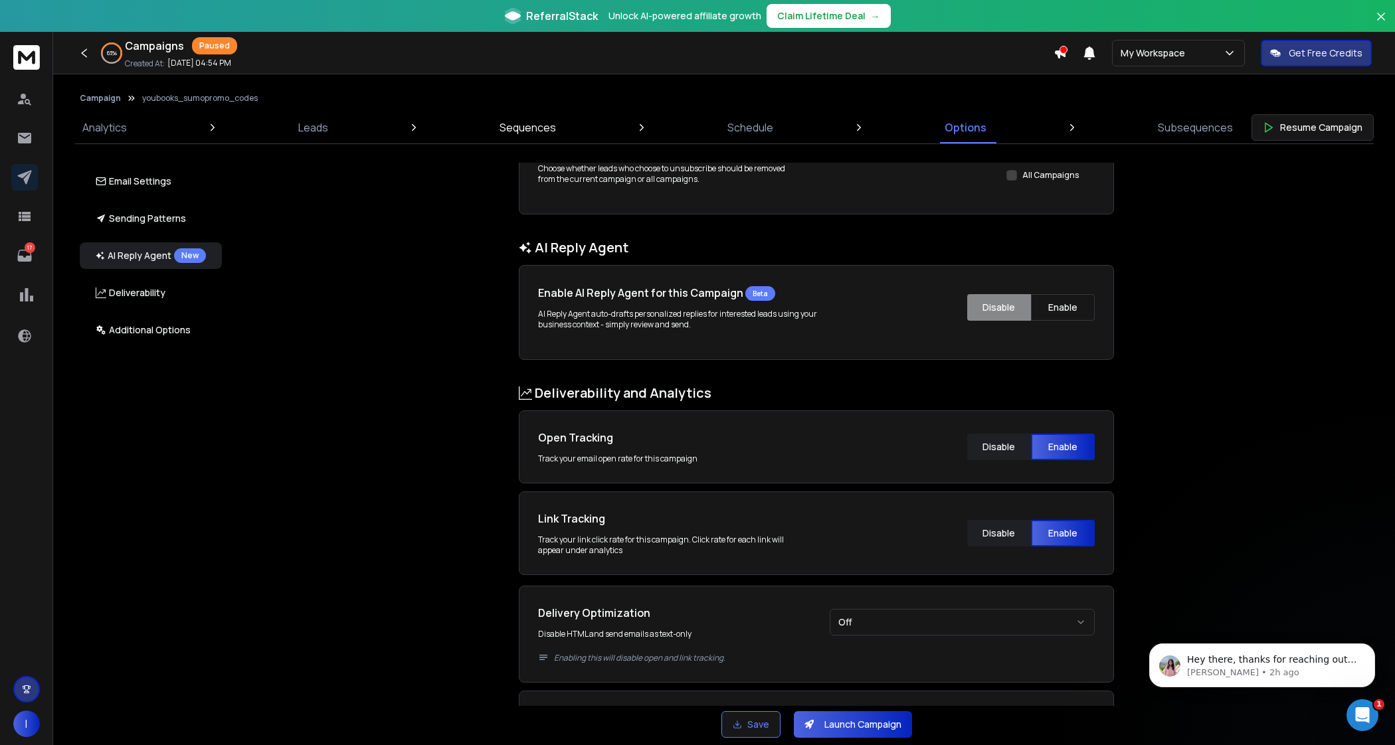
click at [531, 124] on p "Sequences" at bounding box center [528, 128] width 56 height 16
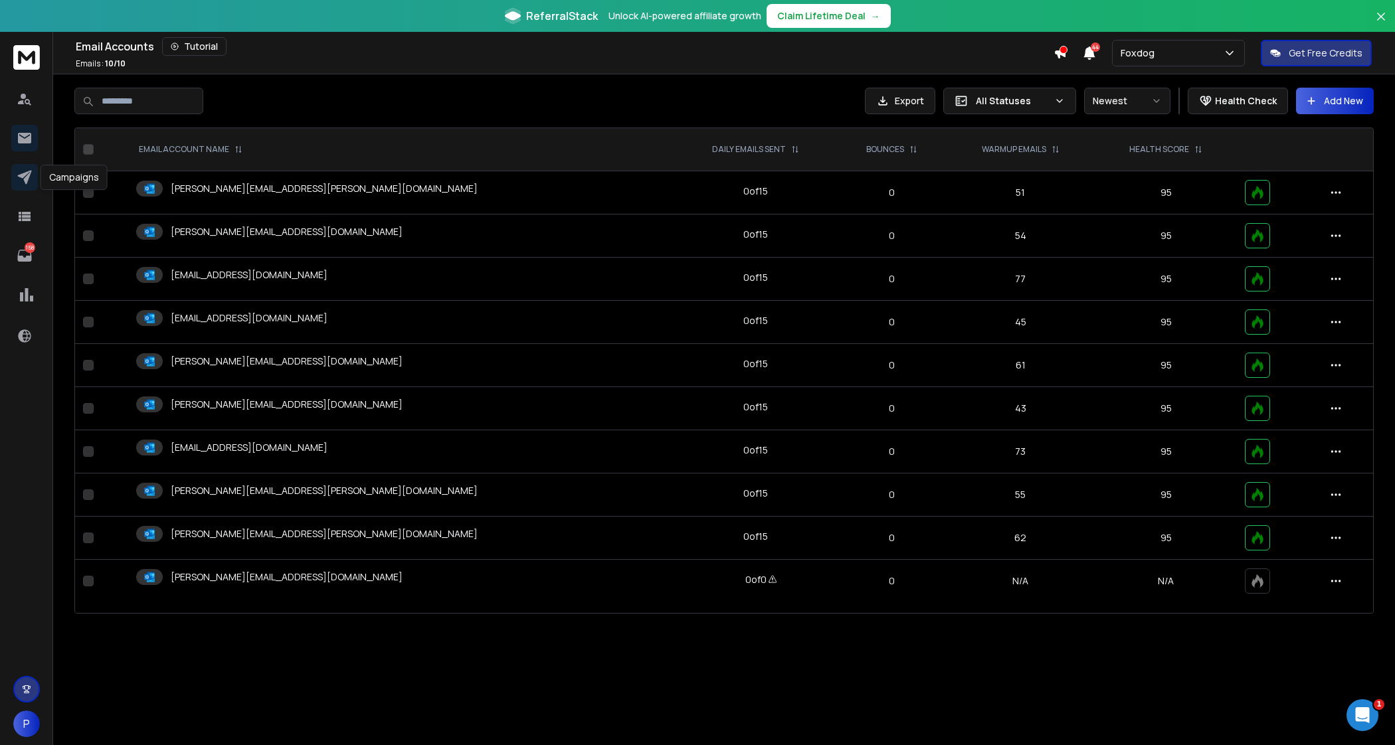
click at [33, 175] on link at bounding box center [24, 177] width 27 height 27
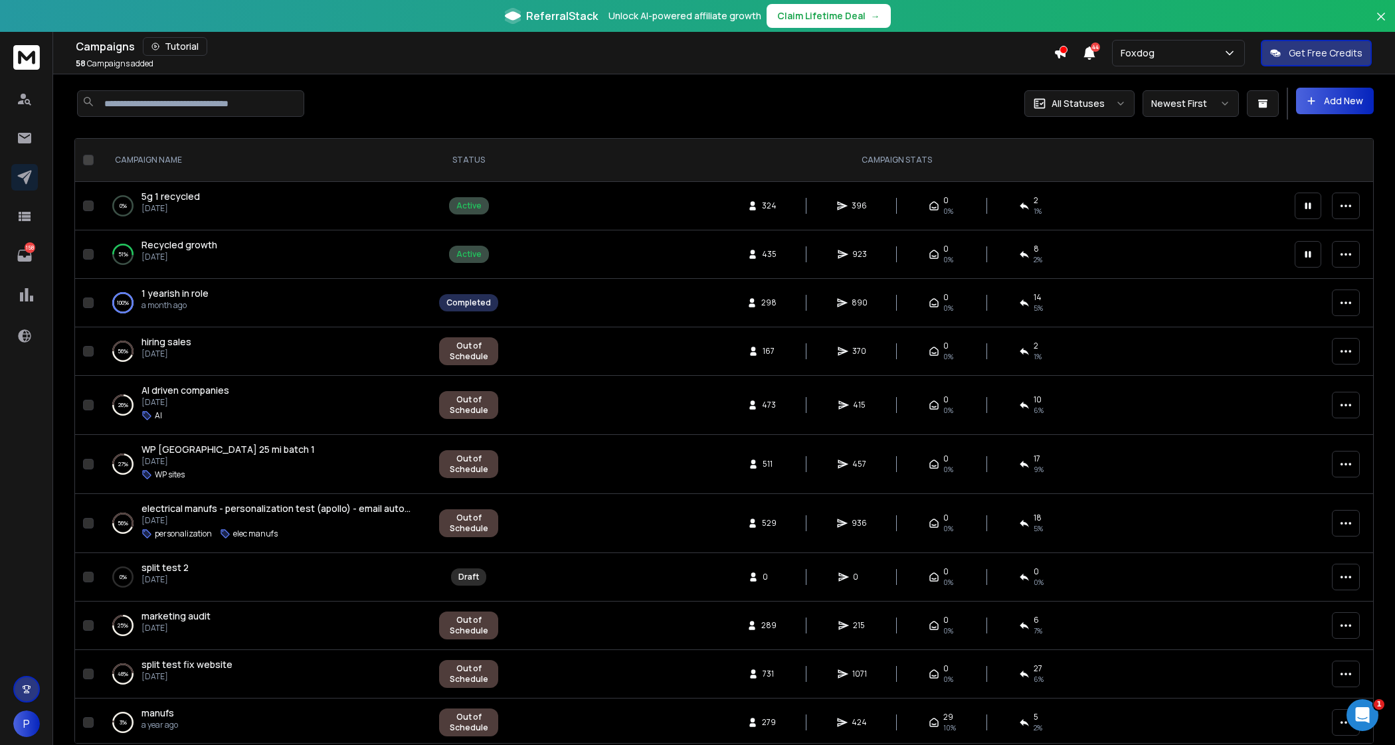
click at [191, 189] on td "0 % 5g 1 recycled [DATE]" at bounding box center [265, 206] width 332 height 48
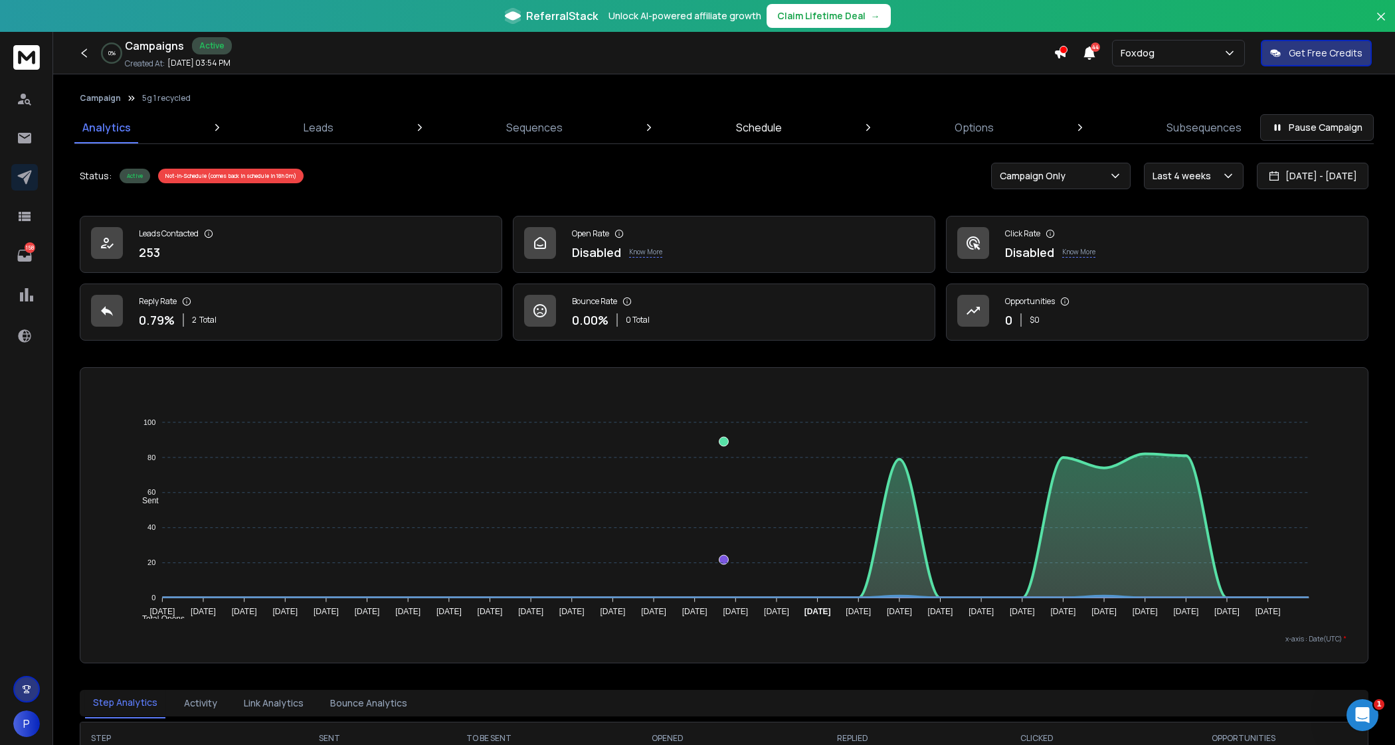
click at [759, 118] on link "Schedule" at bounding box center [759, 128] width 62 height 32
